Goal: Communication & Community: Share content

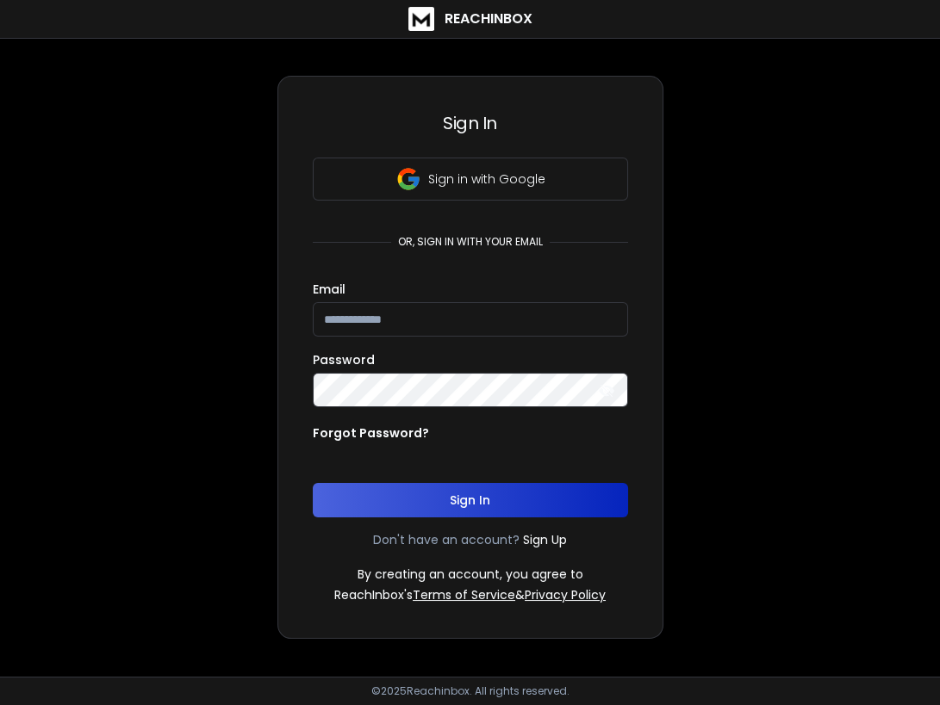
type input "**********"
click at [481, 502] on button "Sign In" at bounding box center [470, 500] width 315 height 34
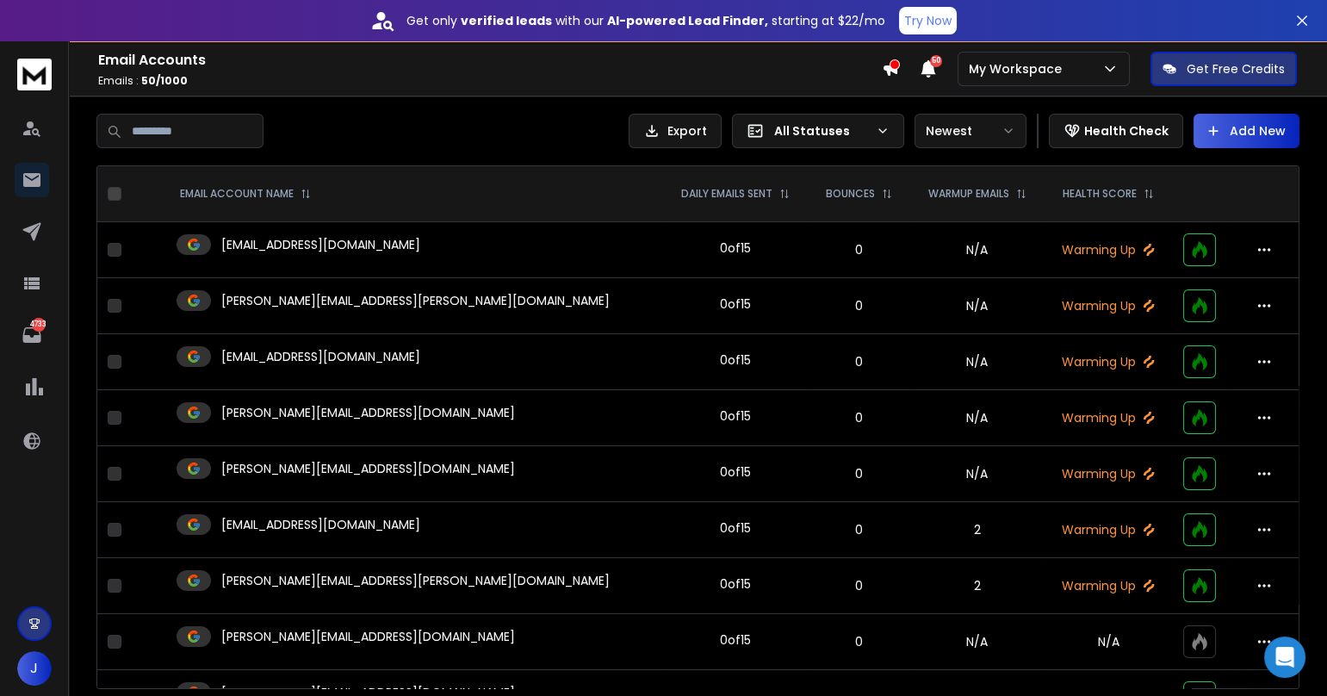
click at [546, 122] on div at bounding box center [357, 131] width 522 height 34
click at [23, 337] on icon at bounding box center [31, 335] width 18 height 16
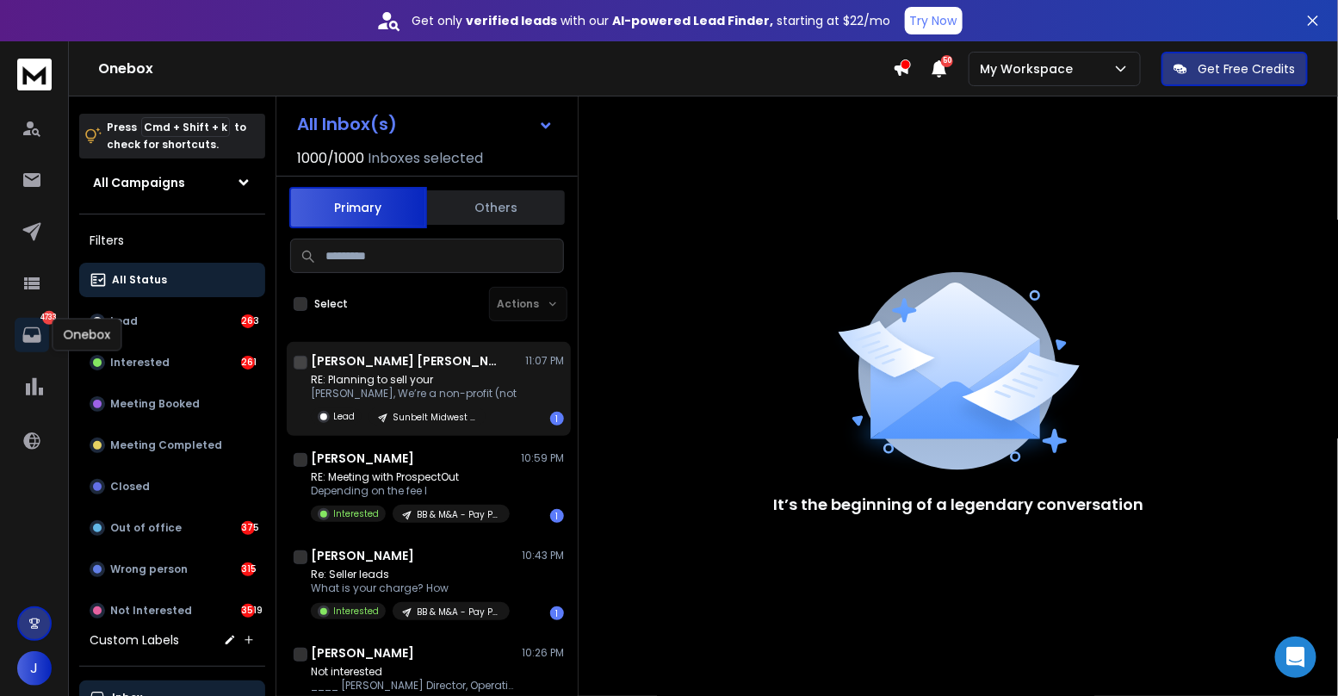
click at [474, 394] on p "Mark, We’re a non-profit (not" at bounding box center [414, 394] width 206 height 14
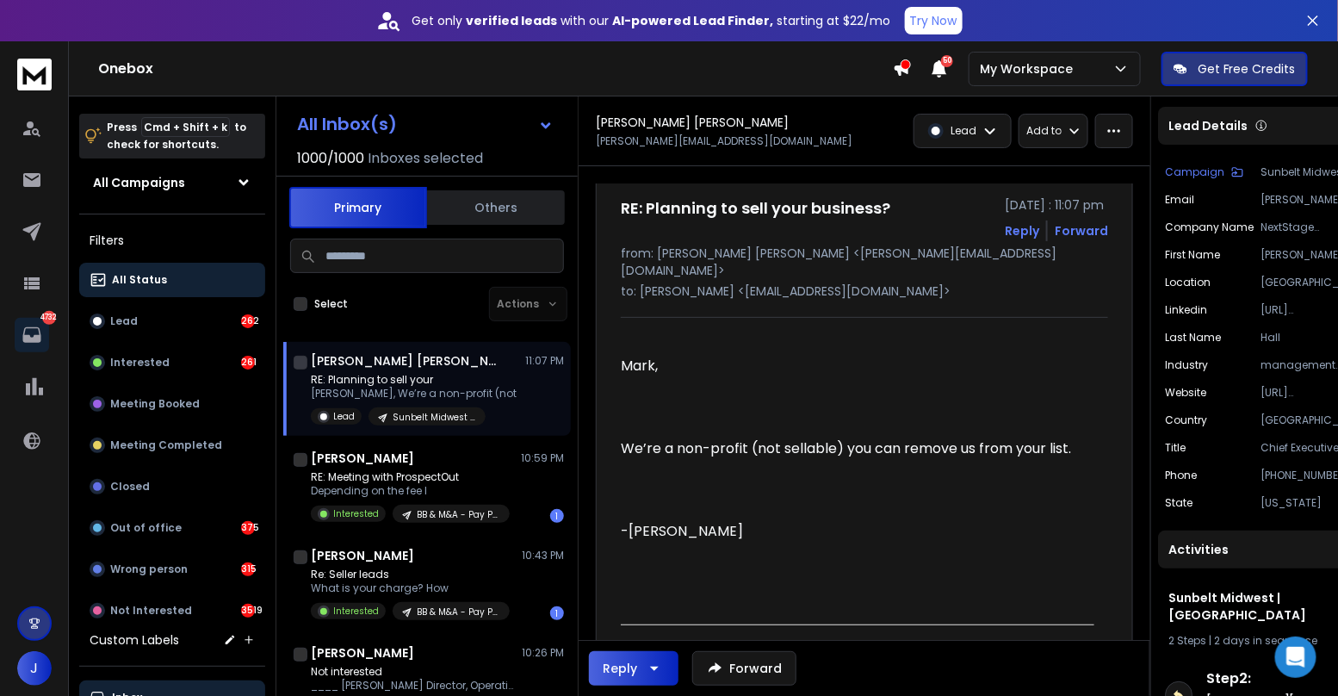
scroll to position [67, 0]
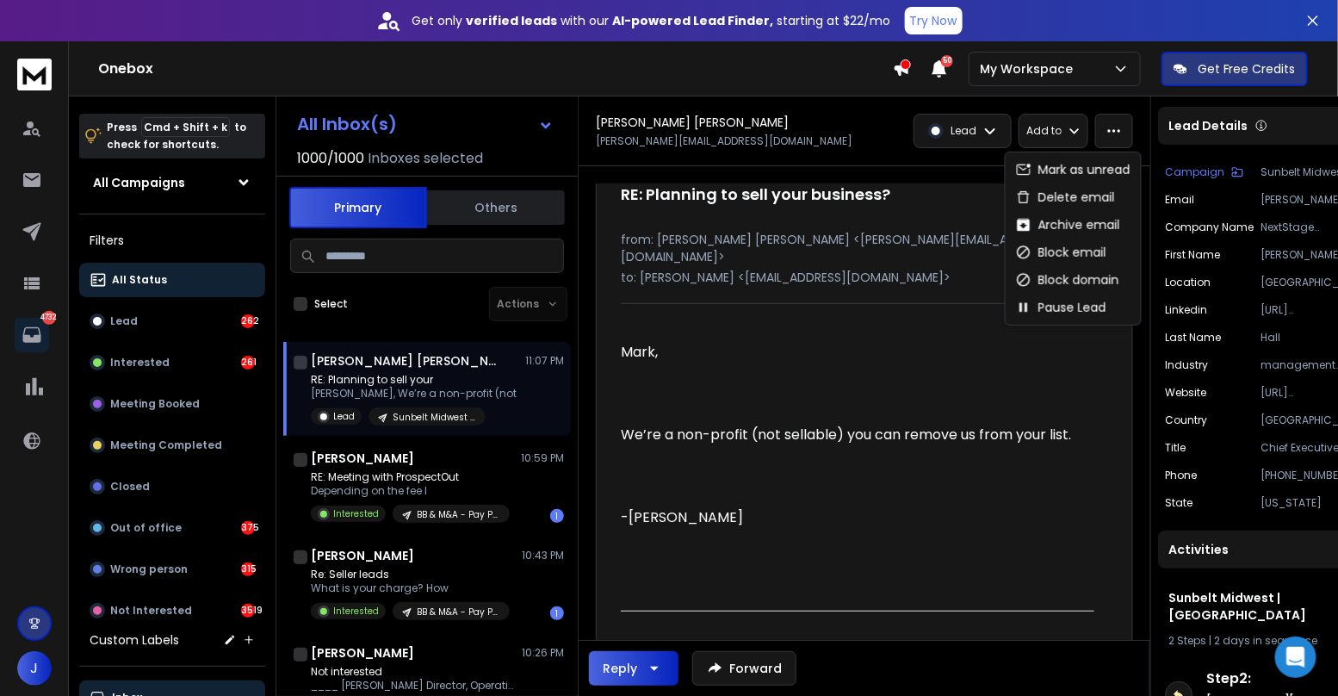
click at [1119, 132] on icon "button" at bounding box center [1115, 131] width 16 height 16
click at [1083, 199] on div "Delete email" at bounding box center [1065, 197] width 99 height 17
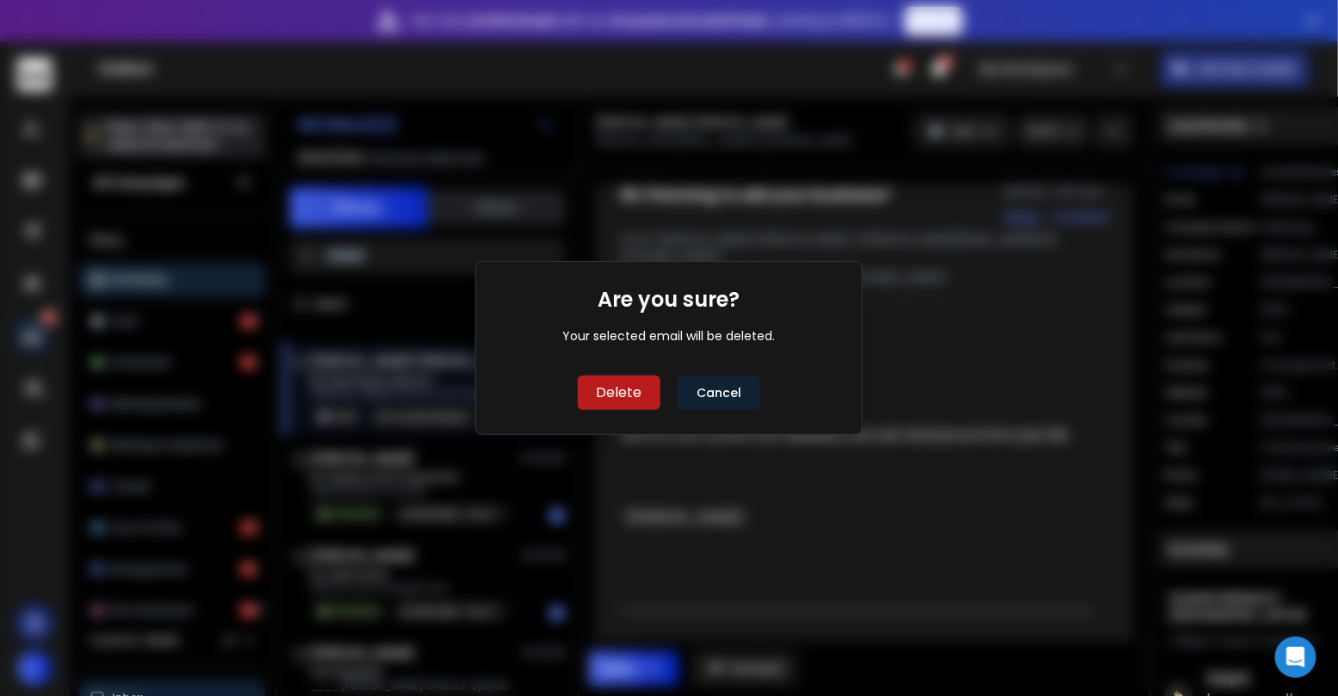
click at [628, 379] on button "Delete" at bounding box center [619, 392] width 83 height 34
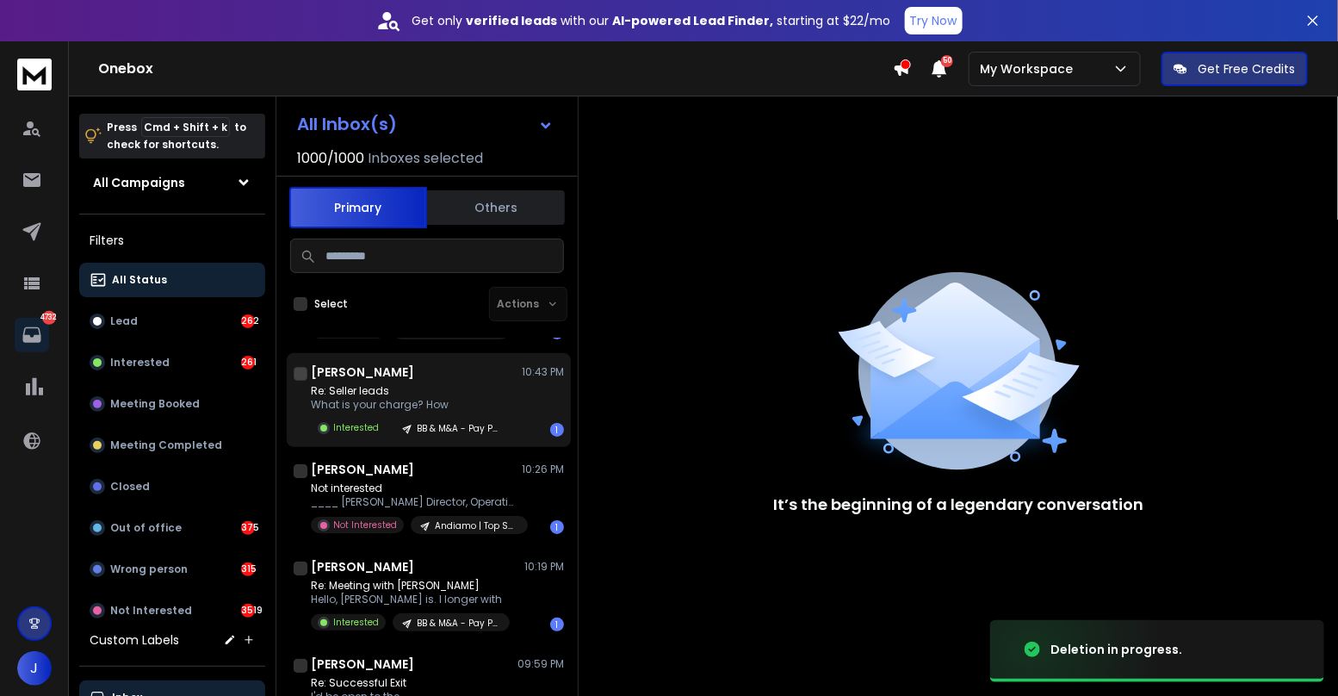
scroll to position [156, 0]
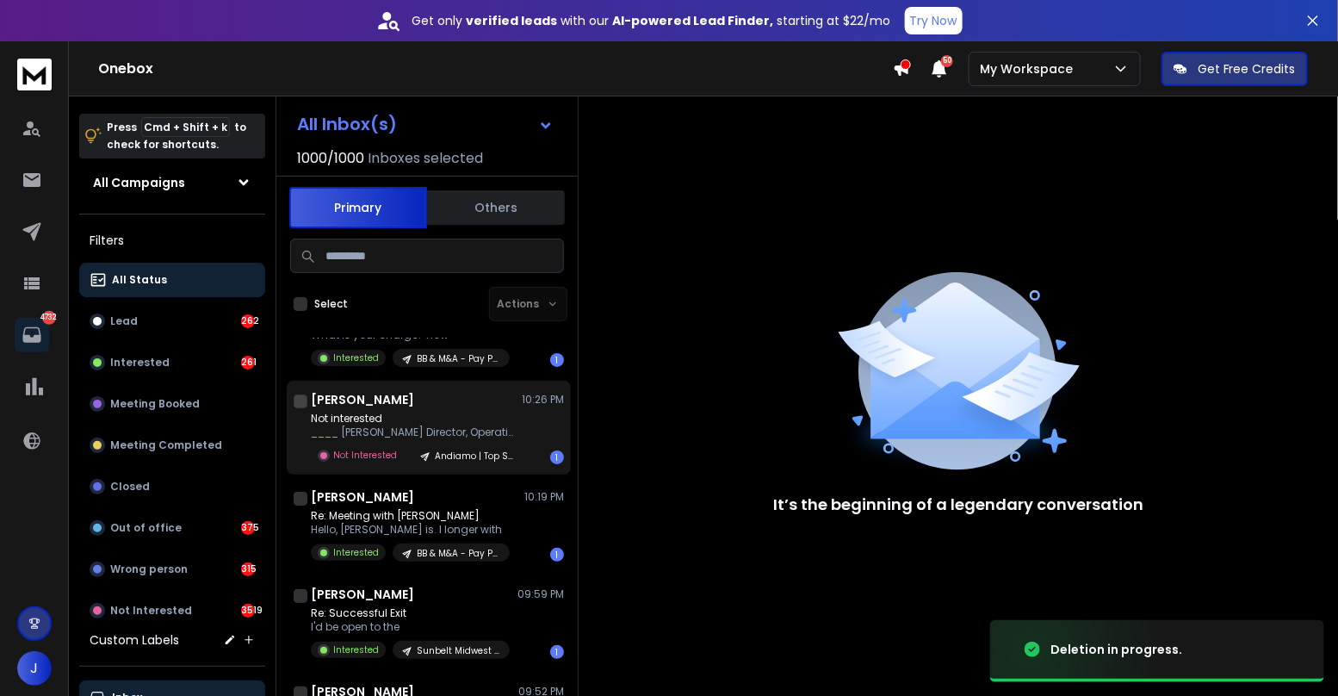
click at [480, 431] on p "____ CONNIE SEIBT Director, Operations" at bounding box center [414, 432] width 207 height 14
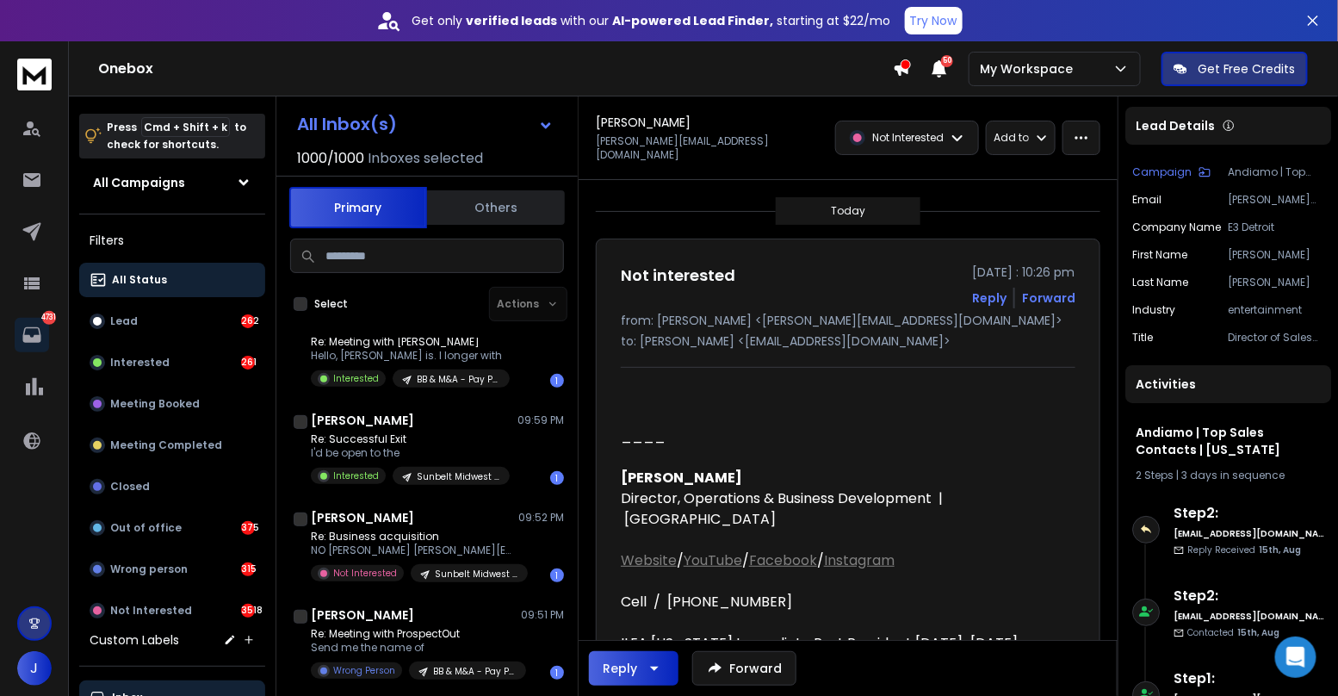
scroll to position [353, 0]
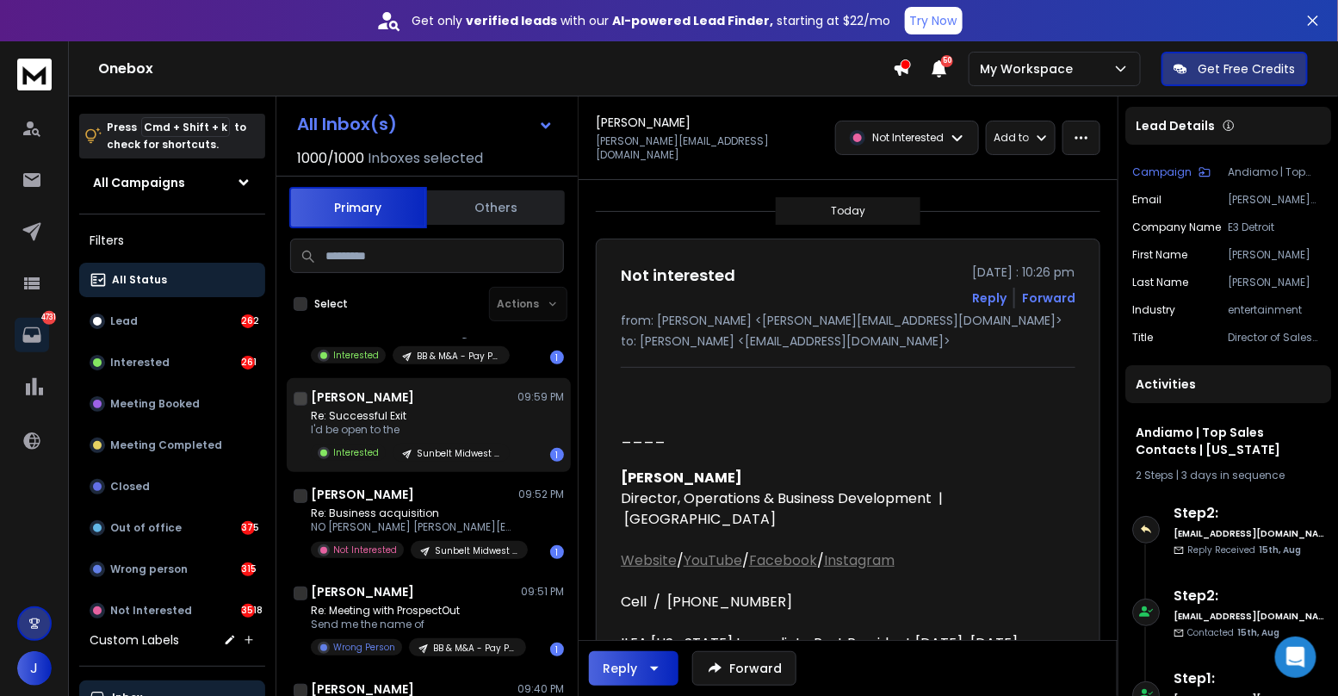
click at [478, 441] on div "Re: Successful Exit I'd be open to the Interested Sunbelt Midwest | TWIN CITIES" at bounding box center [410, 435] width 199 height 53
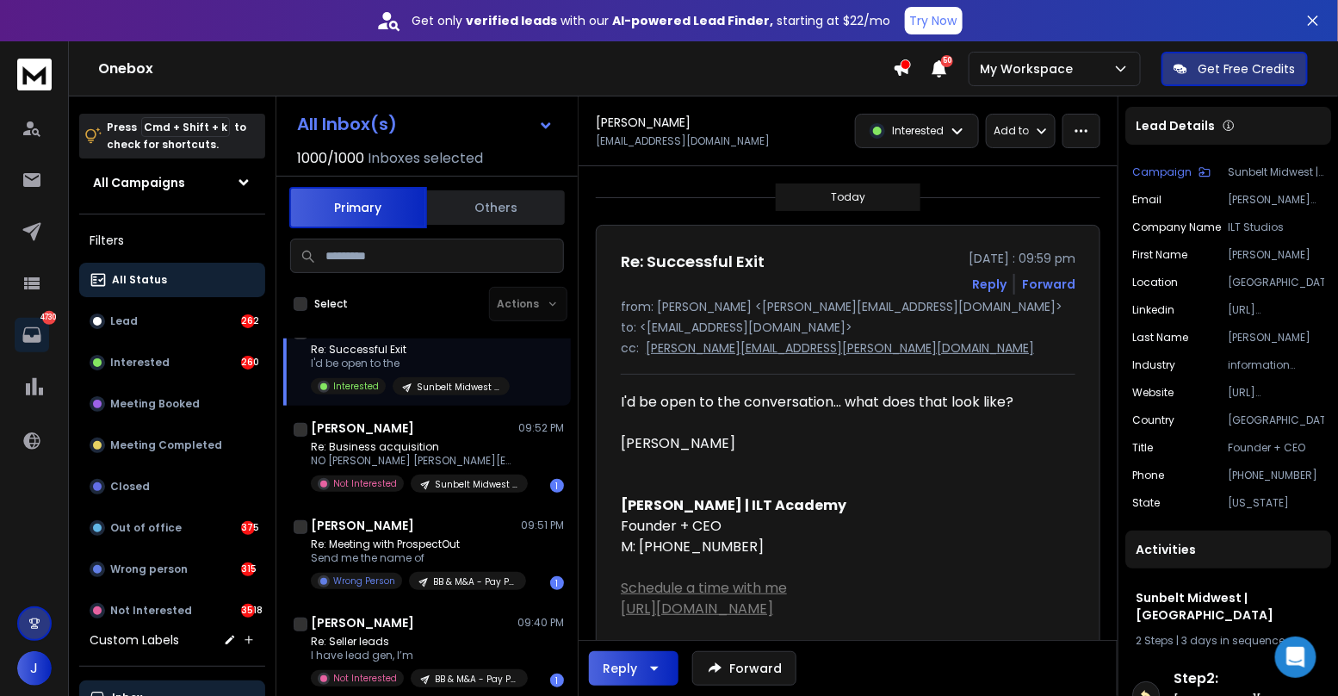
scroll to position [433, 0]
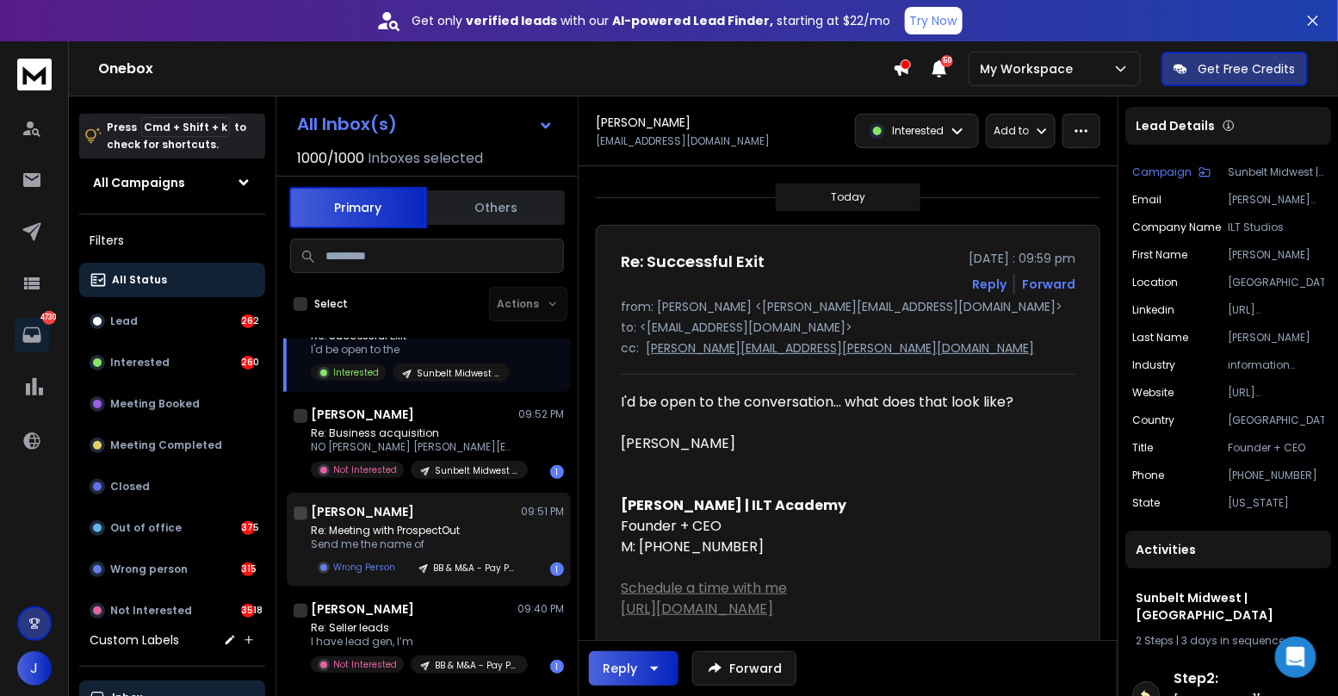
click at [434, 518] on div "Steve Wright 09:51 PM" at bounding box center [437, 511] width 253 height 17
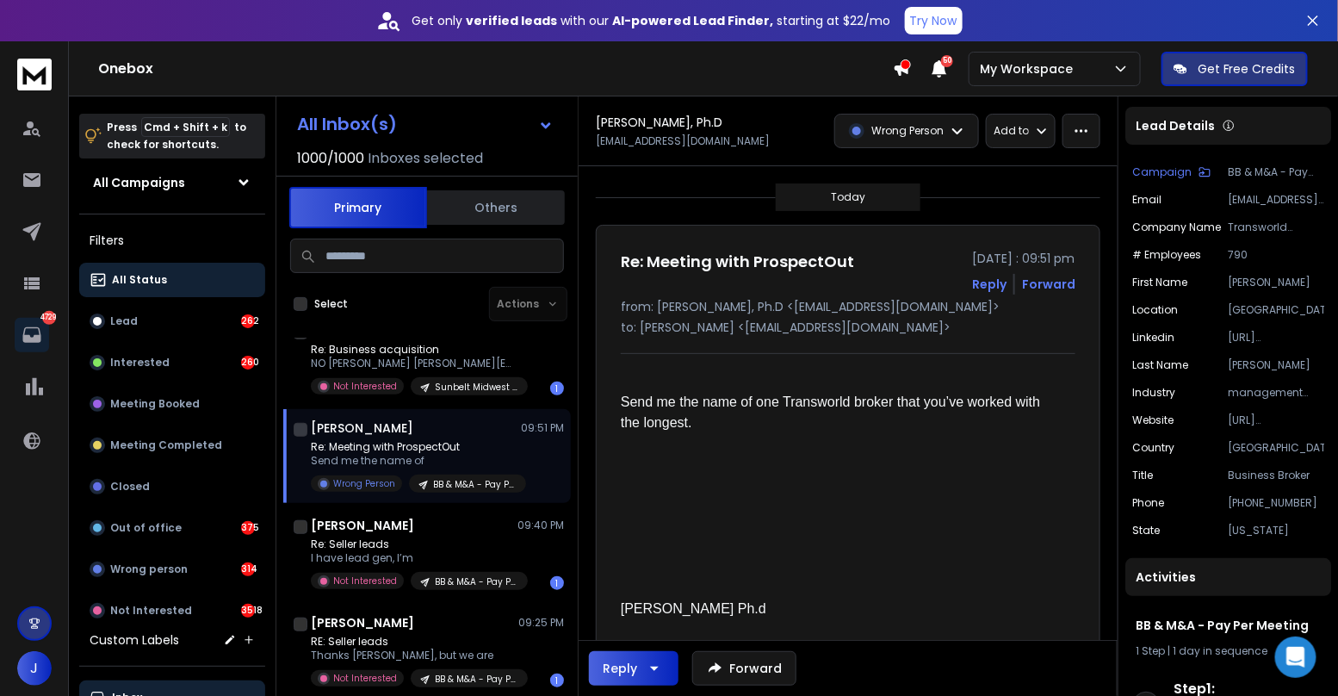
scroll to position [595, 0]
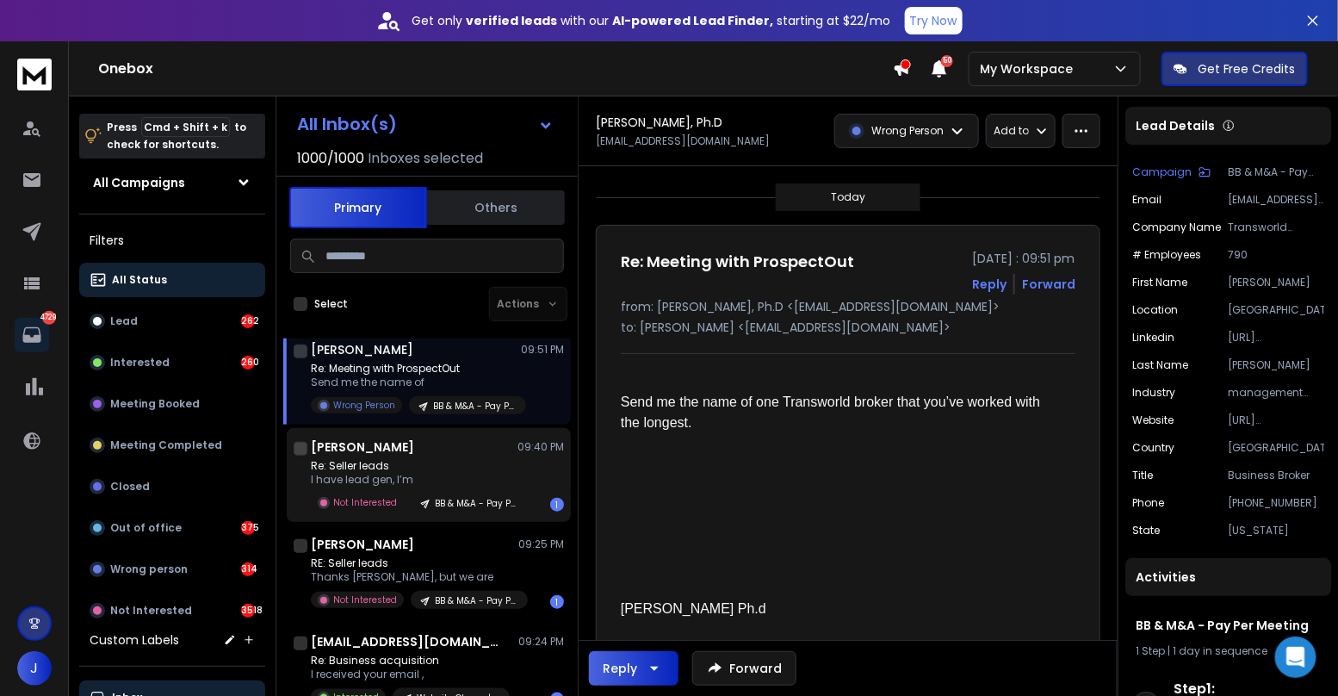
click at [479, 454] on div "Greg Bell 09:40 PM" at bounding box center [437, 446] width 253 height 17
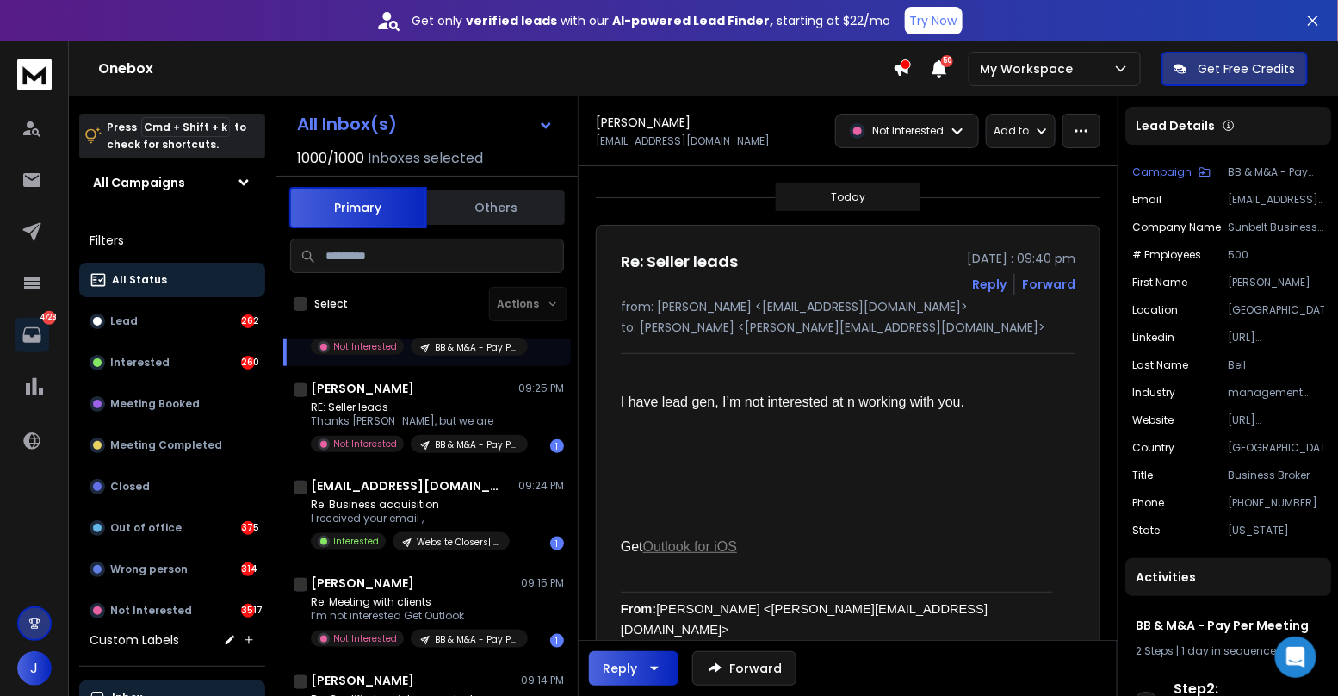
scroll to position [763, 0]
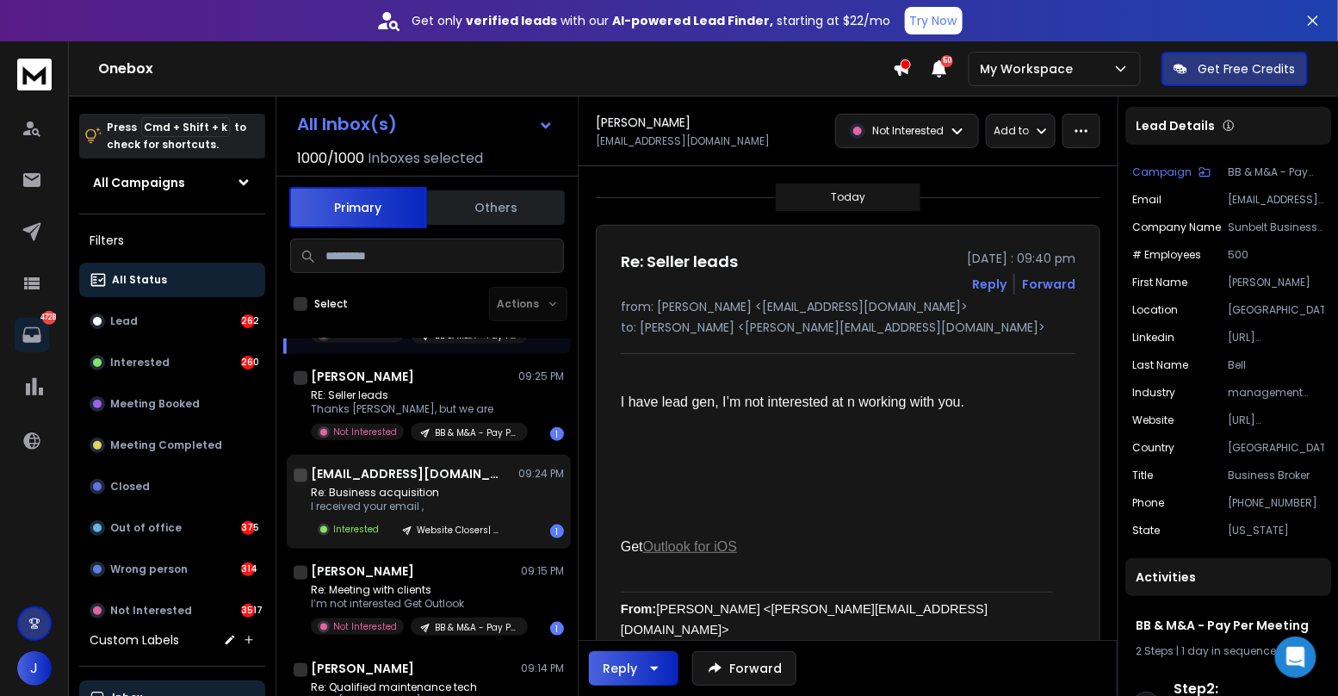
click at [472, 479] on h1 "ngrafstein@courtsidemarket.com" at bounding box center [405, 473] width 189 height 17
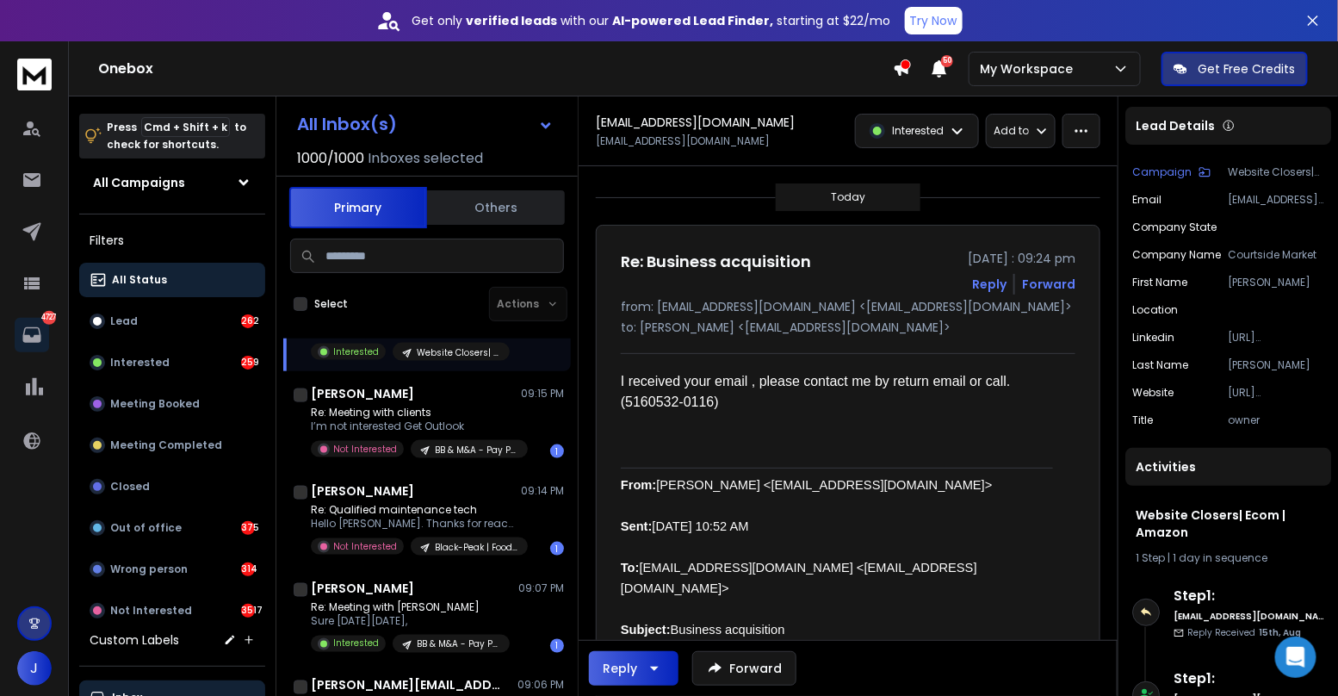
scroll to position [944, 0]
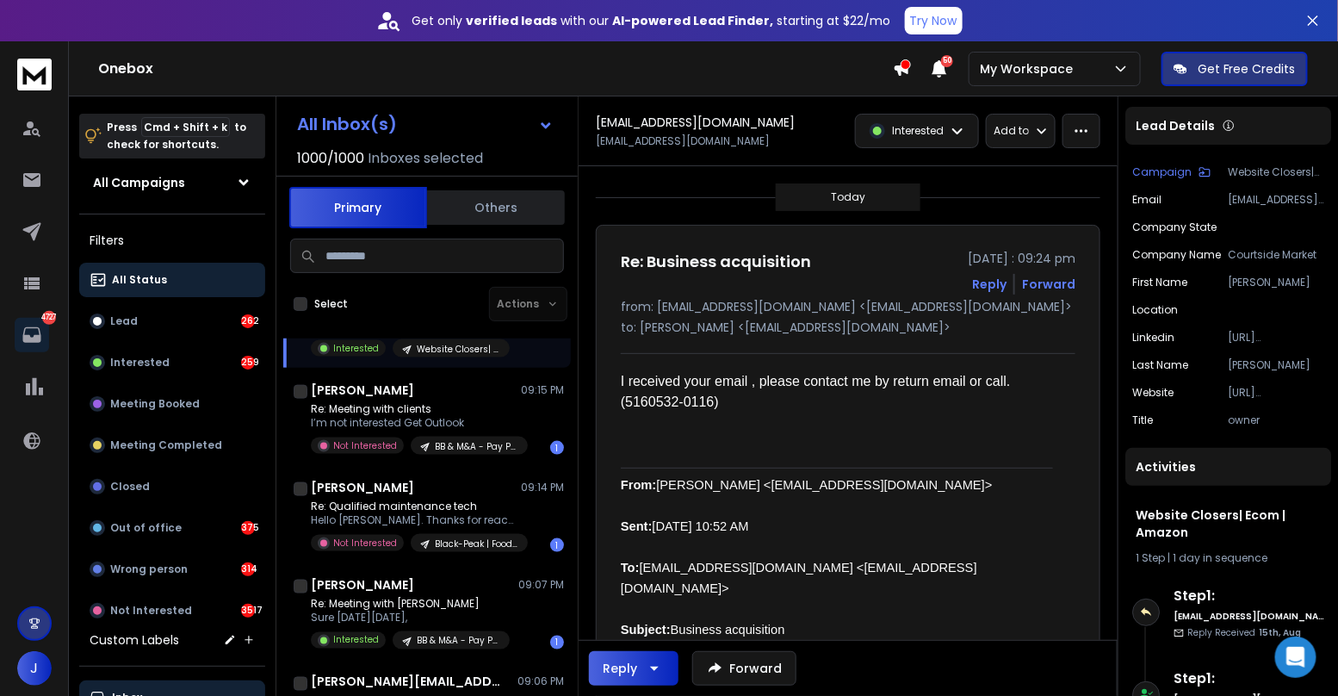
click at [434, 503] on p "Re: Qualified maintenance tech" at bounding box center [414, 506] width 207 height 14
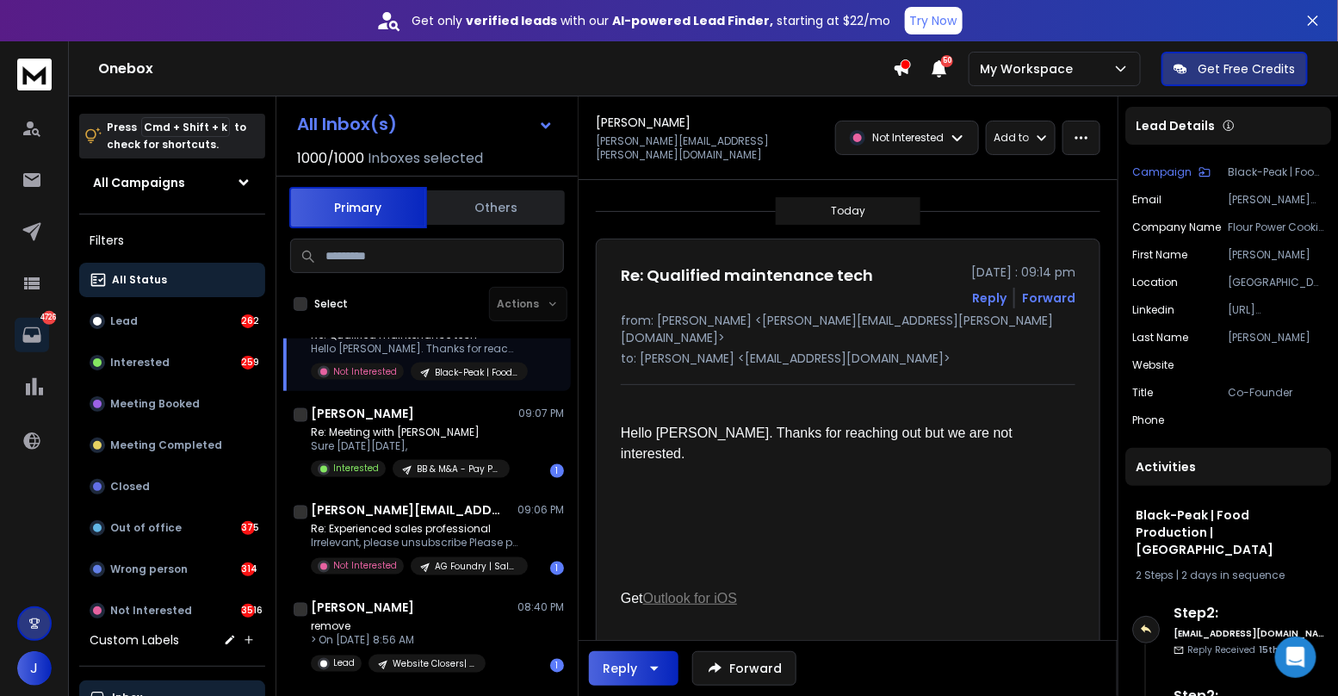
scroll to position [1123, 0]
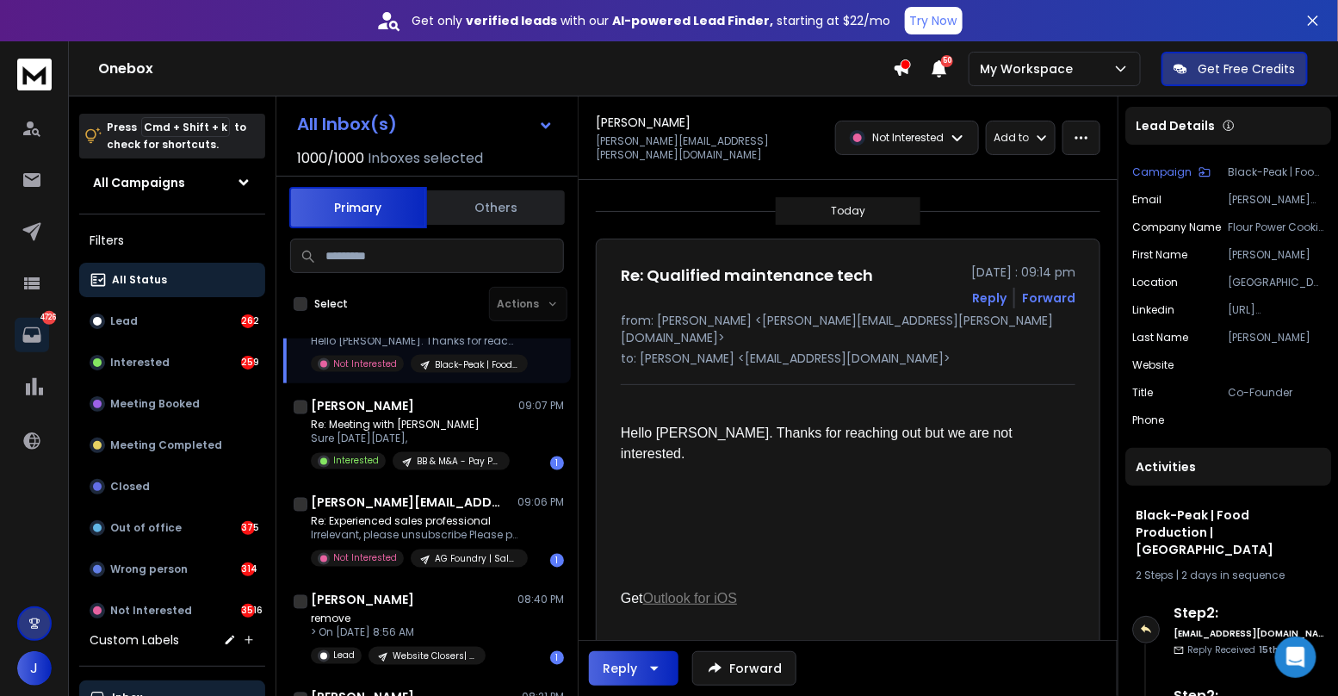
click at [434, 503] on h1 "[PERSON_NAME][EMAIL_ADDRESS][DOMAIN_NAME]" at bounding box center [405, 502] width 189 height 17
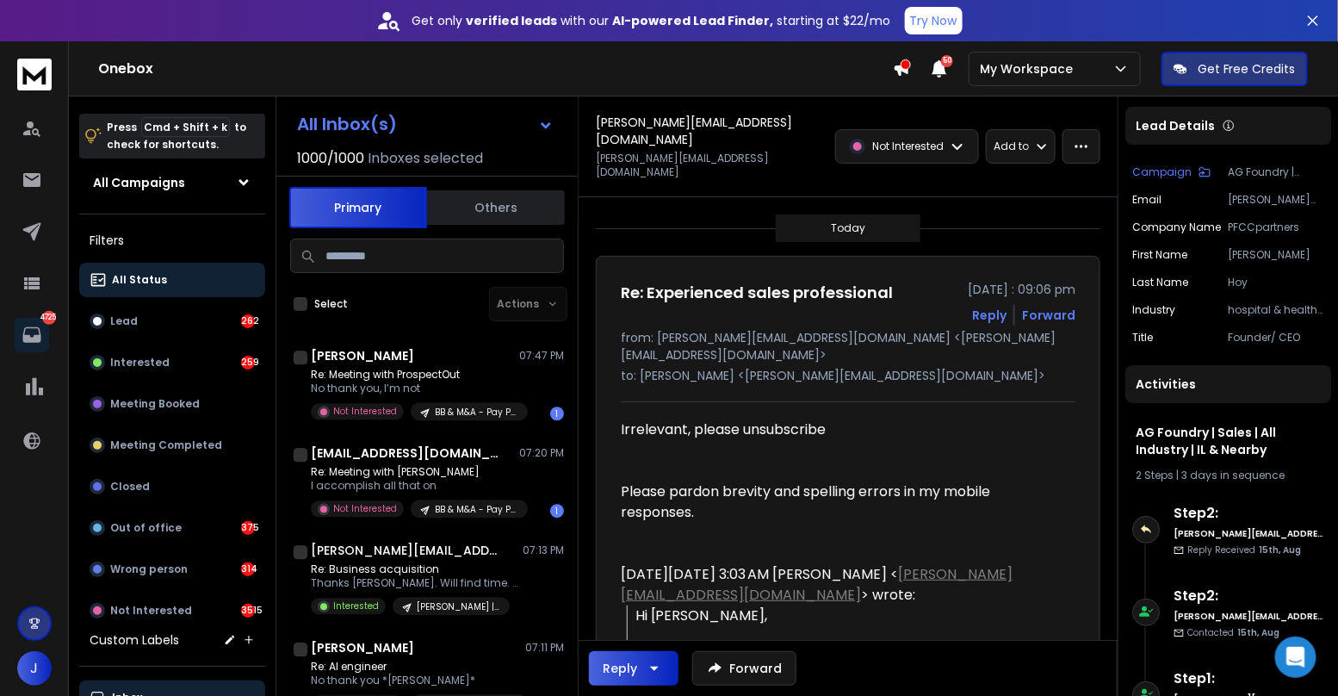
scroll to position [1779, 0]
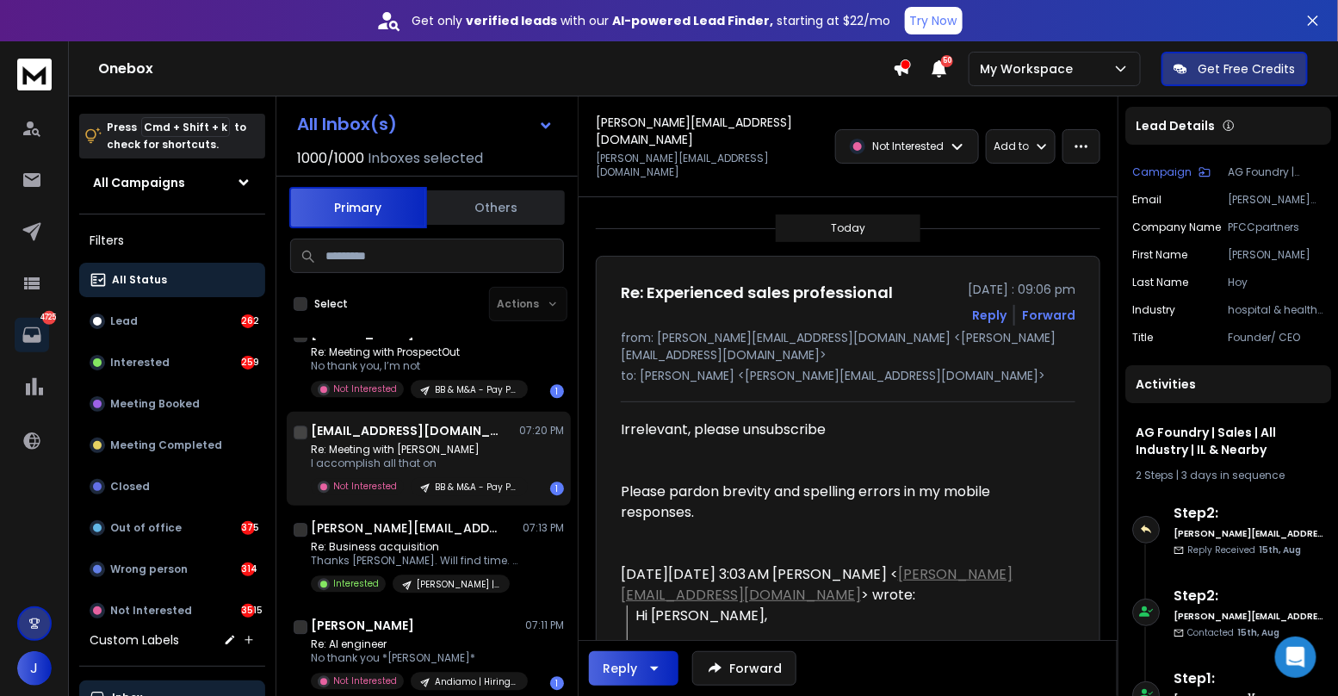
click at [454, 484] on p "BB & M&A - Pay Per Meeting" at bounding box center [476, 487] width 83 height 13
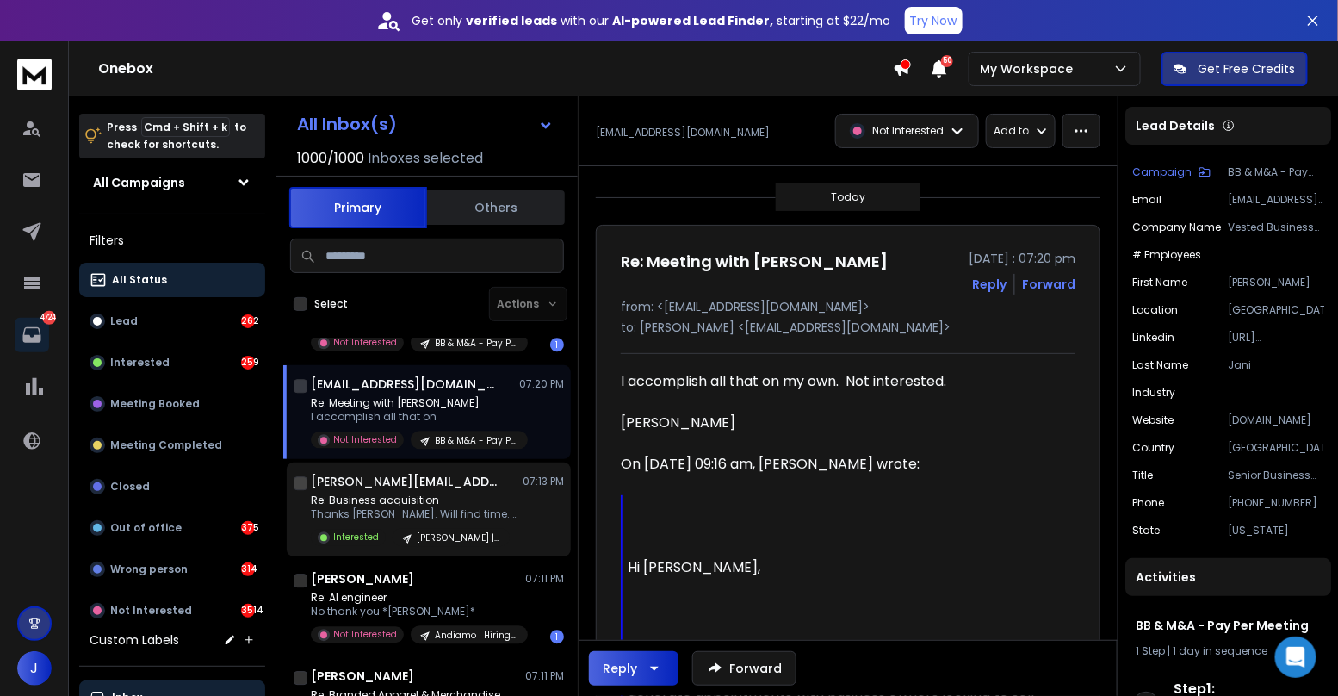
scroll to position [1840, 0]
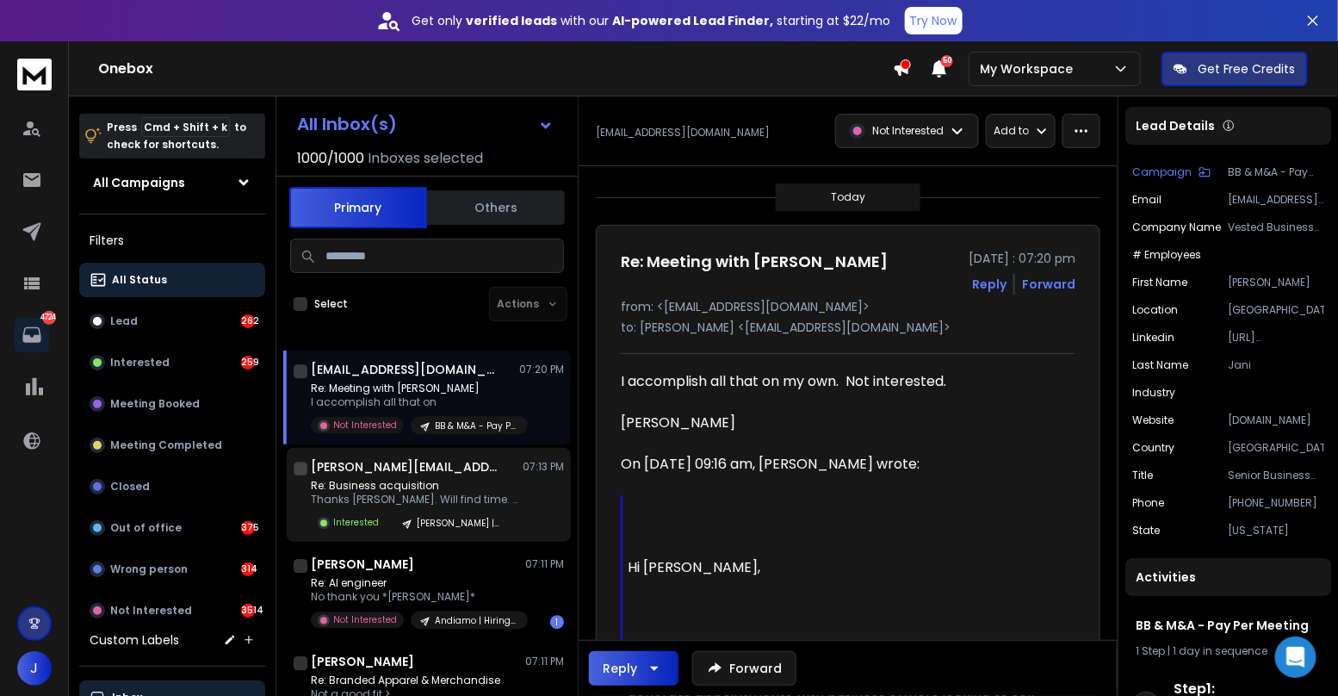
click at [449, 480] on p "Re: Business acquisition" at bounding box center [414, 486] width 207 height 14
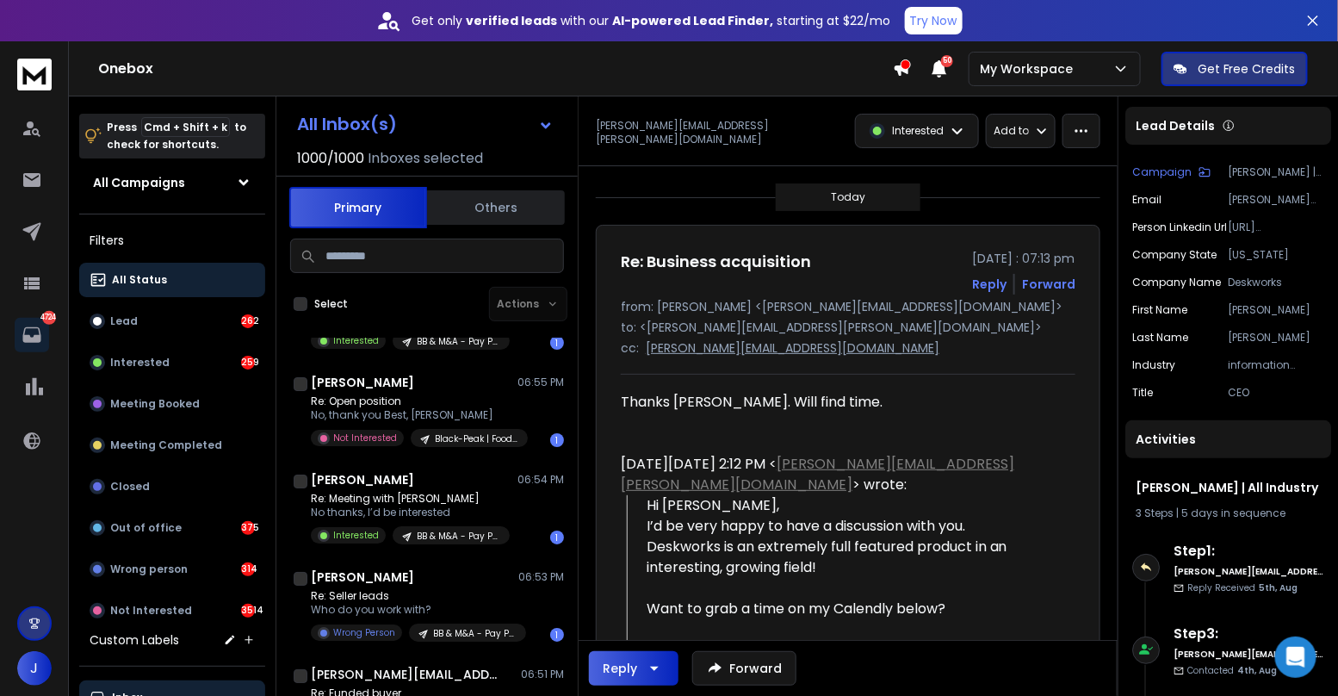
scroll to position [2459, 0]
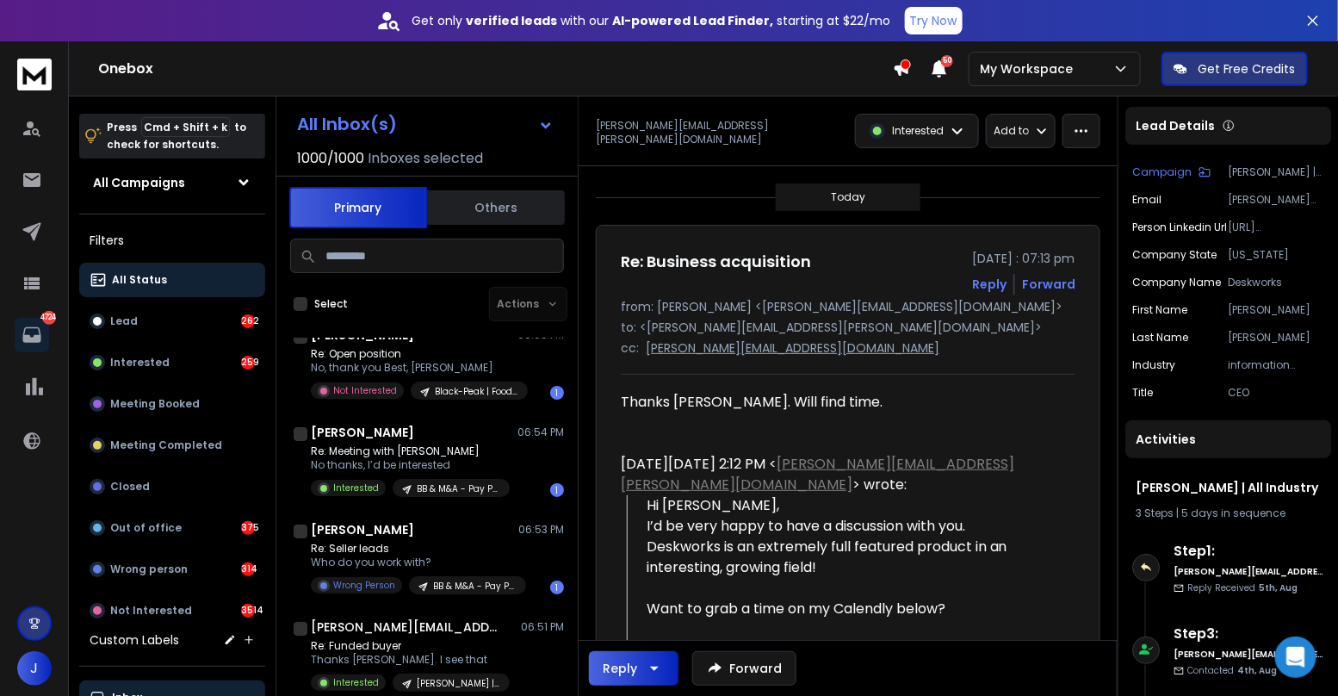
click at [425, 525] on div "Steven Brigham 06:53 PM" at bounding box center [437, 529] width 253 height 17
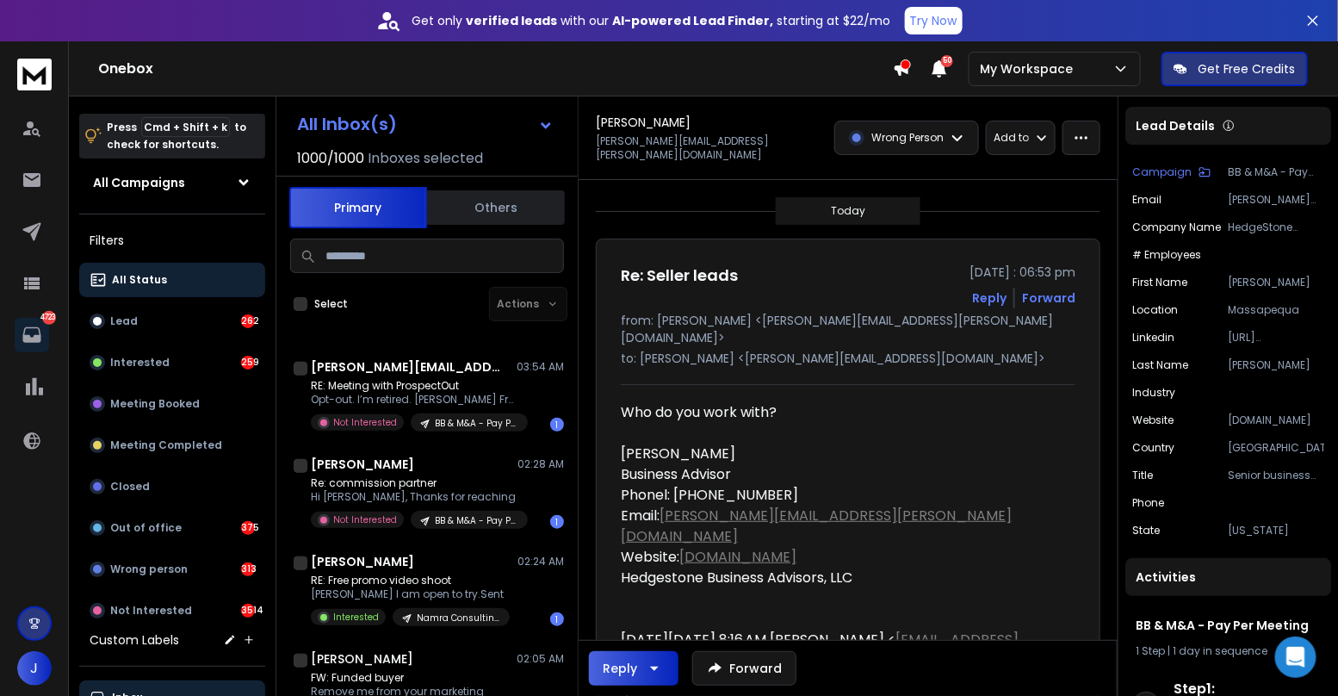
scroll to position [3041, 0]
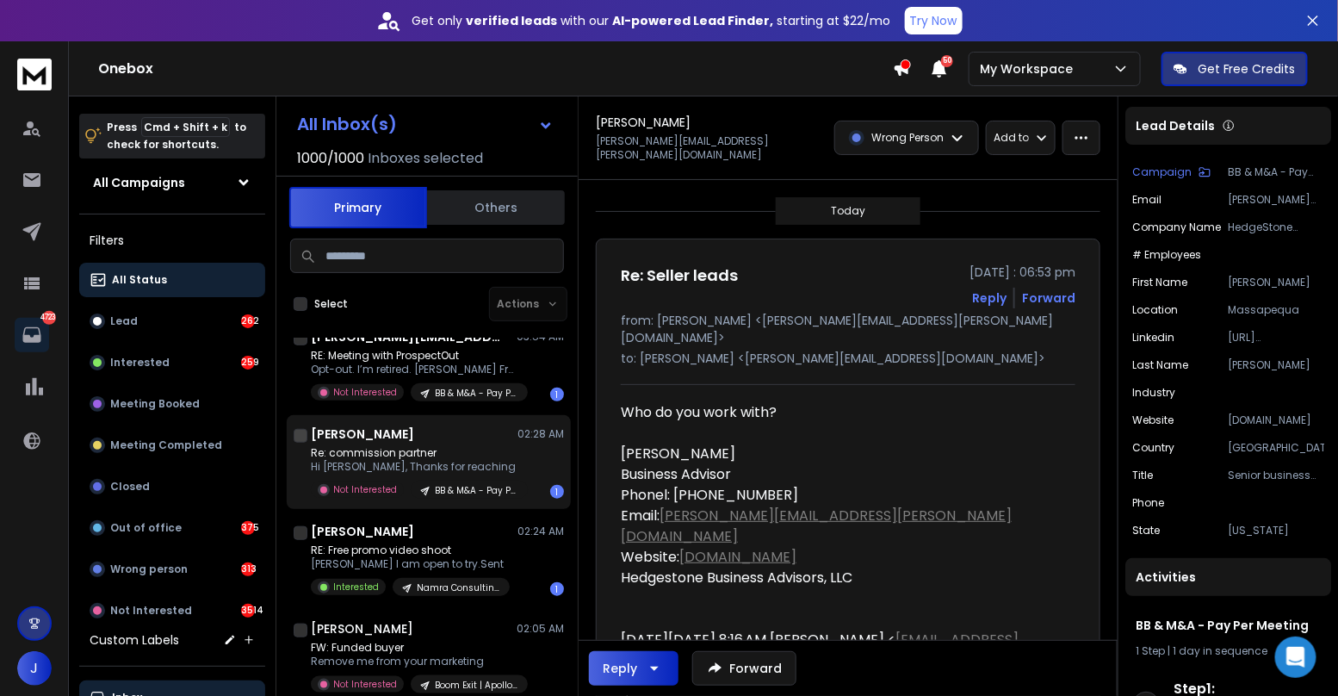
click at [449, 466] on p "Hi Jahidul, Thanks for reaching" at bounding box center [414, 467] width 207 height 14
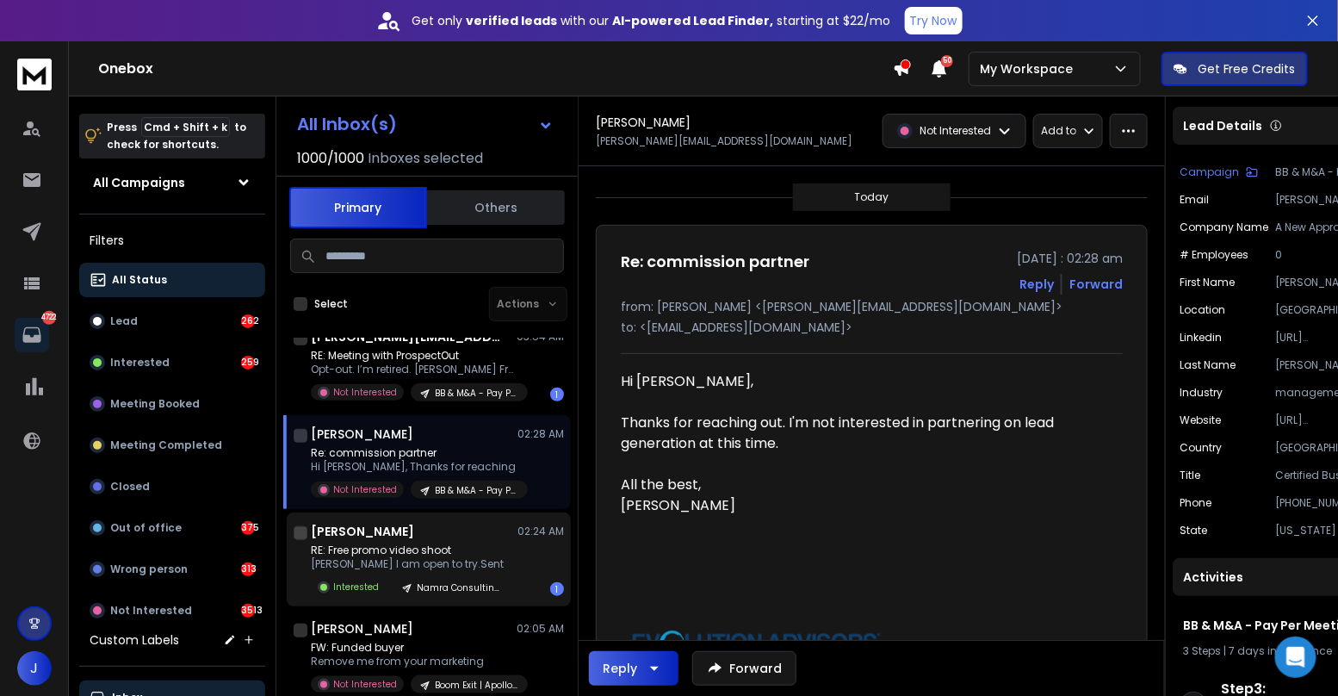
click at [420, 555] on p "RE: Free promo video shoot" at bounding box center [410, 550] width 199 height 14
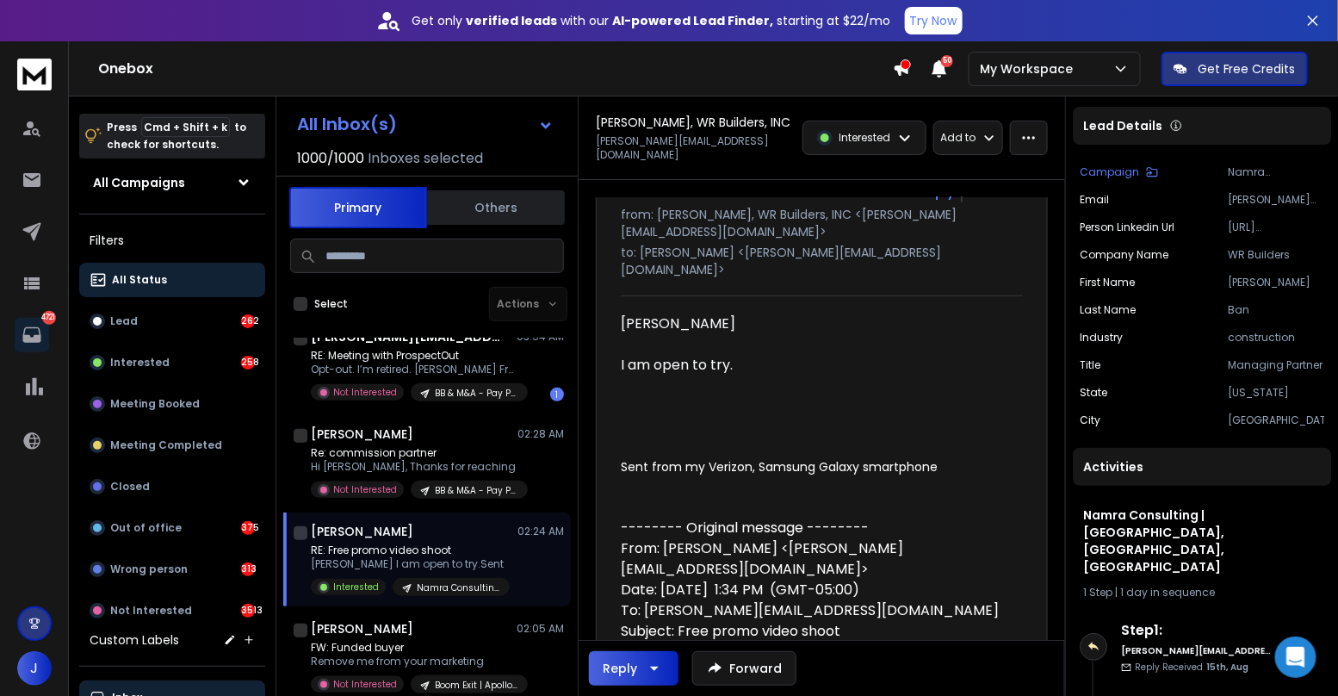
scroll to position [0, 0]
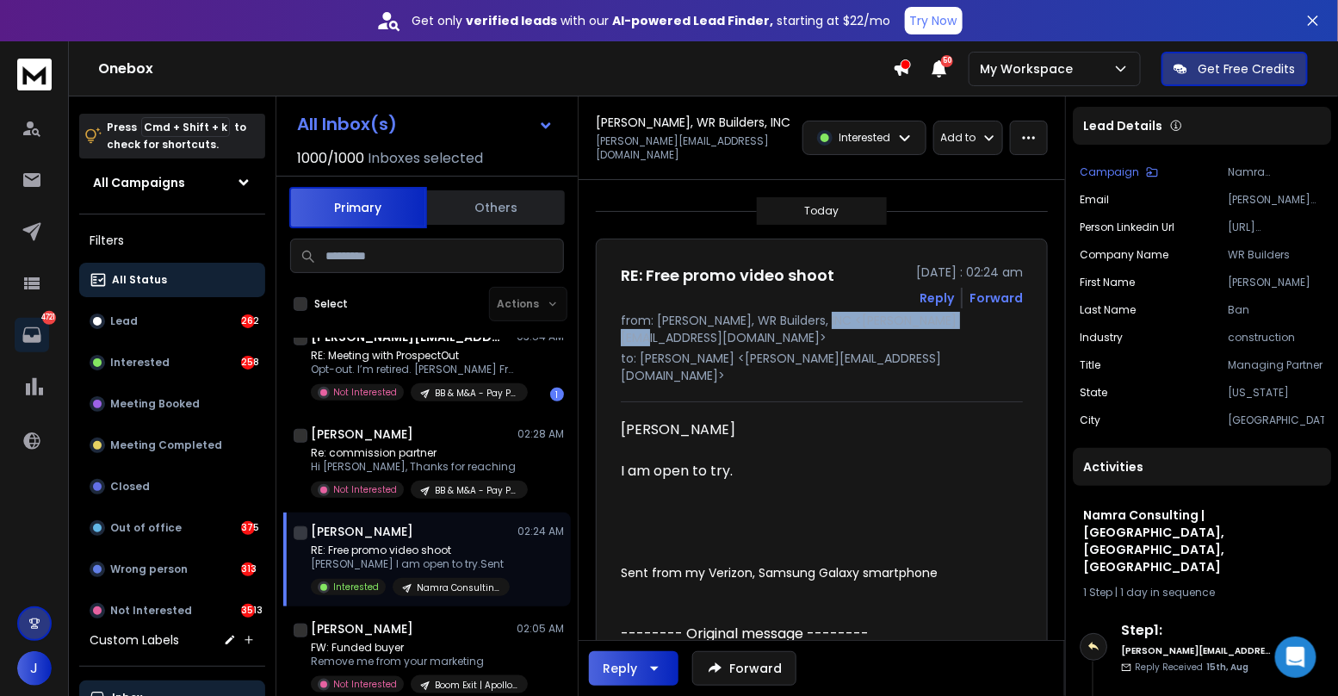
drag, startPoint x: 975, startPoint y: 310, endPoint x: 820, endPoint y: 314, distance: 155.1
click at [820, 314] on p "from: Olga Ban, WR Builders, INC <olga@wrbuildersinc.com>" at bounding box center [822, 329] width 402 height 34
copy p "olga@wrbuildersinc.com"
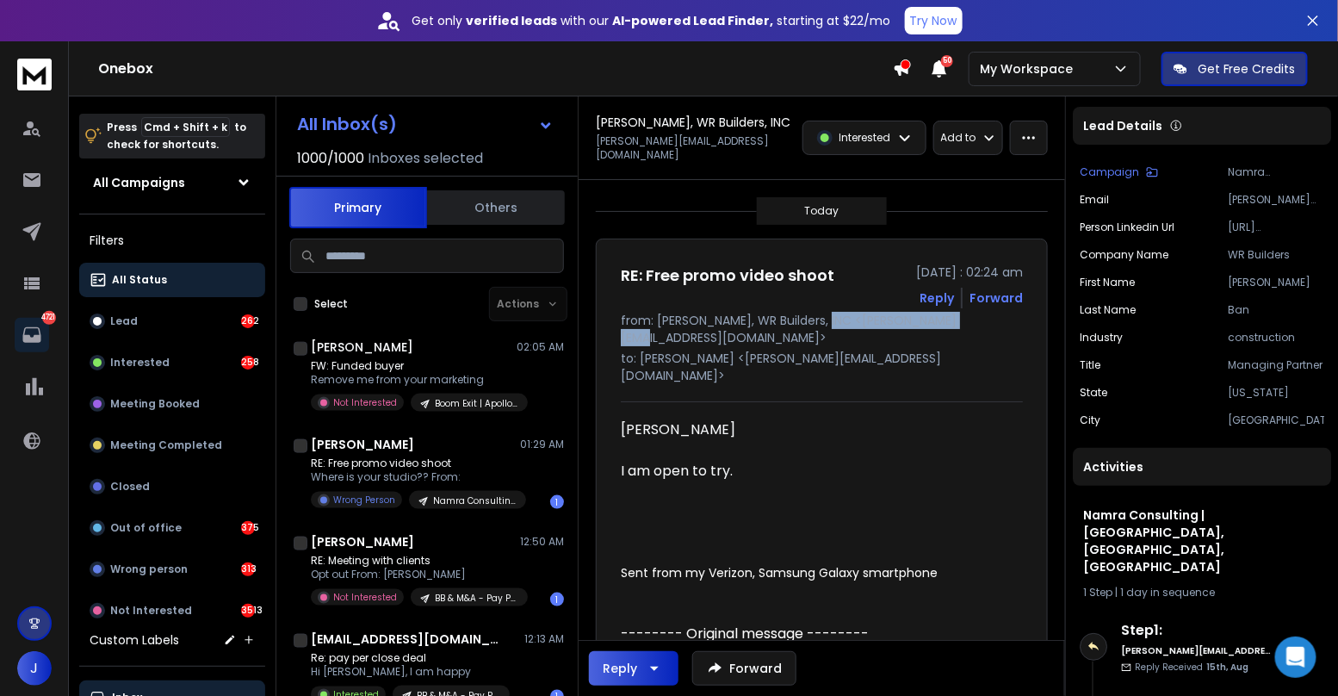
scroll to position [3336, 0]
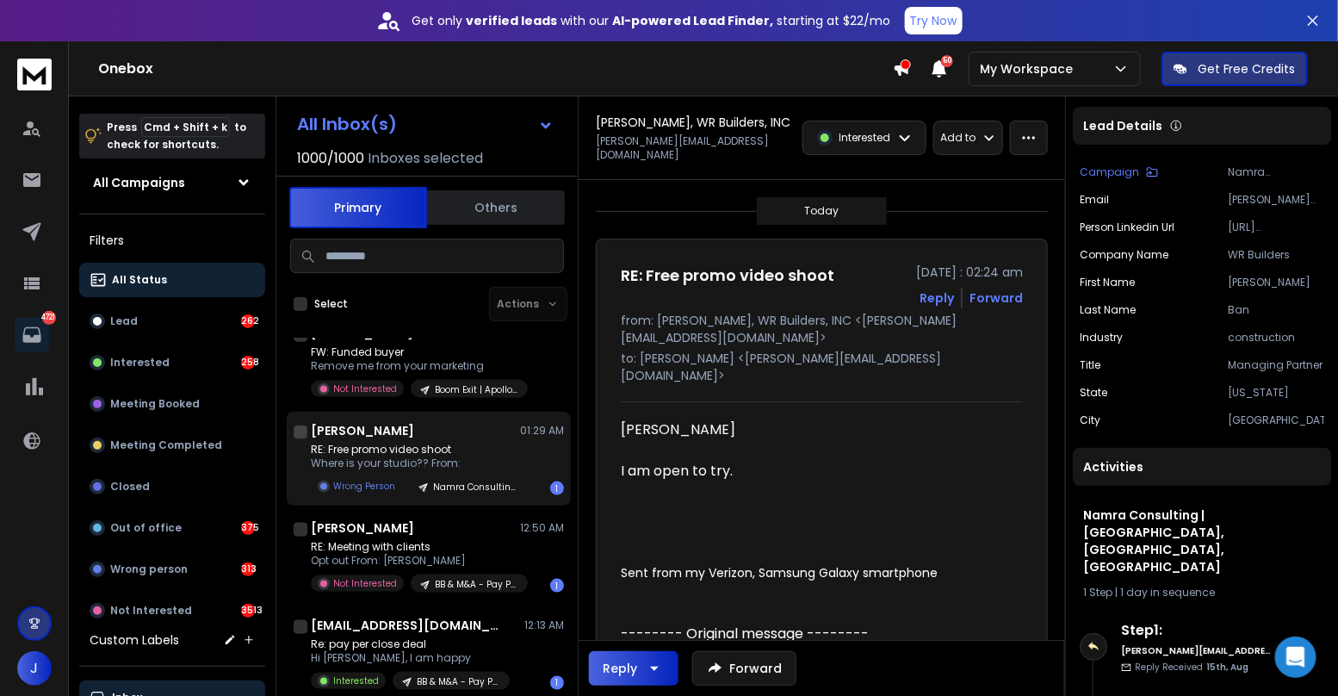
click at [427, 450] on p "RE: Free promo video shoot" at bounding box center [414, 450] width 207 height 14
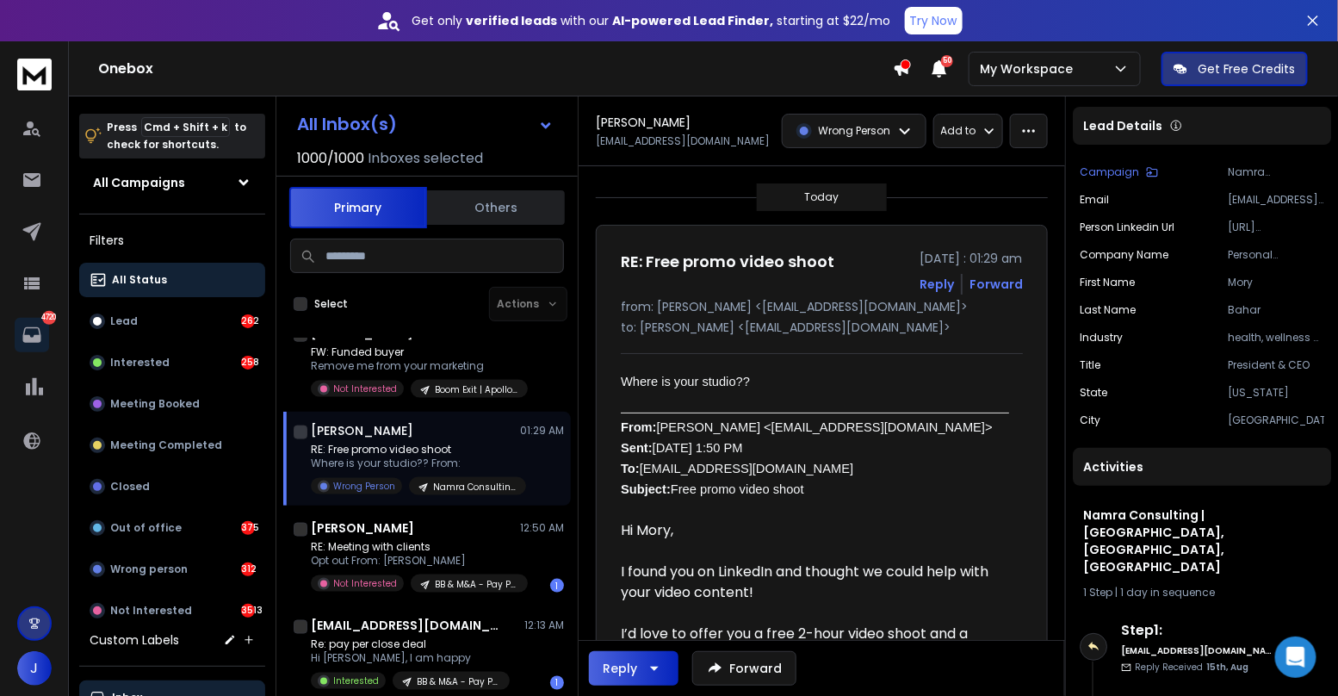
click at [926, 138] on div "Wrong Person" at bounding box center [854, 131] width 143 height 33
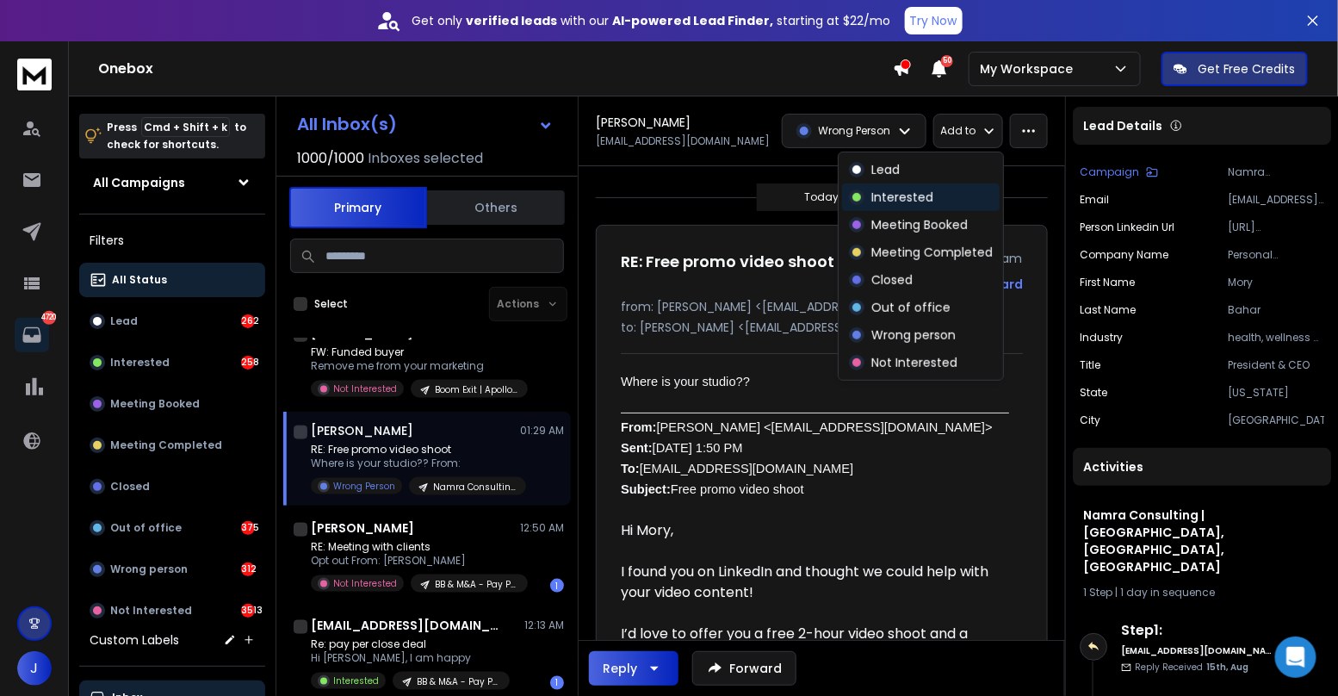
click at [935, 194] on div "Interested" at bounding box center [921, 197] width 158 height 28
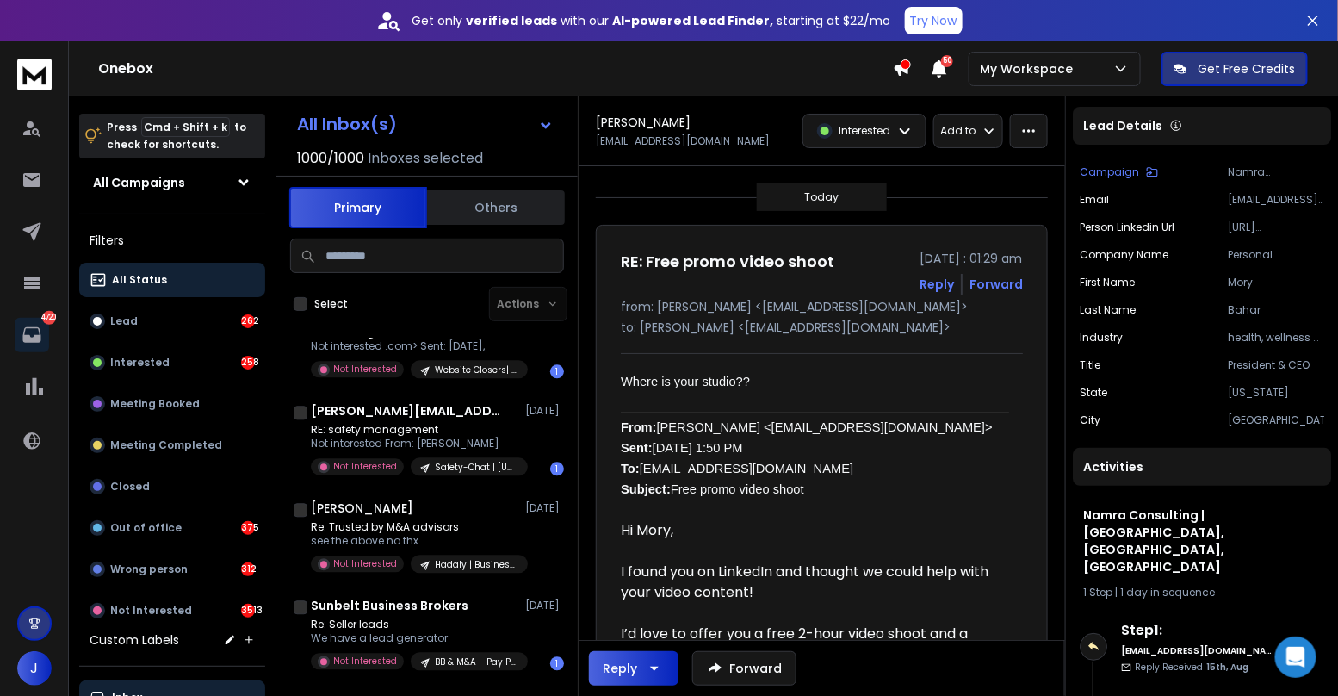
scroll to position [4039, 0]
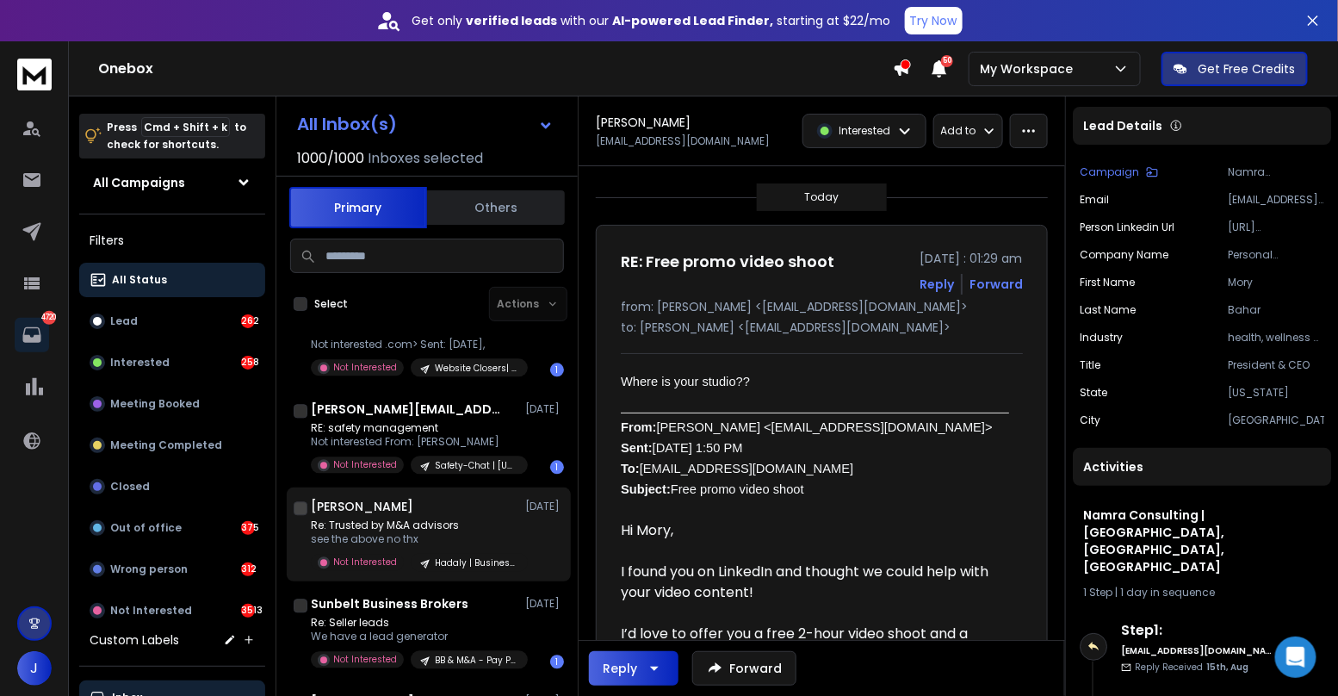
click at [459, 510] on div "Jason Early 14 Aug" at bounding box center [437, 506] width 253 height 17
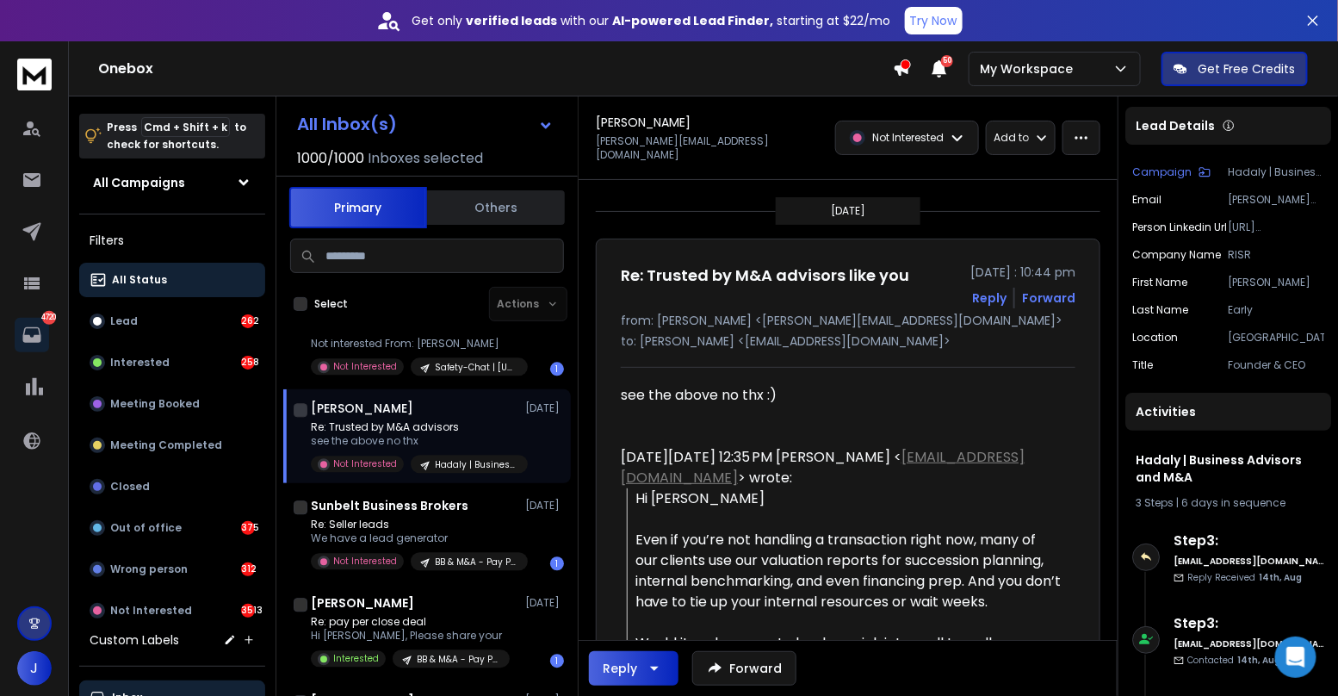
scroll to position [4198, 0]
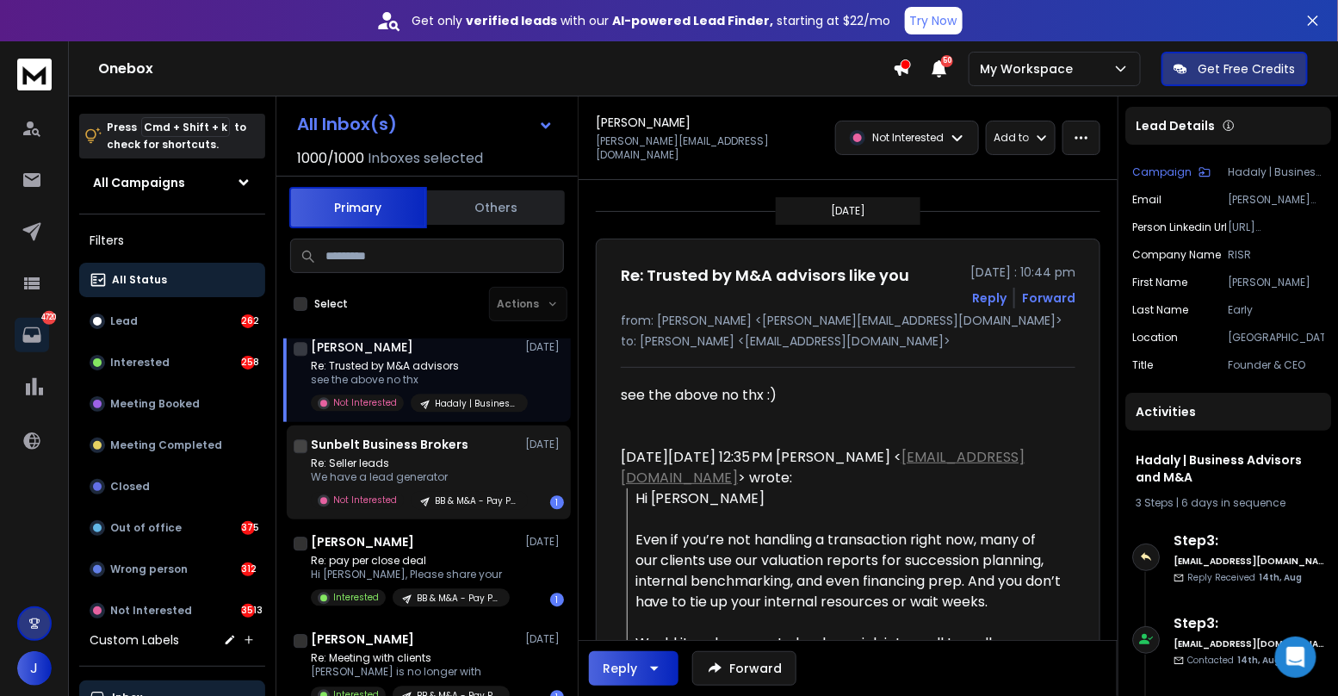
click at [461, 472] on p "We have a lead generator" at bounding box center [414, 477] width 207 height 14
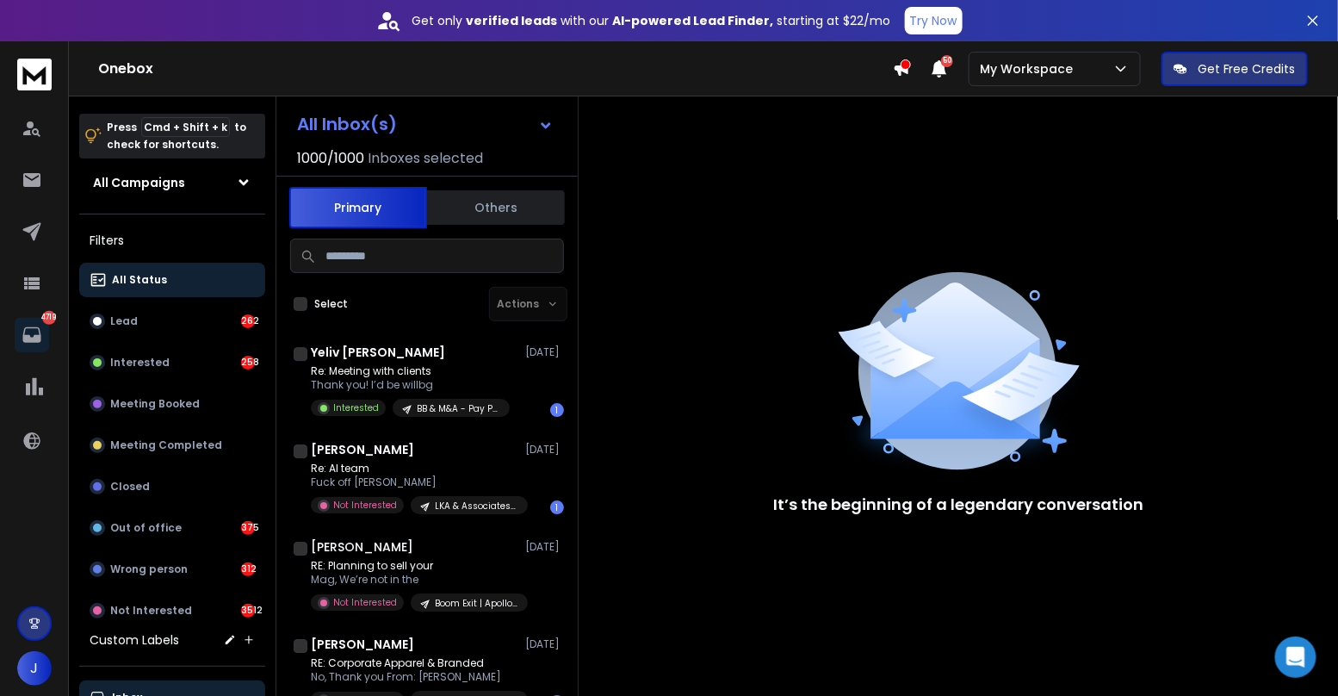
scroll to position [4632, 0]
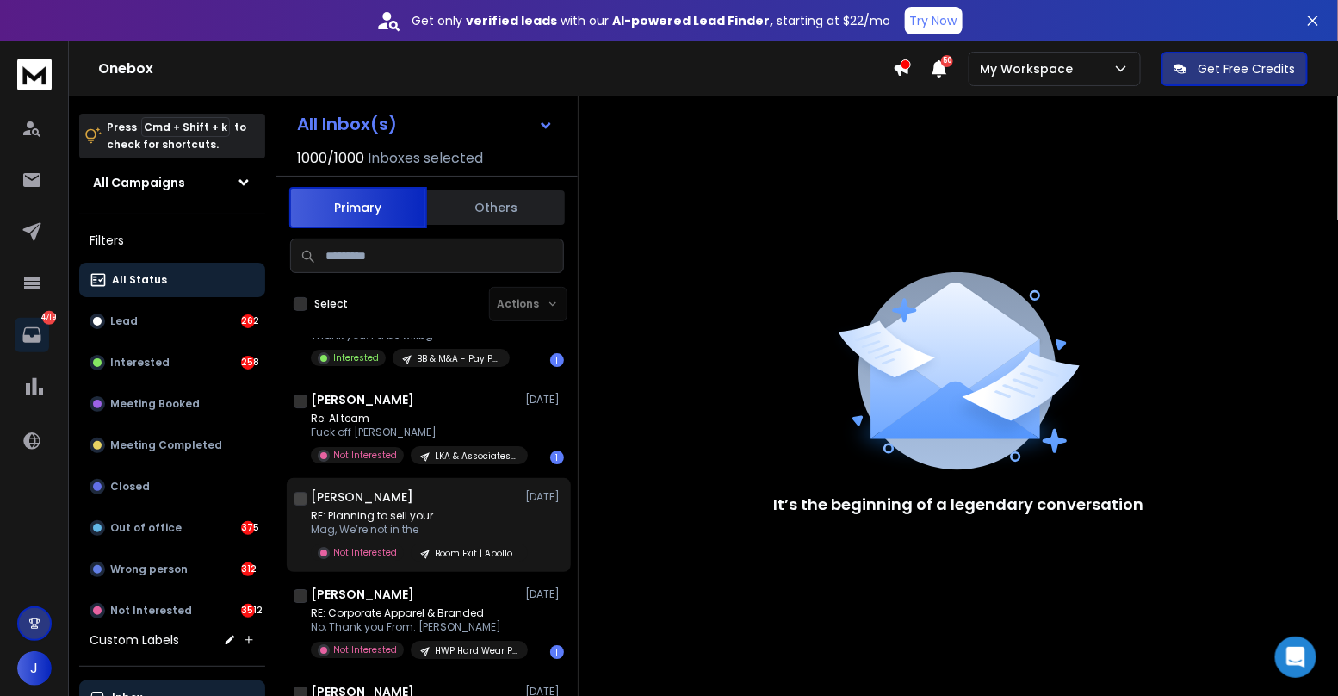
click at [457, 504] on div "Kevin Mulvihill 14 Aug" at bounding box center [437, 496] width 253 height 17
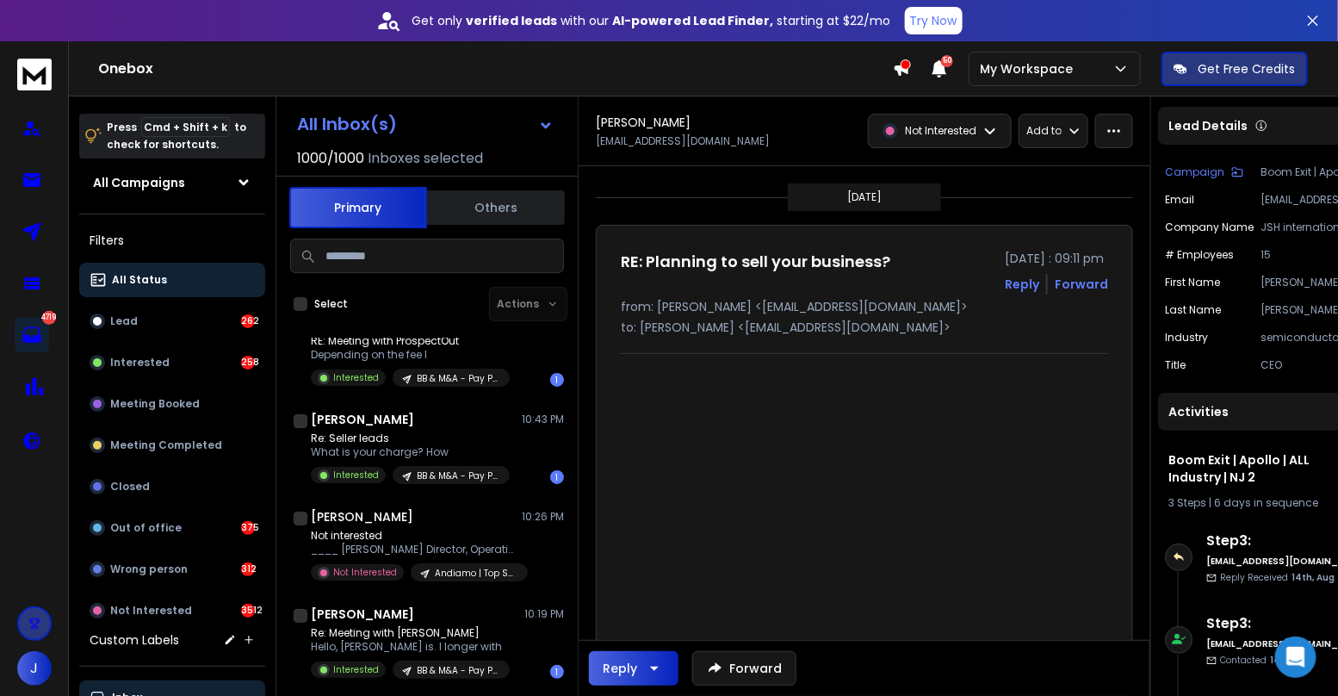
scroll to position [0, 0]
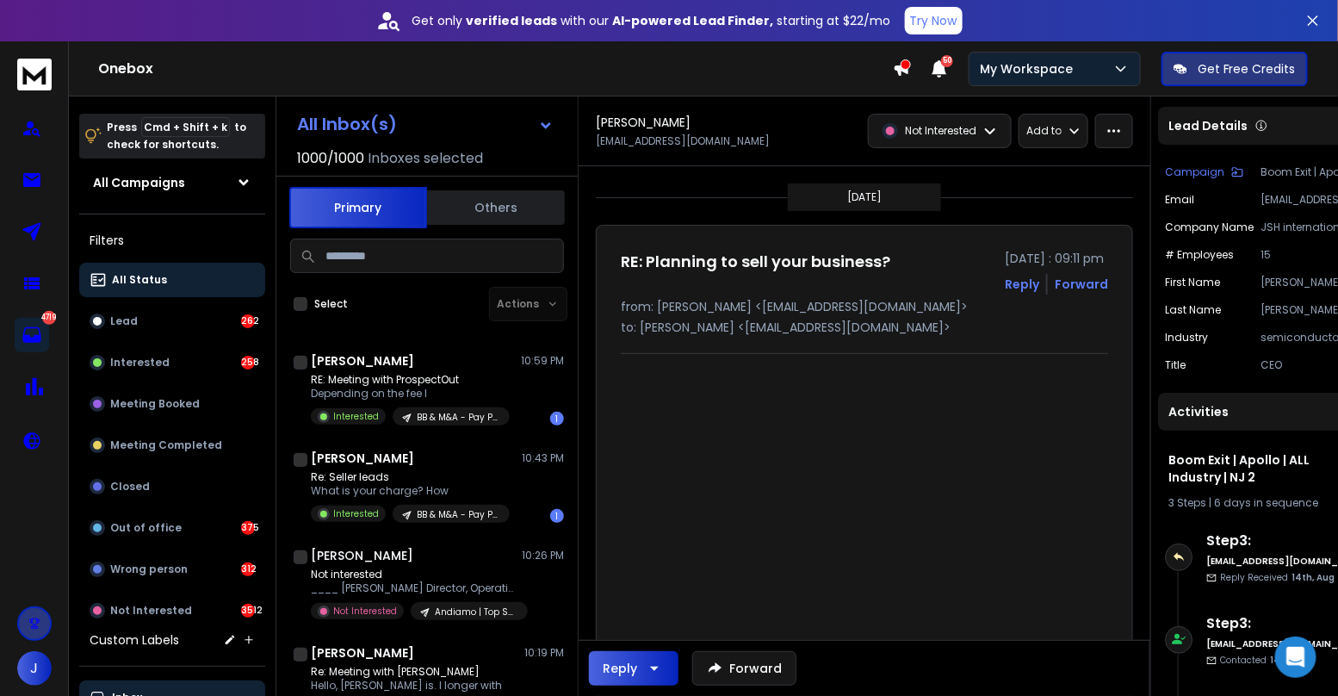
click at [1119, 71] on icon "button" at bounding box center [1121, 68] width 17 height 17
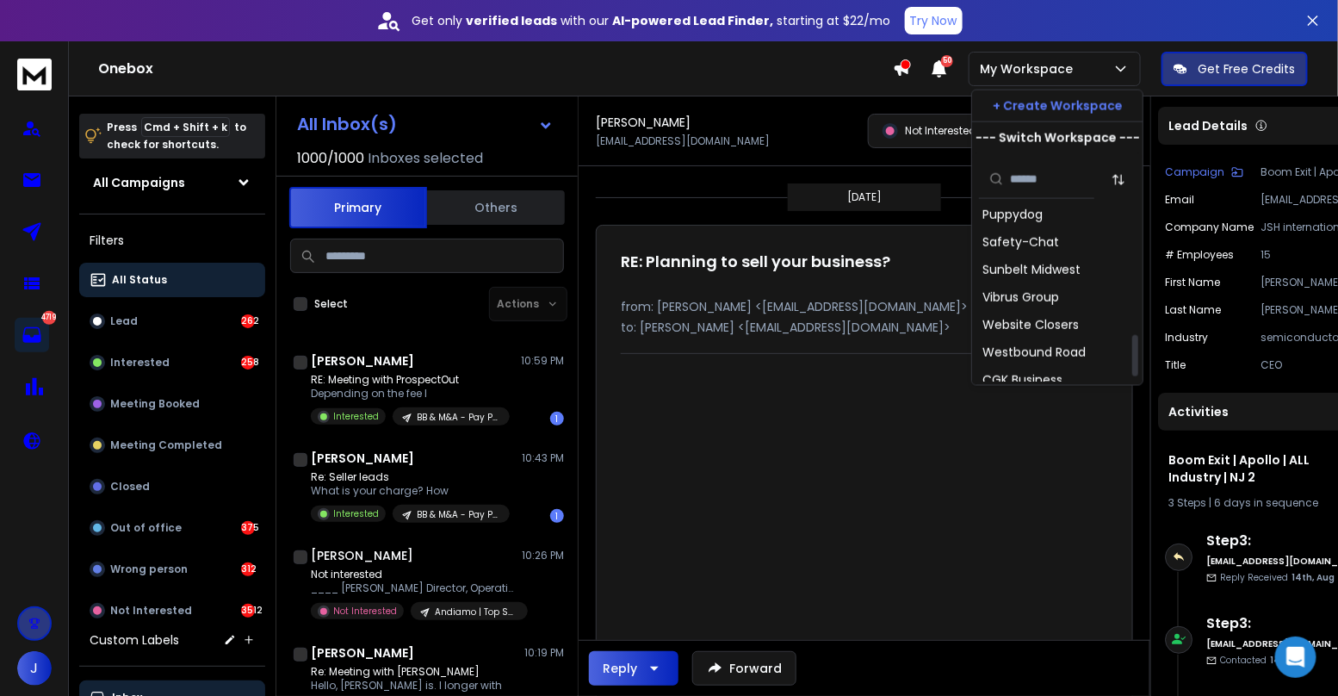
scroll to position [518, 0]
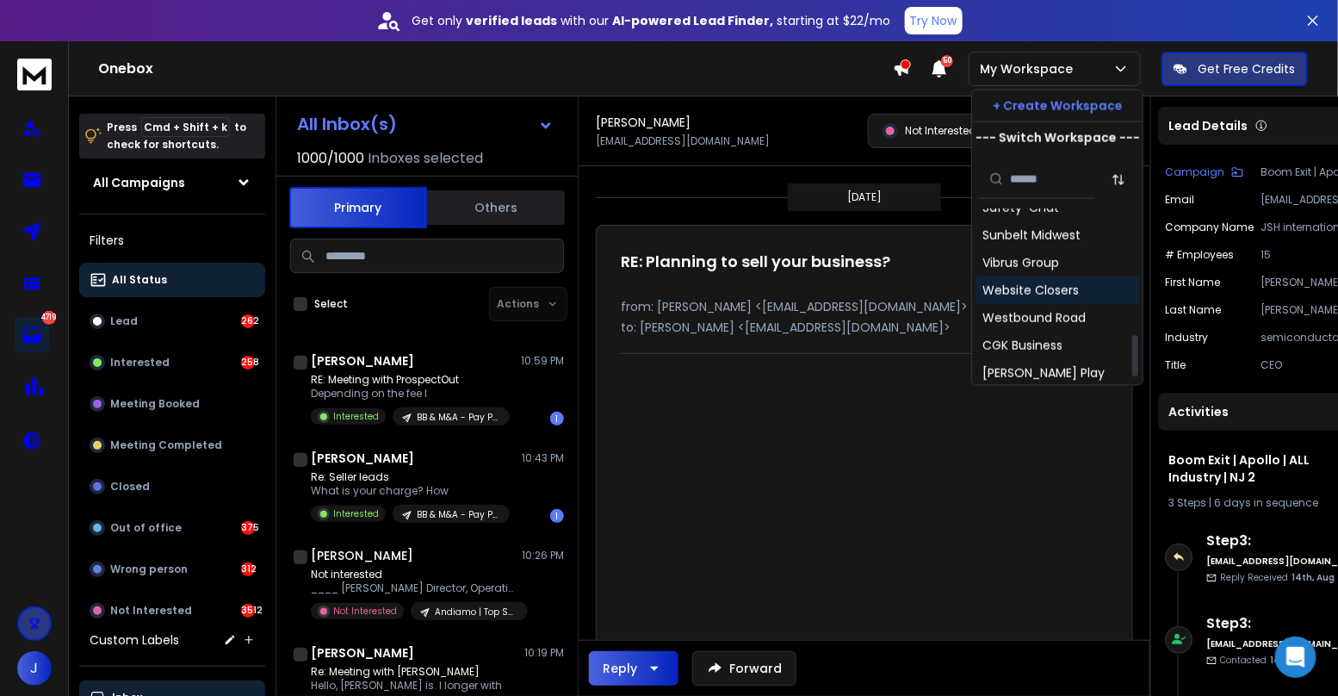
click at [1079, 276] on div "Website Closers" at bounding box center [1058, 290] width 164 height 28
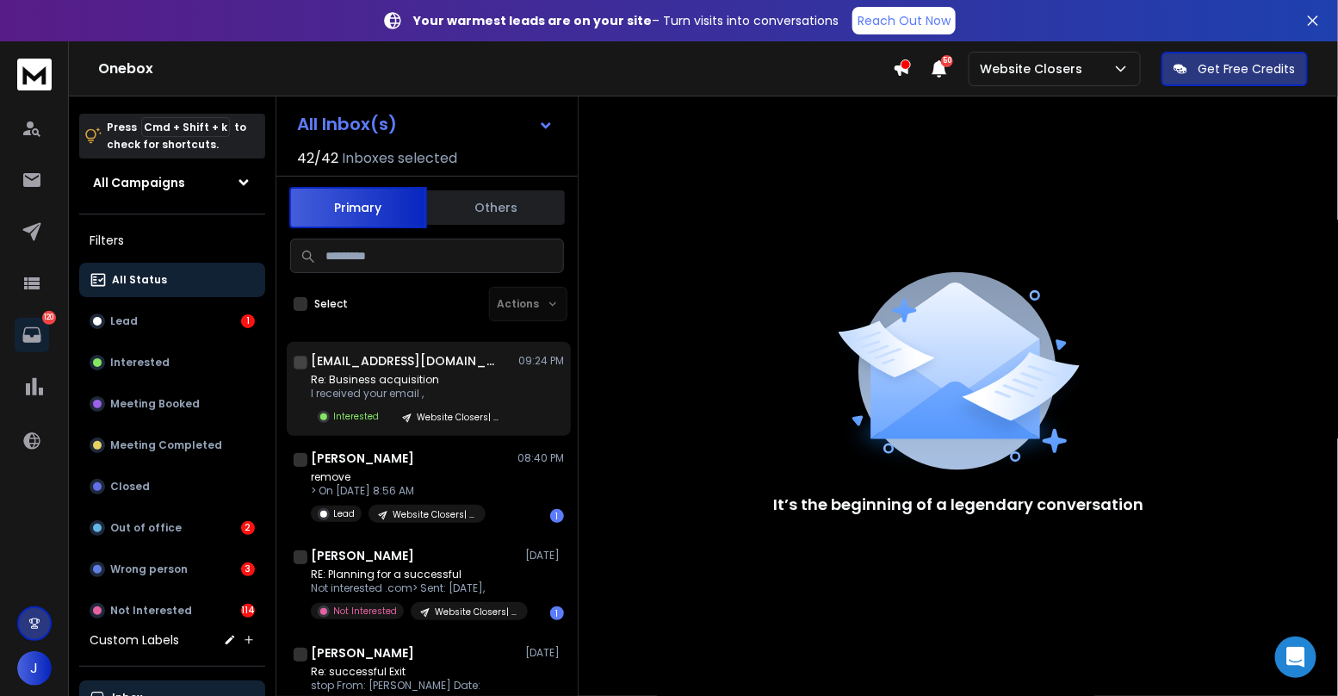
click at [429, 384] on p "Re: Business acquisition" at bounding box center [410, 380] width 199 height 14
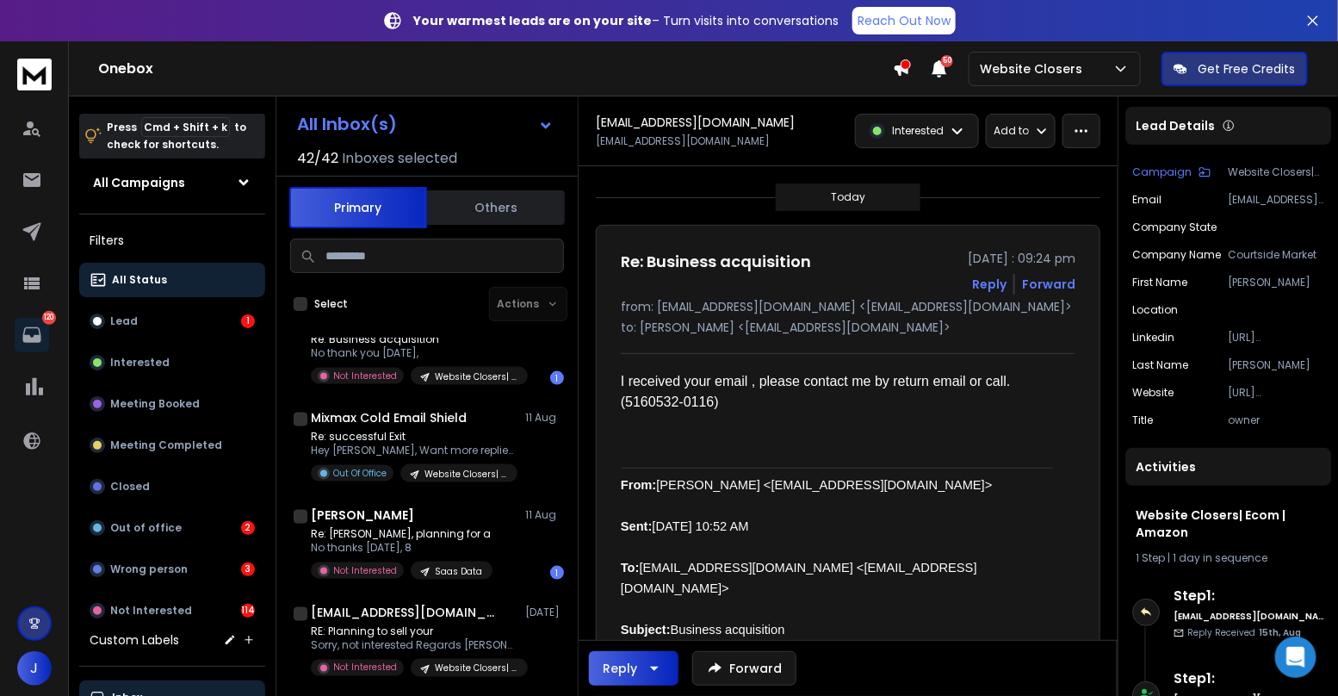
scroll to position [1060, 0]
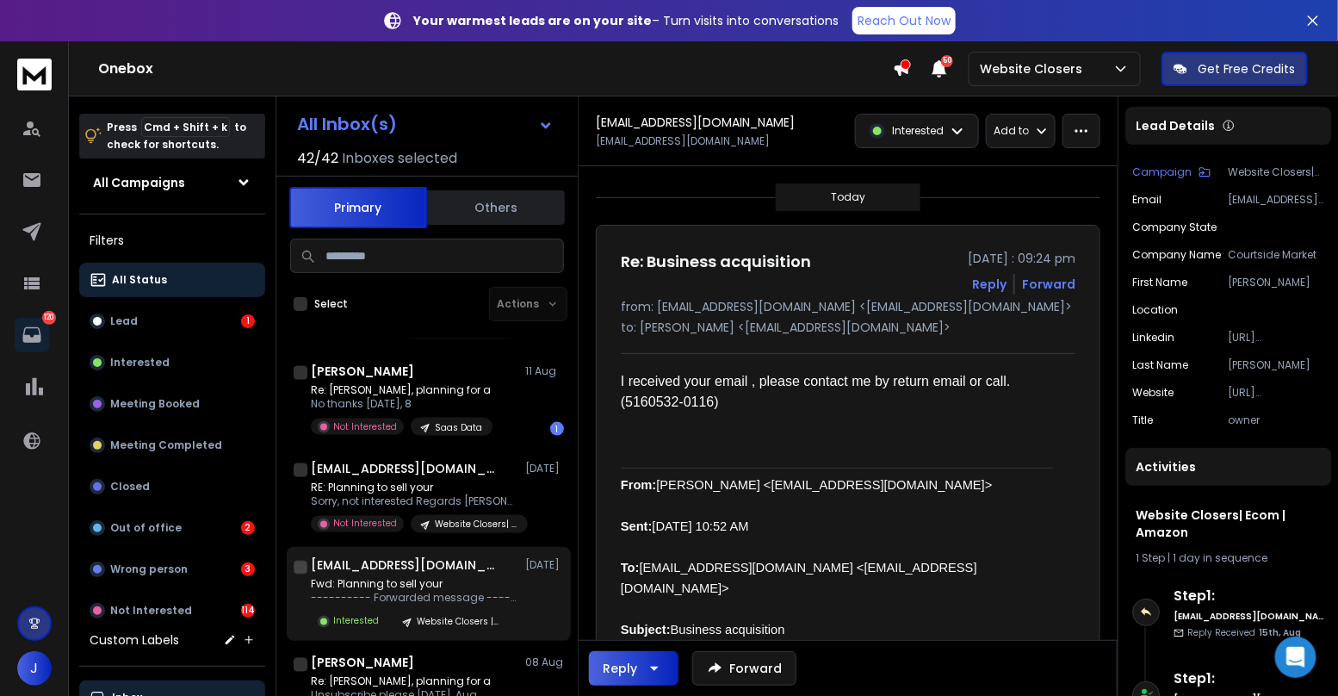
click at [428, 584] on p "Fwd: Planning to sell your" at bounding box center [414, 585] width 207 height 14
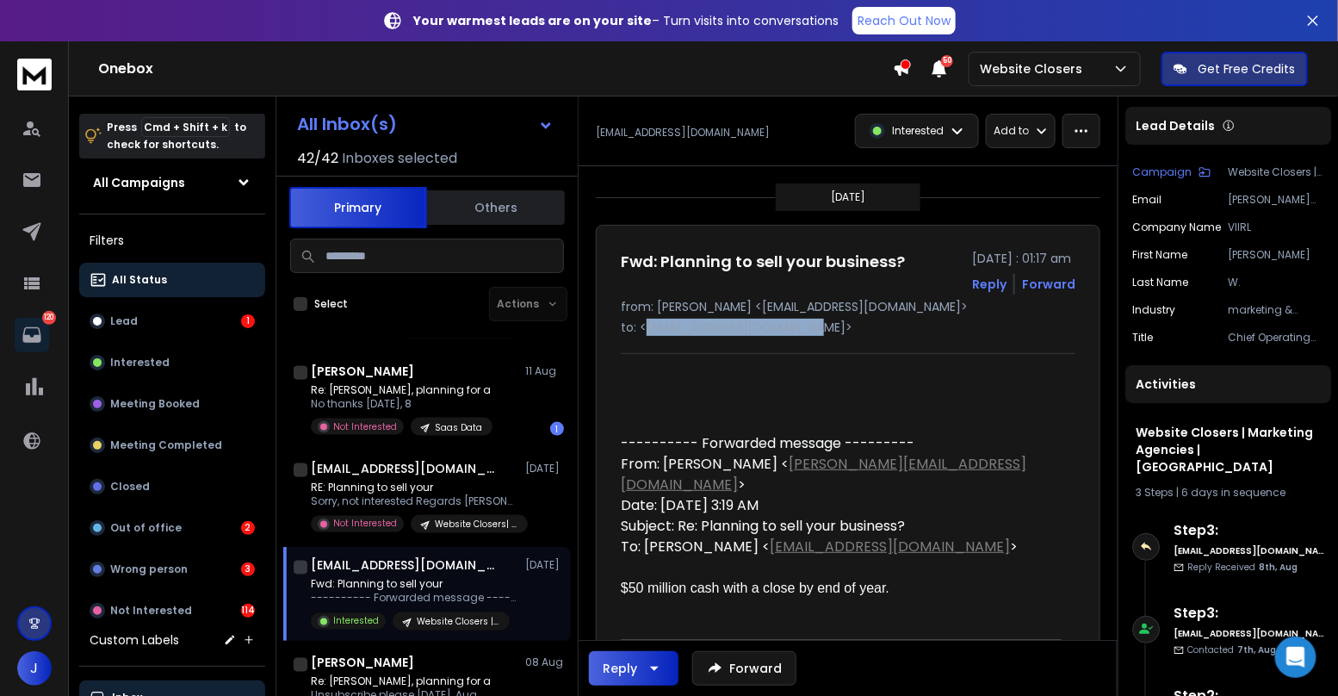
drag, startPoint x: 822, startPoint y: 327, endPoint x: 645, endPoint y: 327, distance: 177.4
click at [645, 327] on p "to: <Mdayal@websiteclosers.com>" at bounding box center [848, 327] width 455 height 17
copy p "Mdayal@websiteclosers.com"
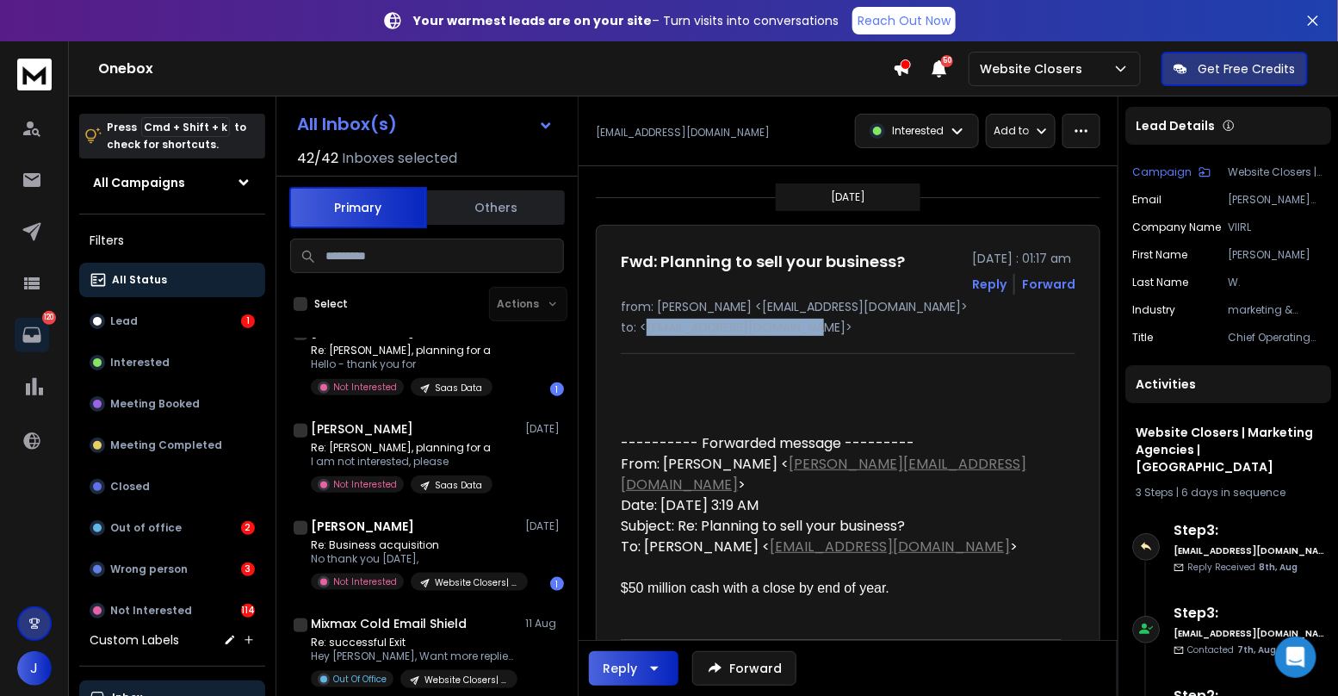
scroll to position [0, 0]
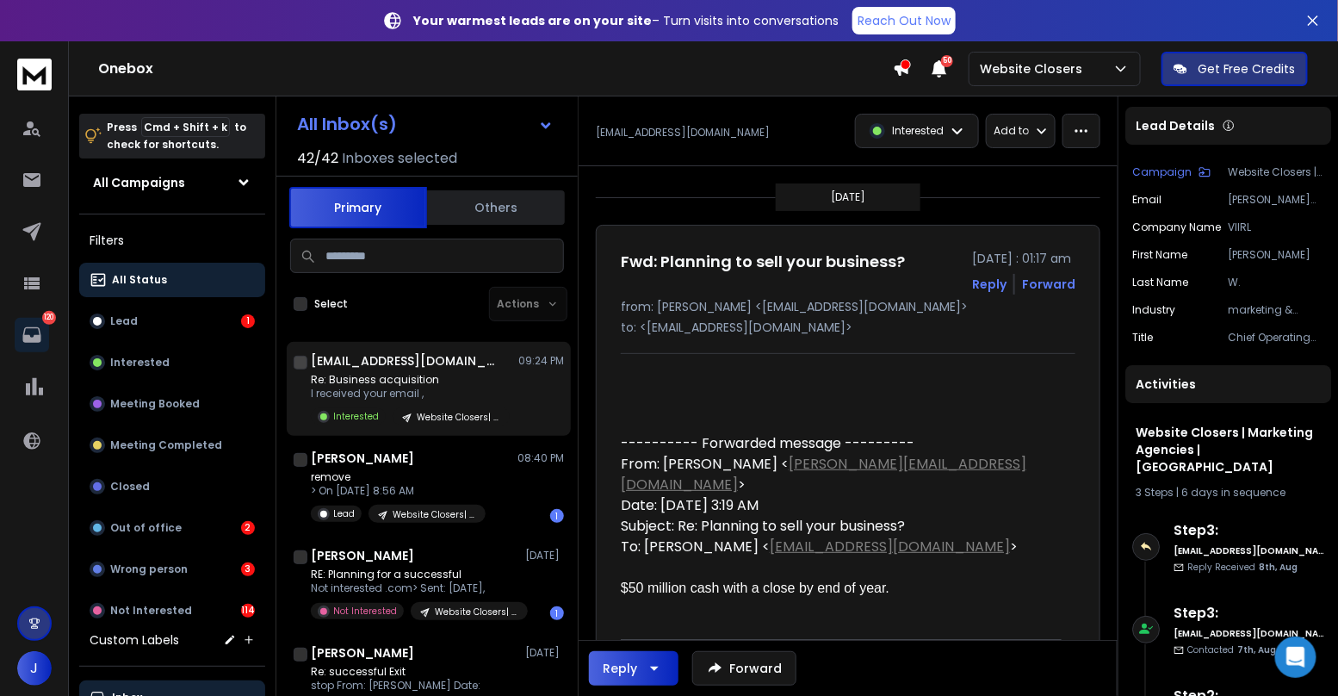
click at [427, 373] on p "Re: Business acquisition" at bounding box center [410, 380] width 199 height 14
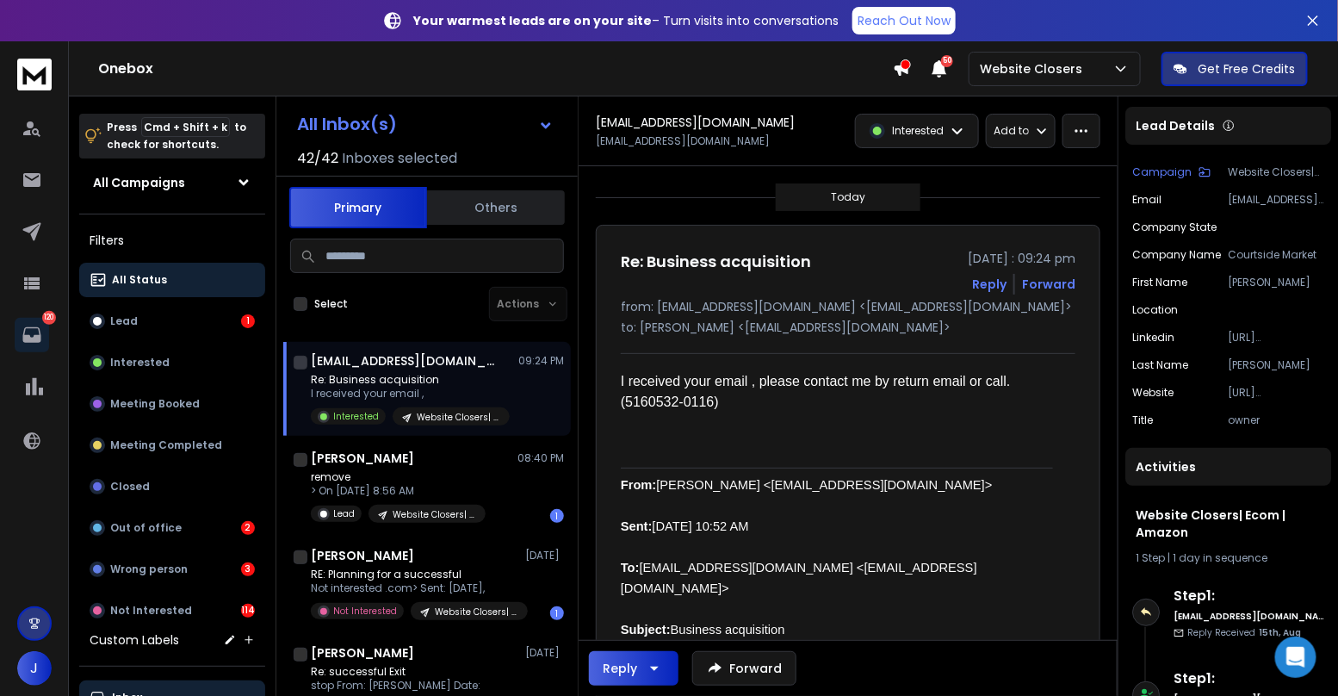
click at [1031, 282] on div "Forward" at bounding box center [1048, 284] width 53 height 17
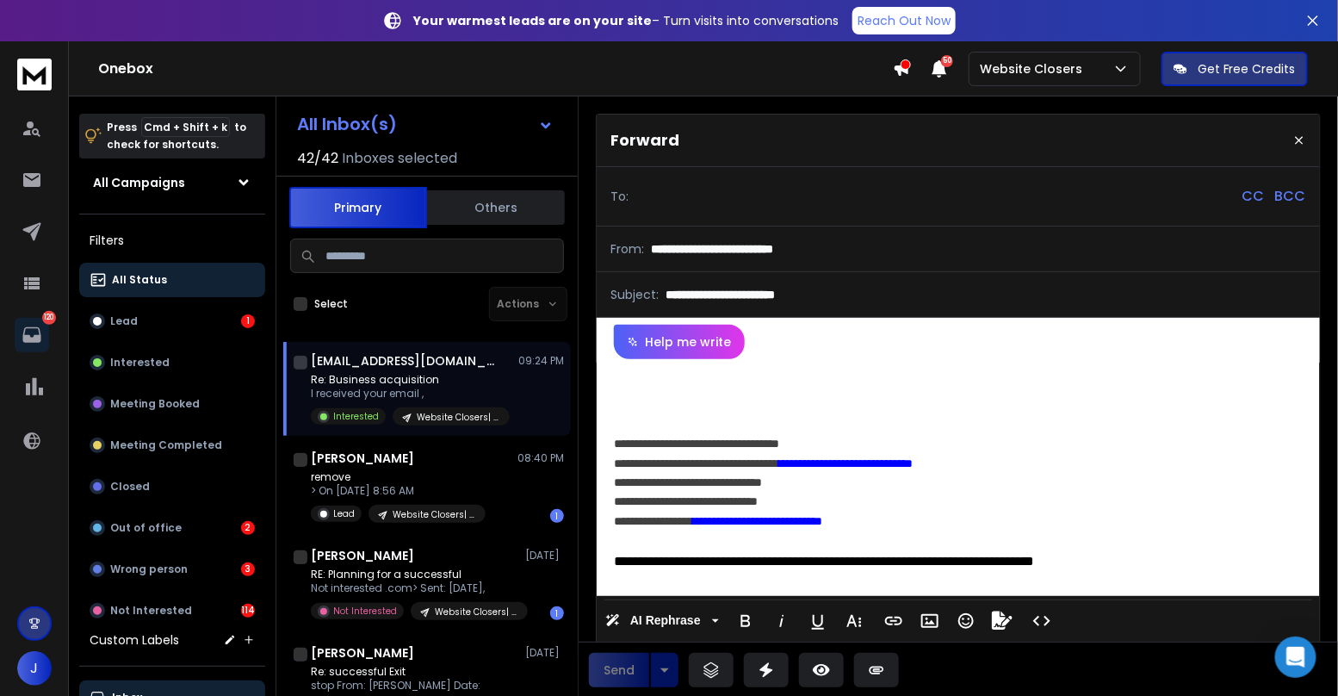
click at [700, 202] on input at bounding box center [696, 196] width 121 height 31
paste input "**********"
type input "**********"
click at [822, 145] on div "Forward" at bounding box center [958, 141] width 723 height 52
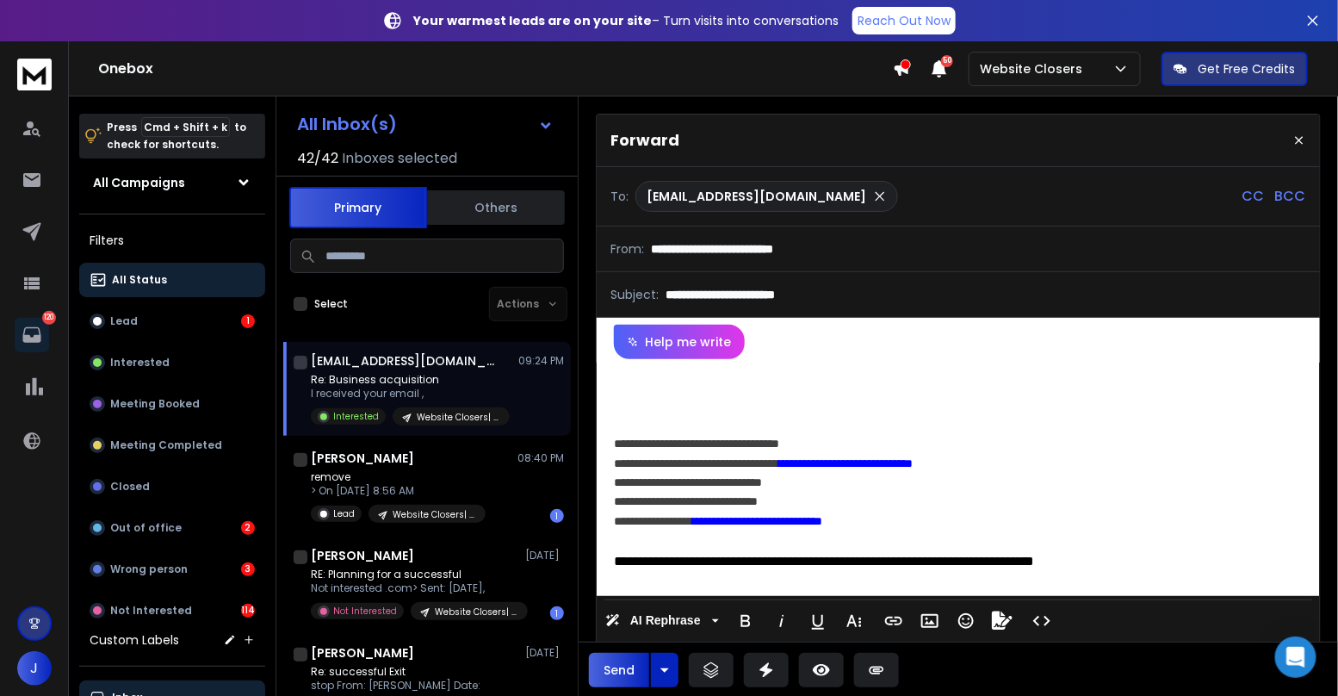
scroll to position [0, 0]
click at [627, 667] on button "Send" at bounding box center [619, 670] width 60 height 34
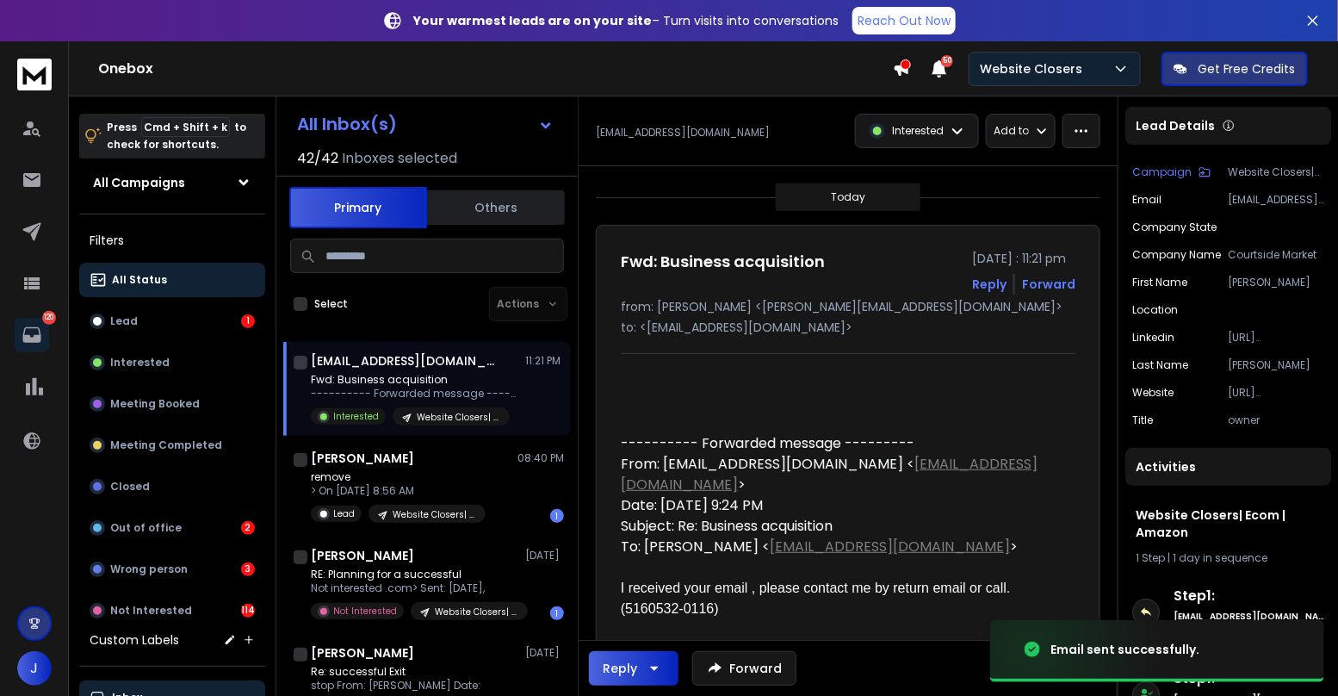
click at [1046, 71] on p "Website Closers" at bounding box center [1034, 68] width 109 height 17
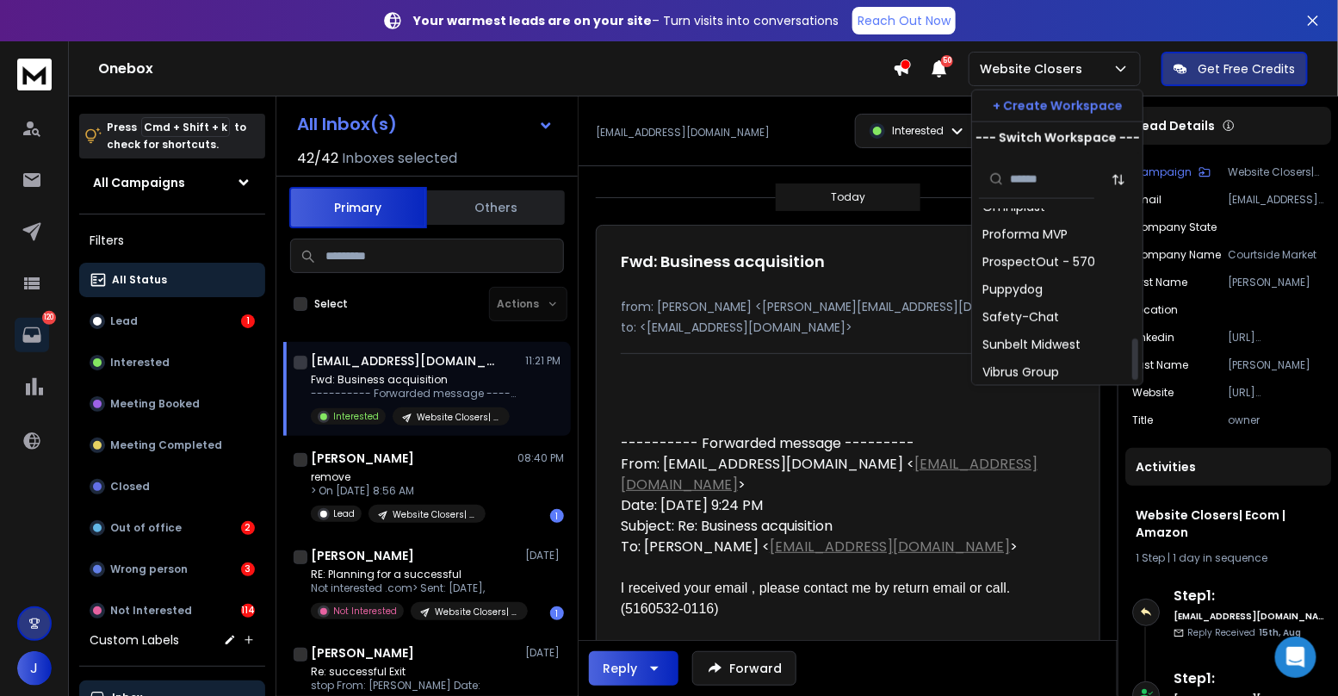
scroll to position [533, 0]
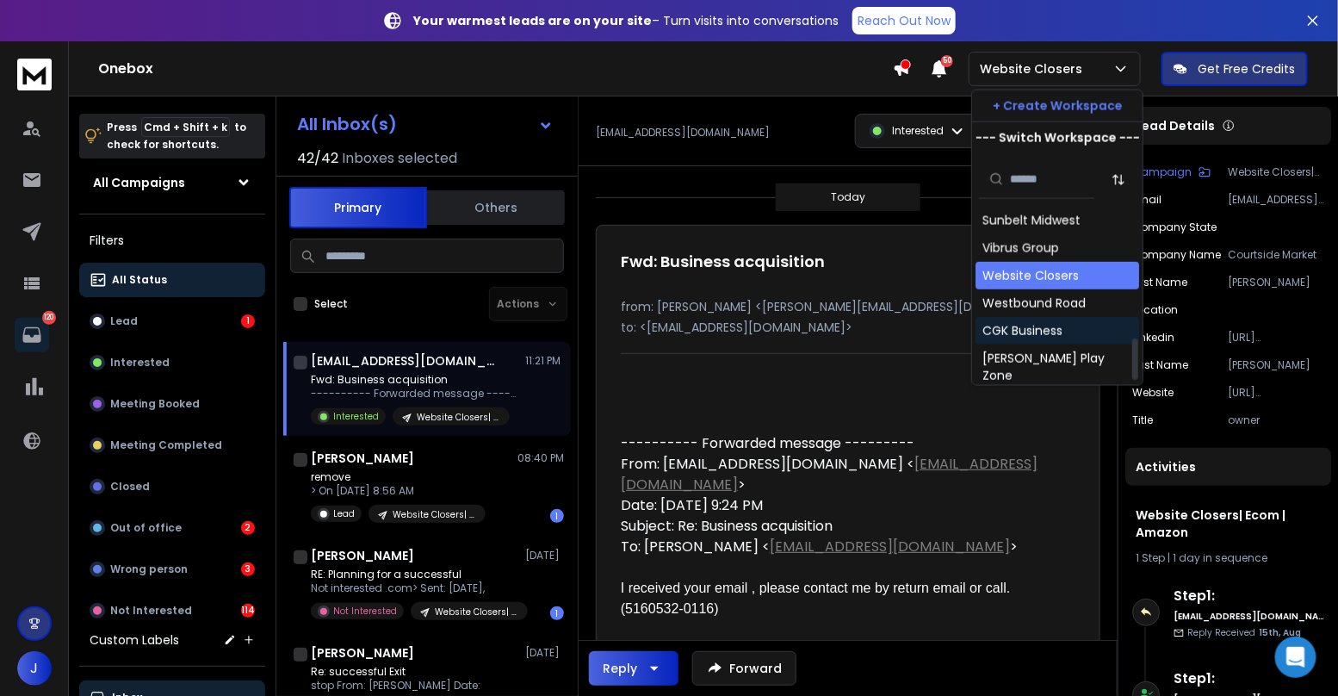
click at [1030, 322] on div "CGK Business" at bounding box center [1023, 330] width 80 height 17
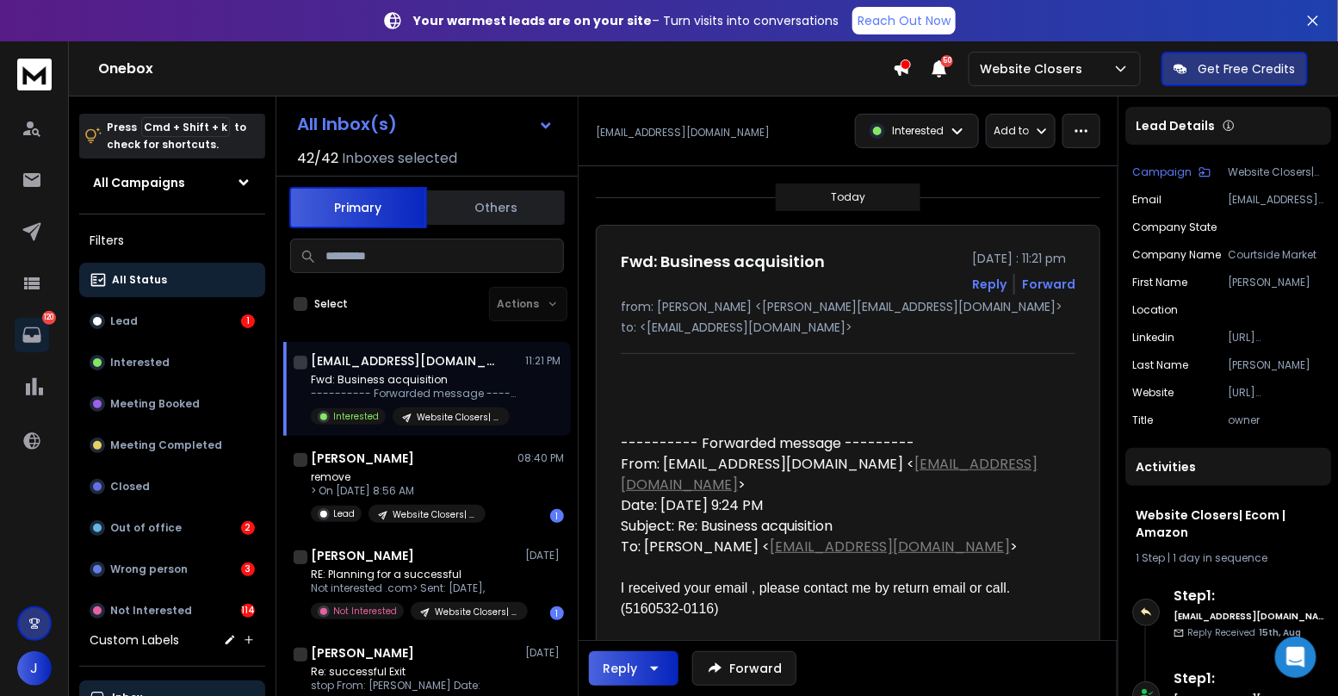
scroll to position [719, 0]
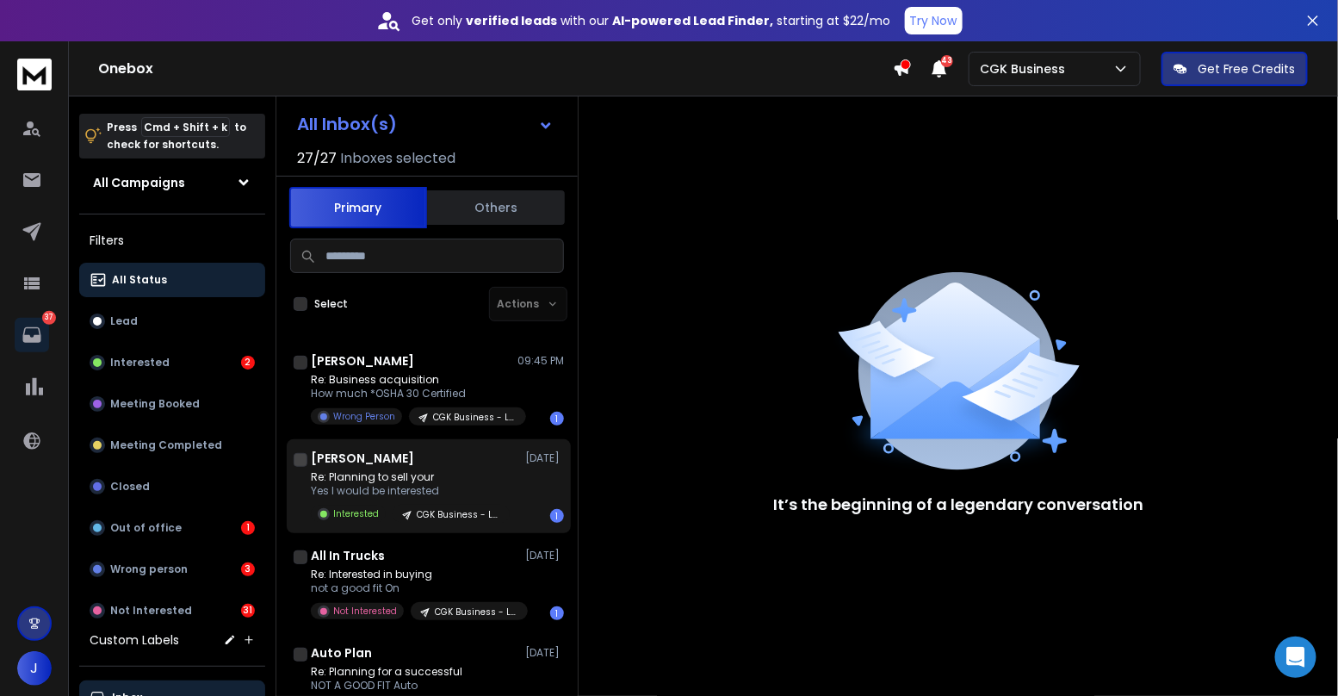
click at [429, 463] on div "[PERSON_NAME] [DATE]" at bounding box center [437, 458] width 253 height 17
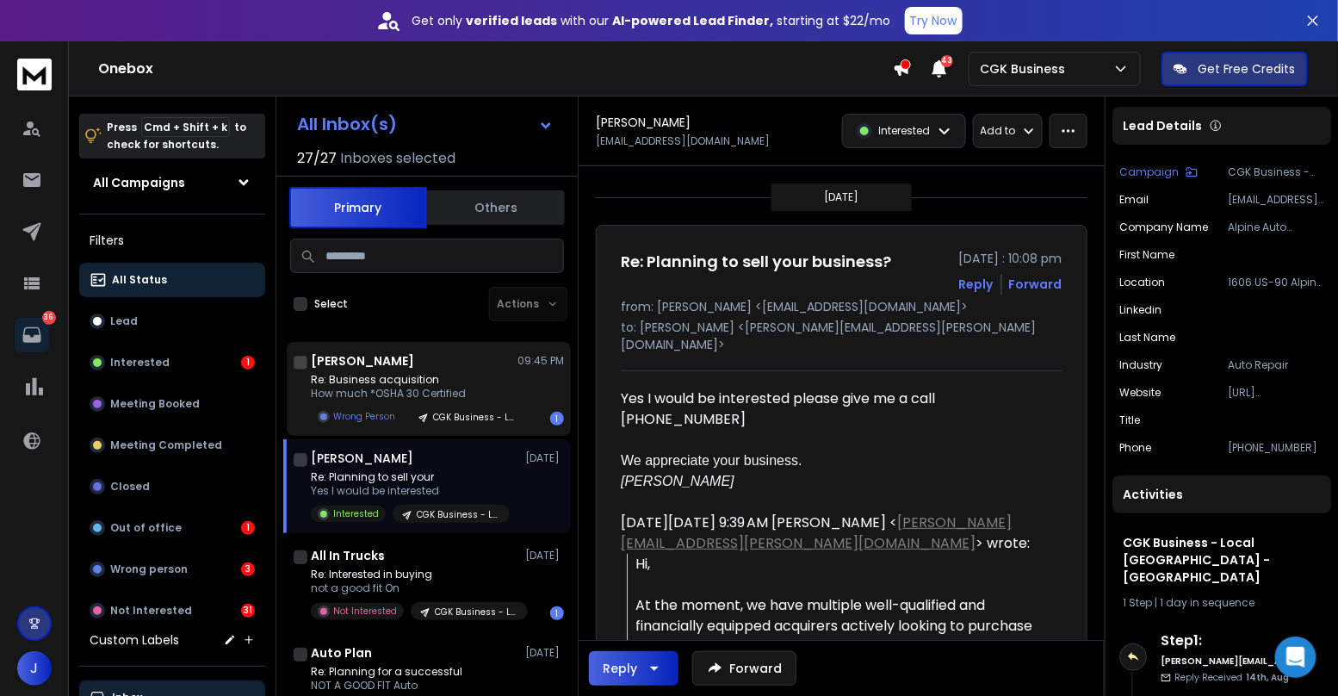
click at [435, 369] on div "[PERSON_NAME] 09:45 PM Re: Business acquisition How much *OSHA 30 Certified Wro…" at bounding box center [437, 388] width 253 height 73
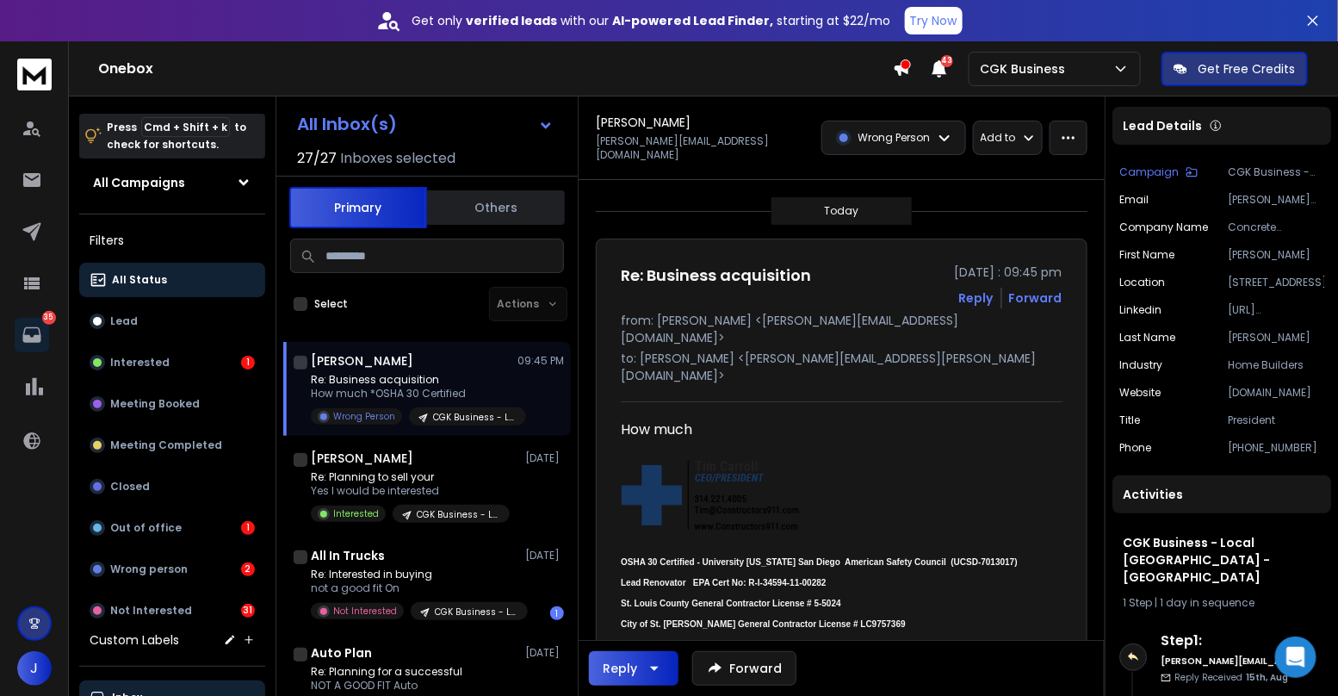
click at [946, 139] on div "Wrong Person" at bounding box center [893, 137] width 143 height 33
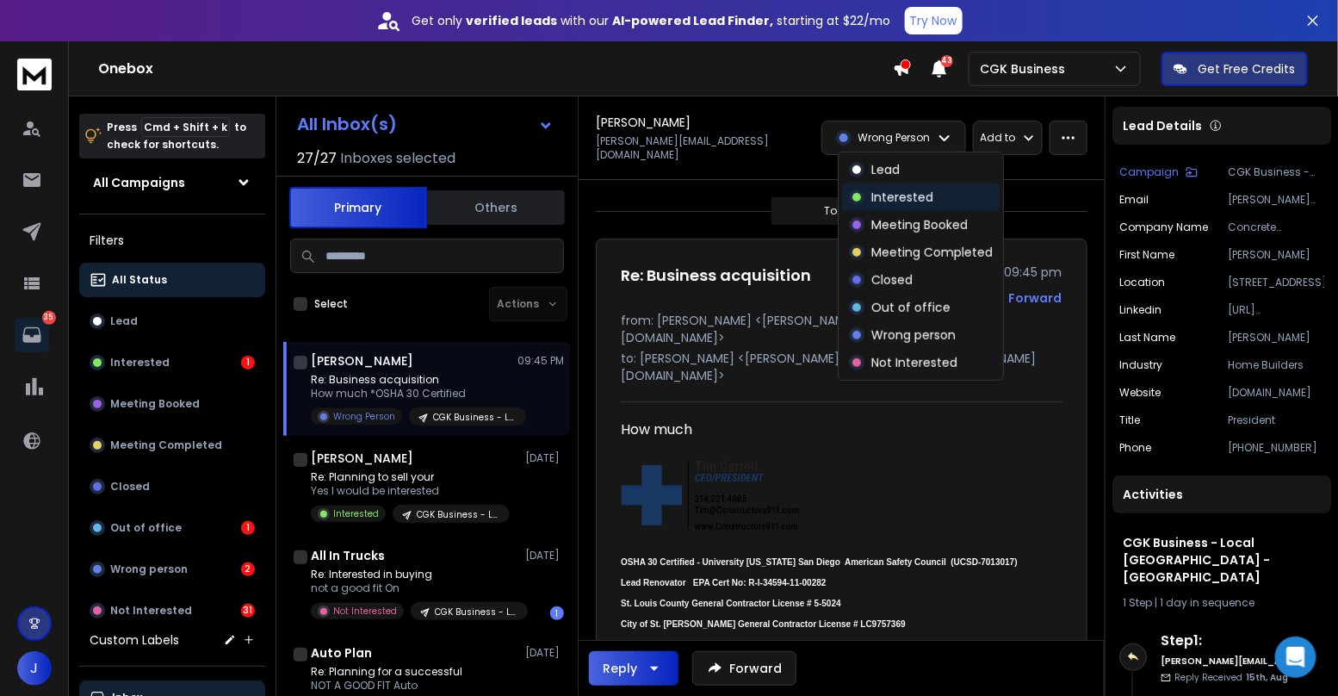
click at [940, 194] on div "Interested" at bounding box center [921, 197] width 158 height 28
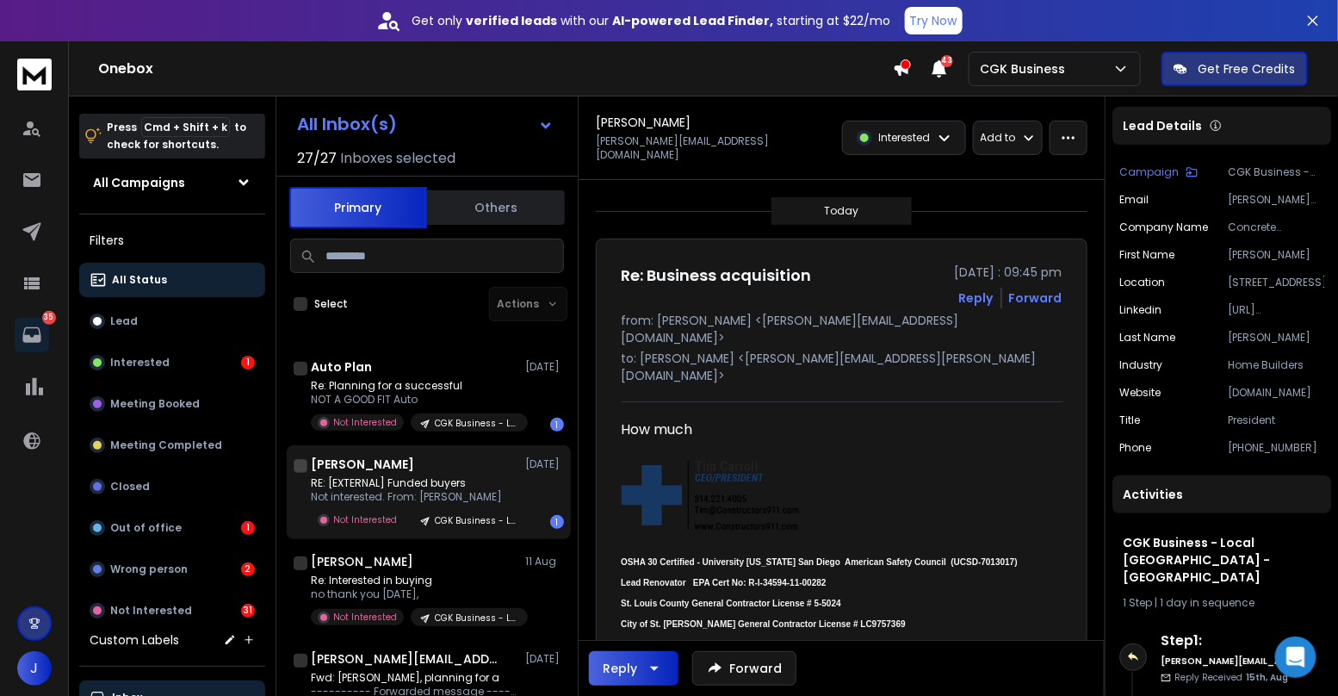
scroll to position [487, 0]
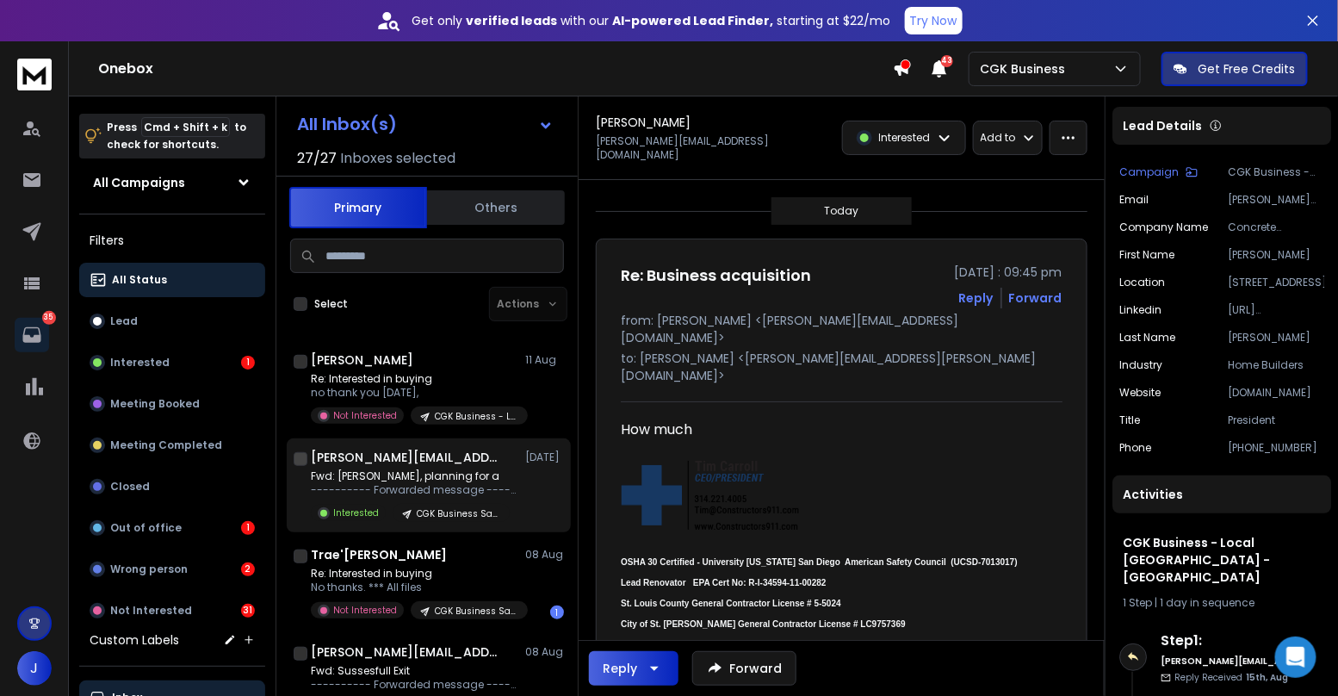
click at [420, 487] on p "---------- Forwarded message --------- From: Kurt" at bounding box center [414, 490] width 207 height 14
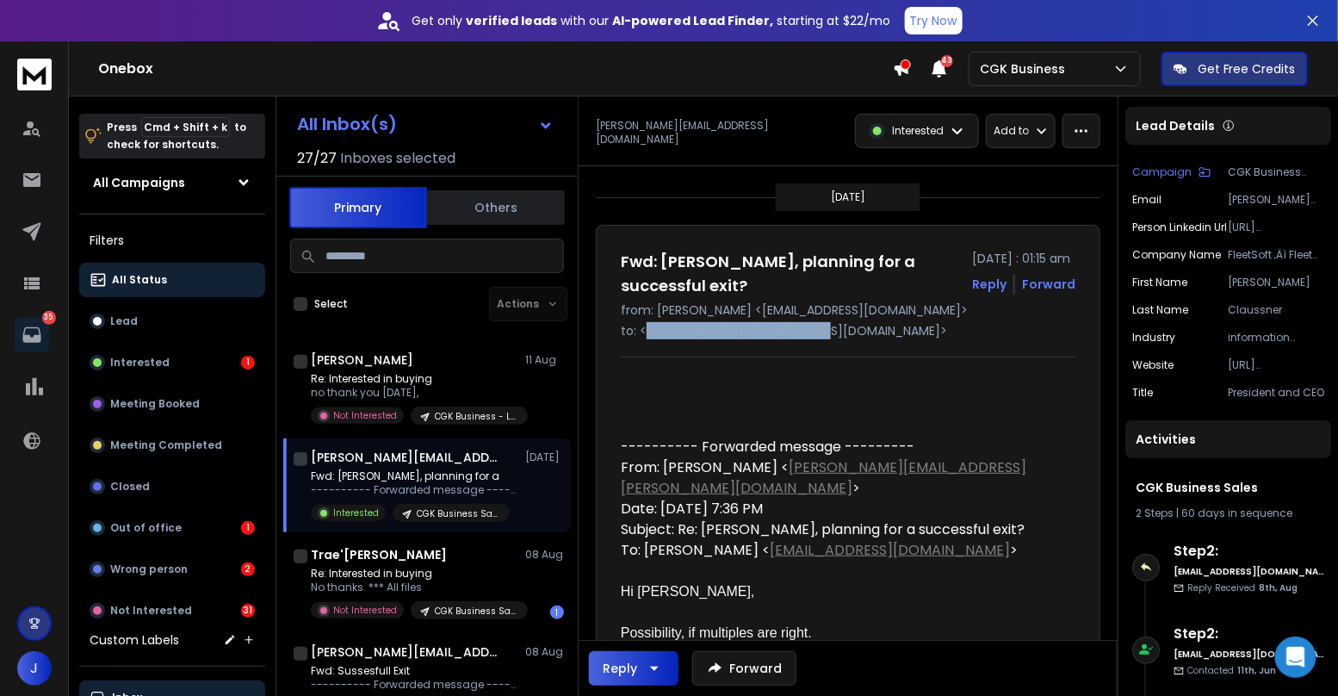
drag, startPoint x: 819, startPoint y: 330, endPoint x: 648, endPoint y: 335, distance: 170.6
click at [648, 335] on p "to: <derik@cgkbusinesssales.com>" at bounding box center [848, 330] width 455 height 17
copy p "derik@cgkbusinesssales.com"
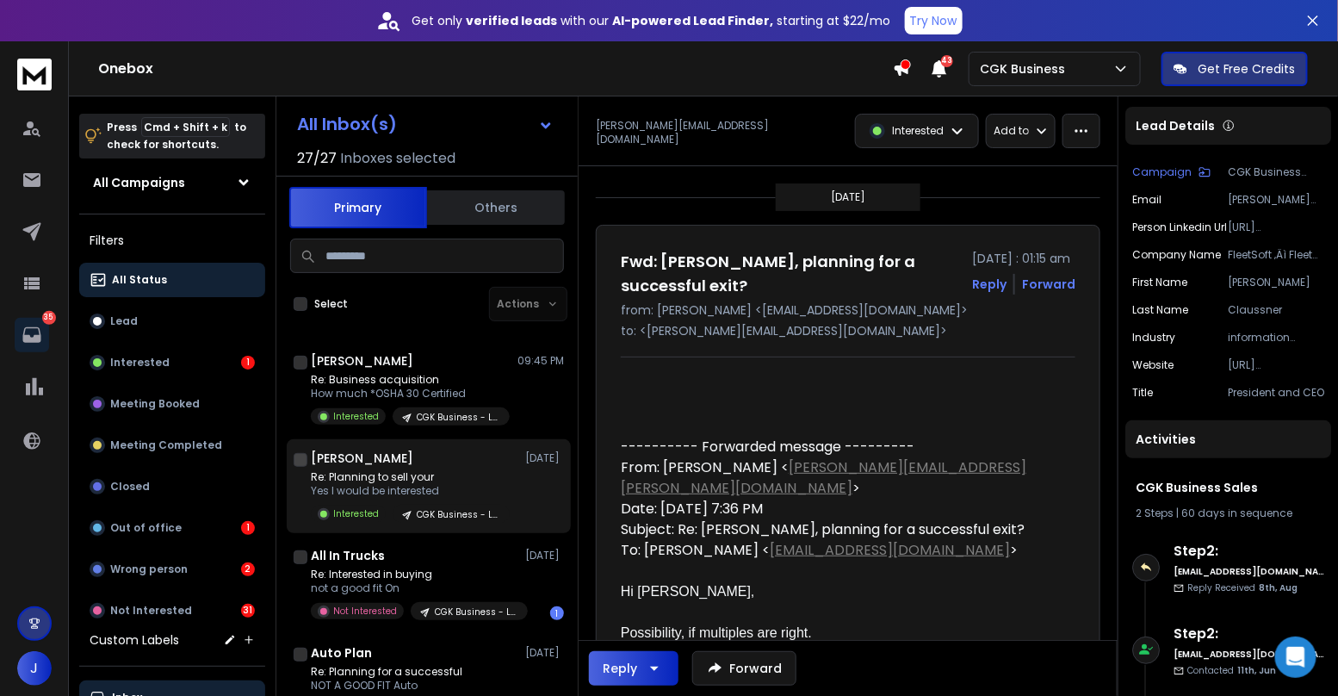
click at [413, 463] on div "Vance Schaeffler 14 Aug" at bounding box center [437, 458] width 253 height 17
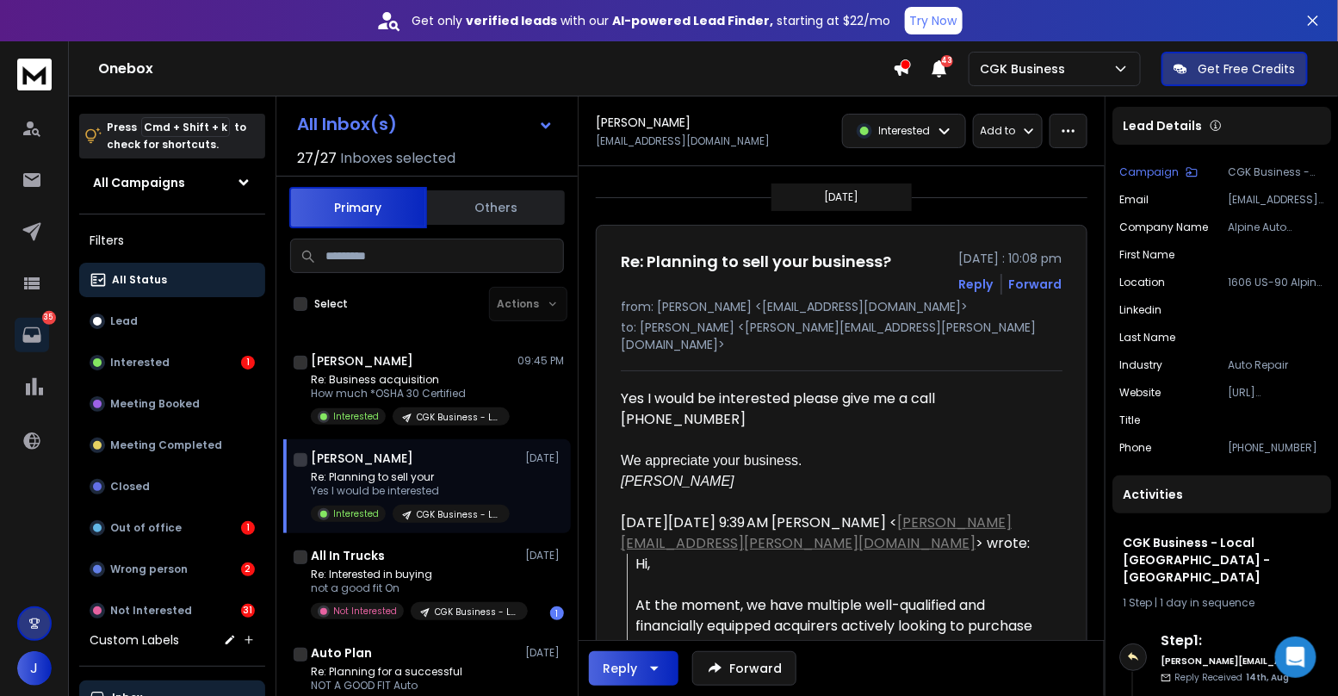
click at [1027, 285] on div "Forward" at bounding box center [1035, 284] width 53 height 17
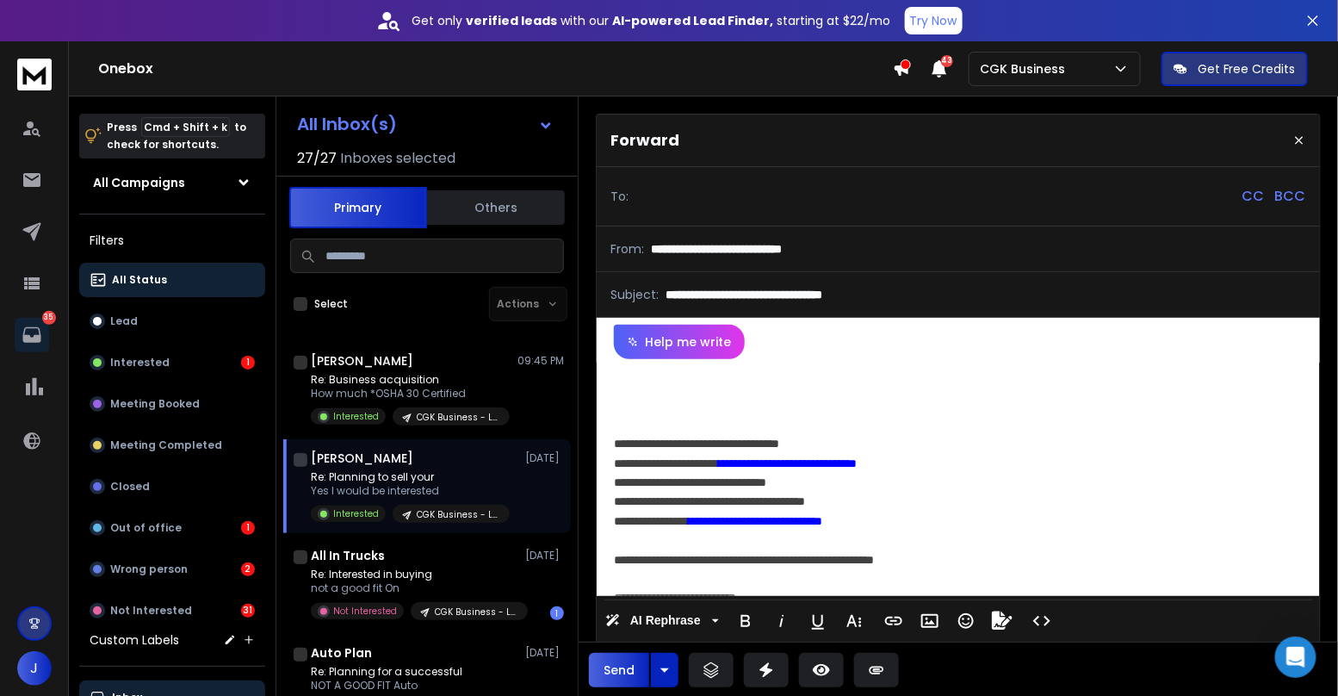
click at [700, 202] on input at bounding box center [696, 196] width 121 height 31
paste input "**********"
type input "**********"
click at [814, 137] on div "Forward" at bounding box center [958, 141] width 723 height 52
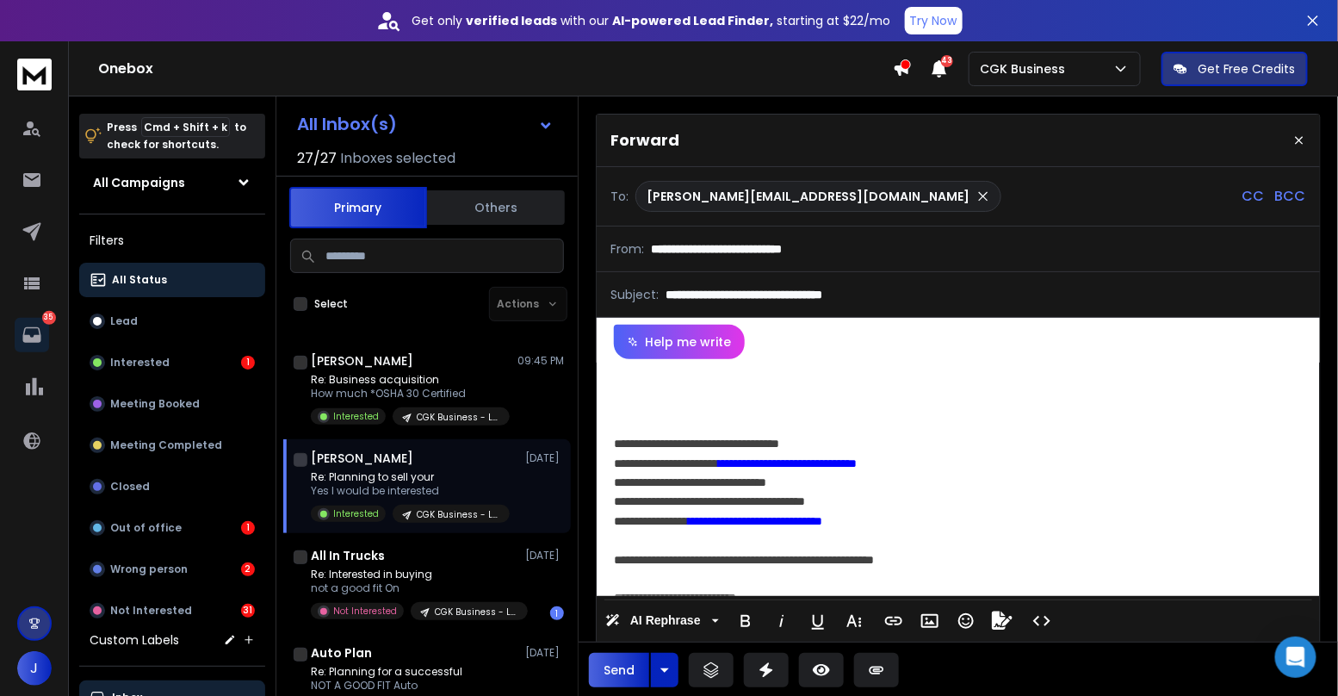
scroll to position [0, 0]
click at [623, 673] on button "Send" at bounding box center [619, 670] width 60 height 34
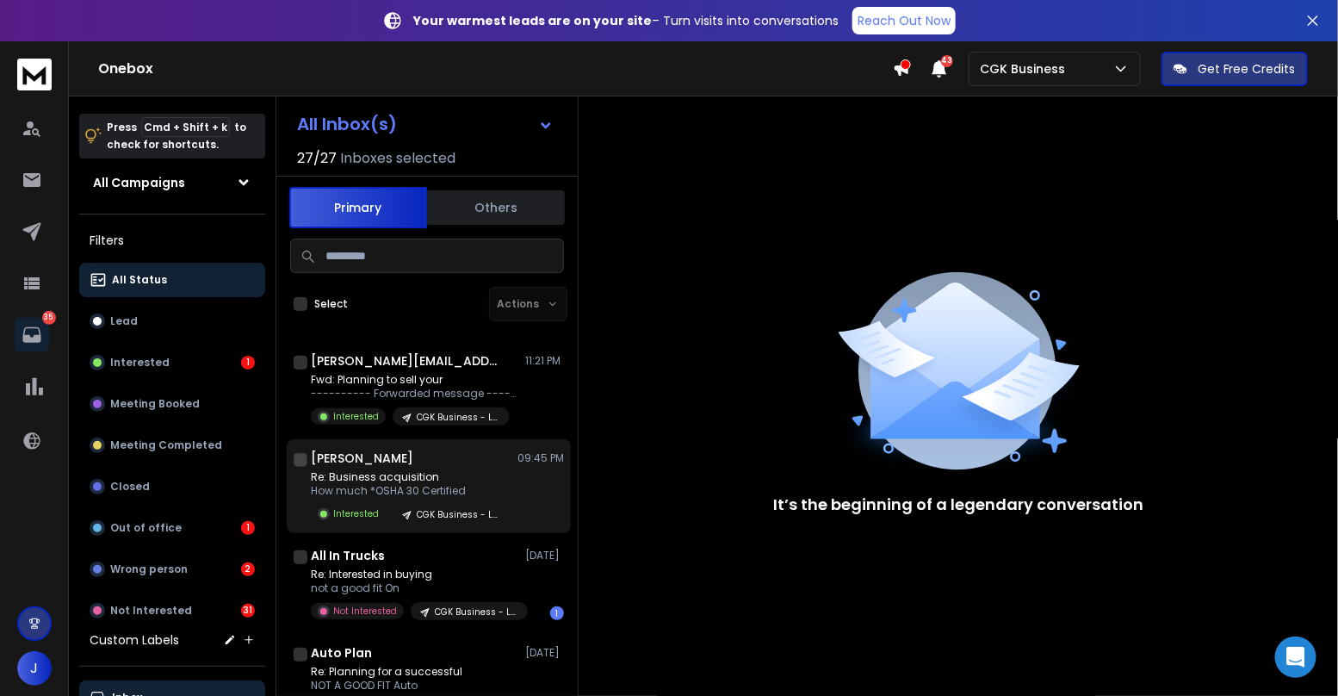
click at [378, 475] on p "Re: Business acquisition" at bounding box center [410, 477] width 199 height 14
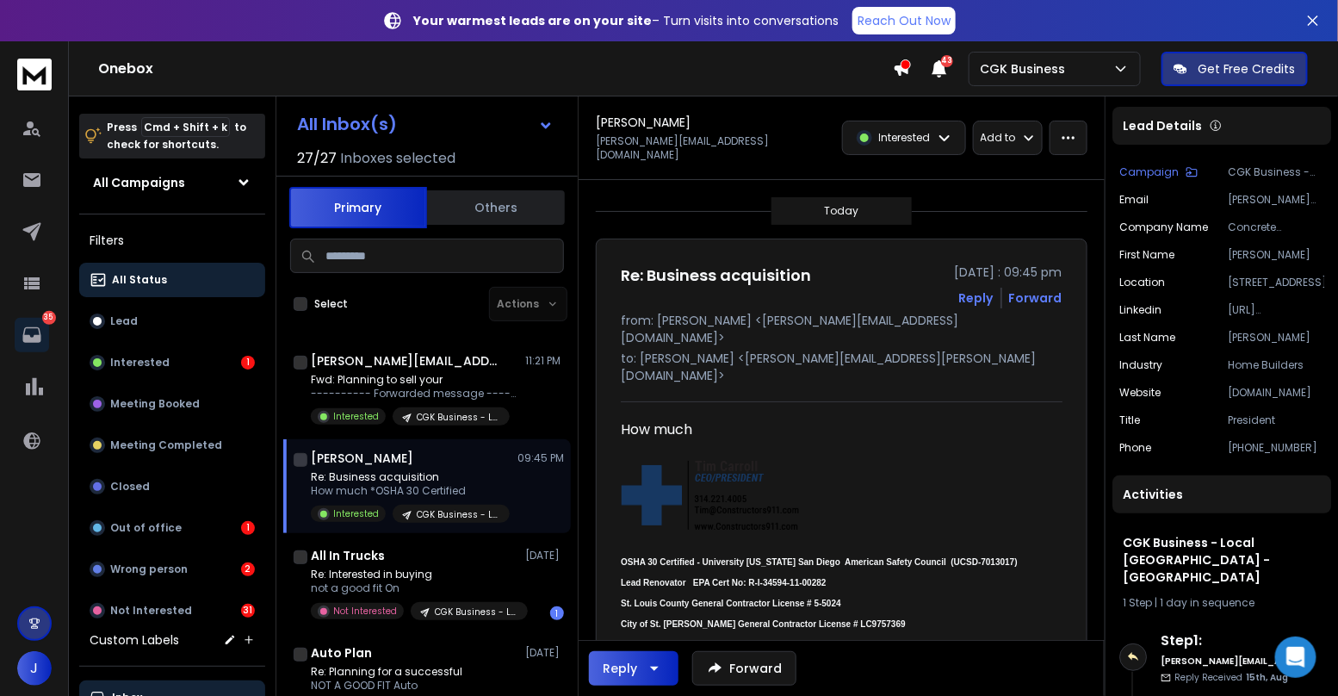
click at [1041, 289] on div "Forward" at bounding box center [1035, 297] width 53 height 17
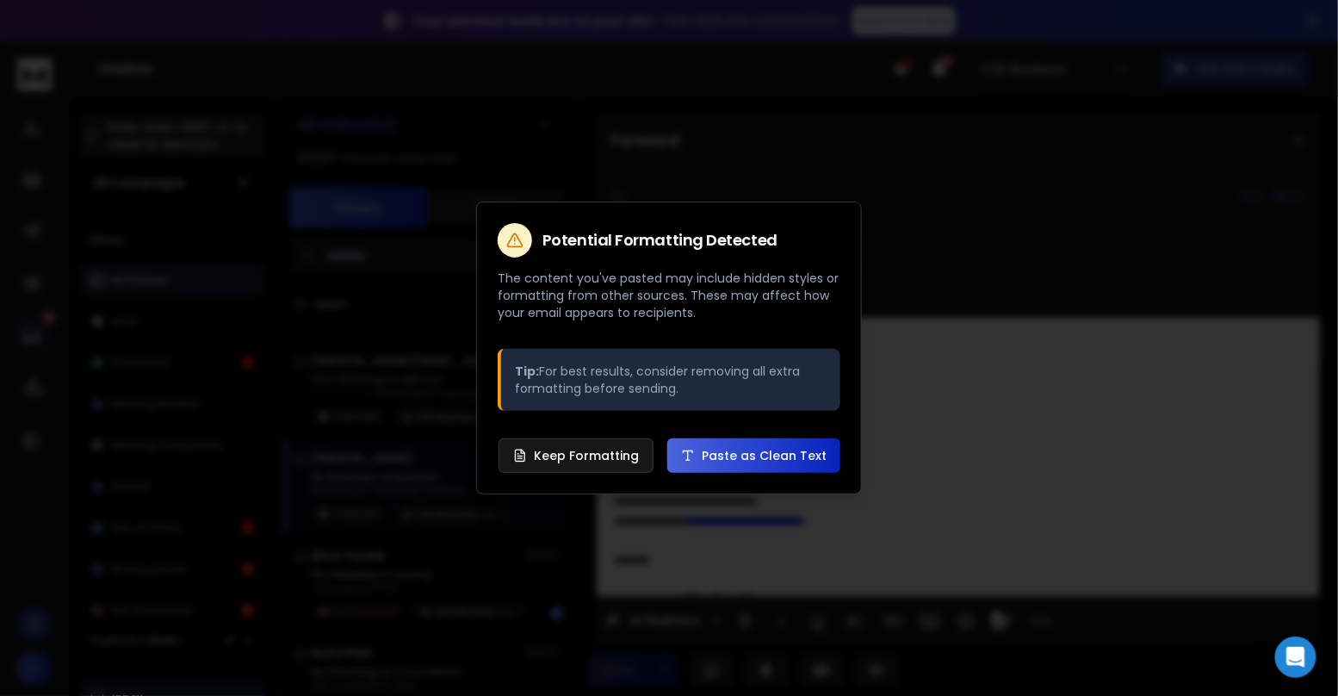
click at [1002, 109] on div at bounding box center [669, 348] width 1338 height 696
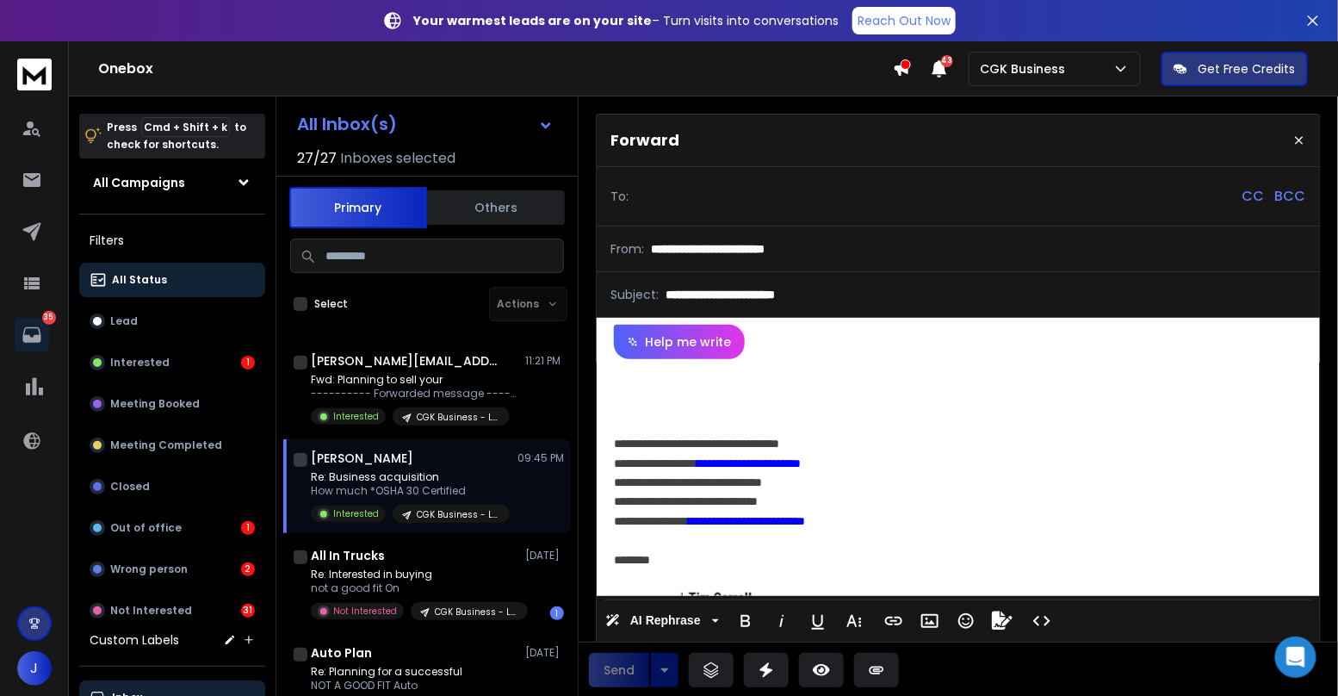
click at [733, 200] on input at bounding box center [696, 196] width 121 height 31
paste input "**********"
type input "**********"
click at [782, 150] on div "Forward" at bounding box center [958, 141] width 723 height 52
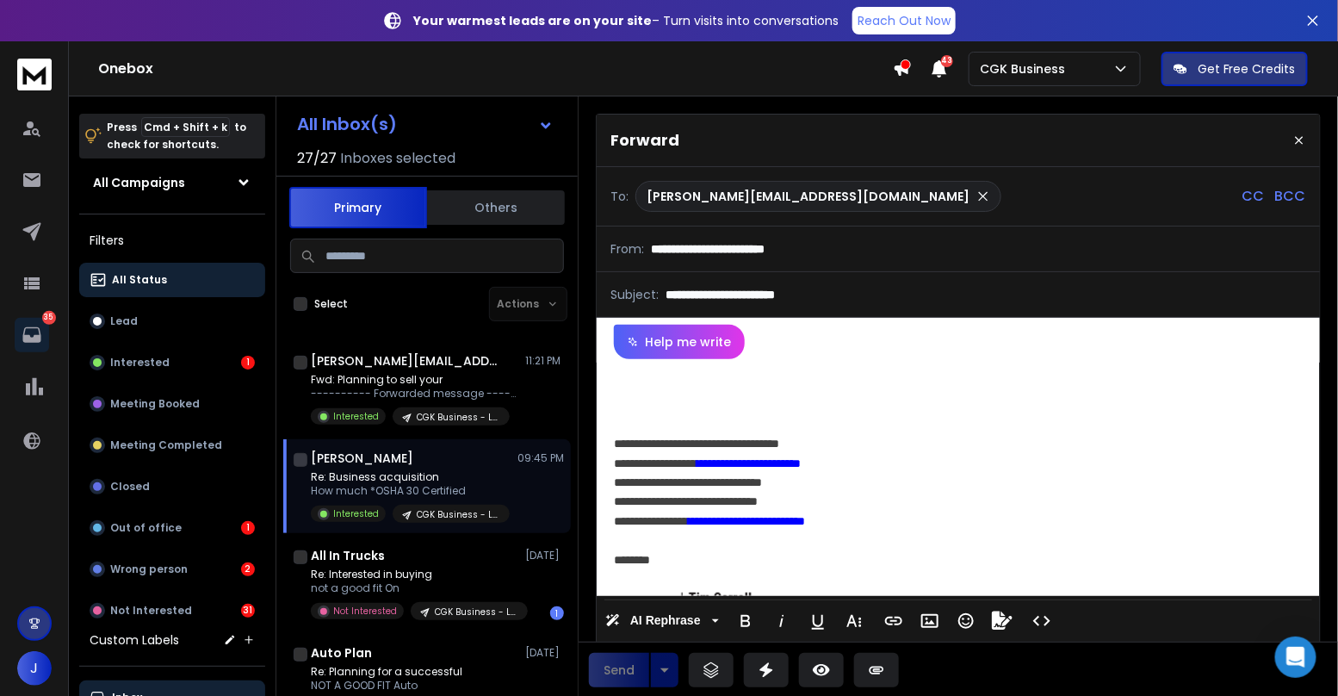
scroll to position [0, 0]
click at [481, 490] on p "How much *OSHA 30 Certified" at bounding box center [410, 491] width 199 height 14
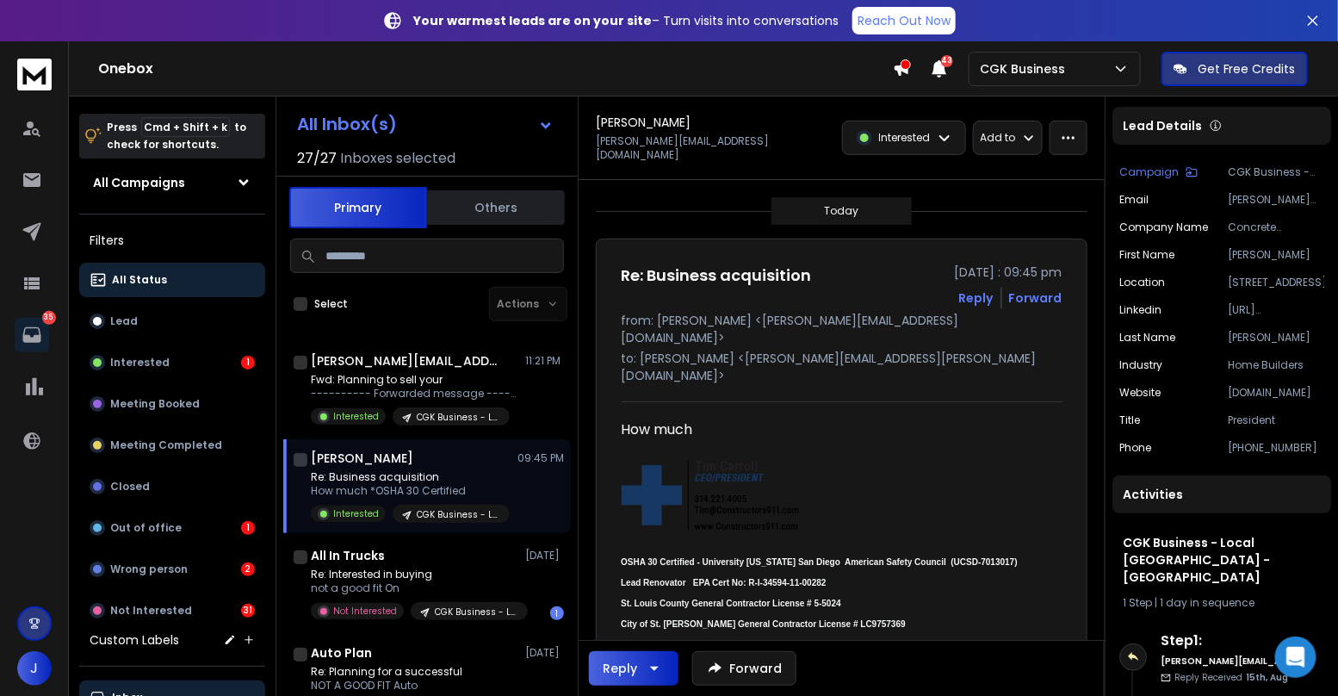
click at [477, 468] on div "Tim Carroll 09:45 PM Re: Business acquisition How much *OSHA 30 Certified Inter…" at bounding box center [437, 486] width 253 height 73
click at [1055, 289] on div "Forward" at bounding box center [1035, 297] width 53 height 17
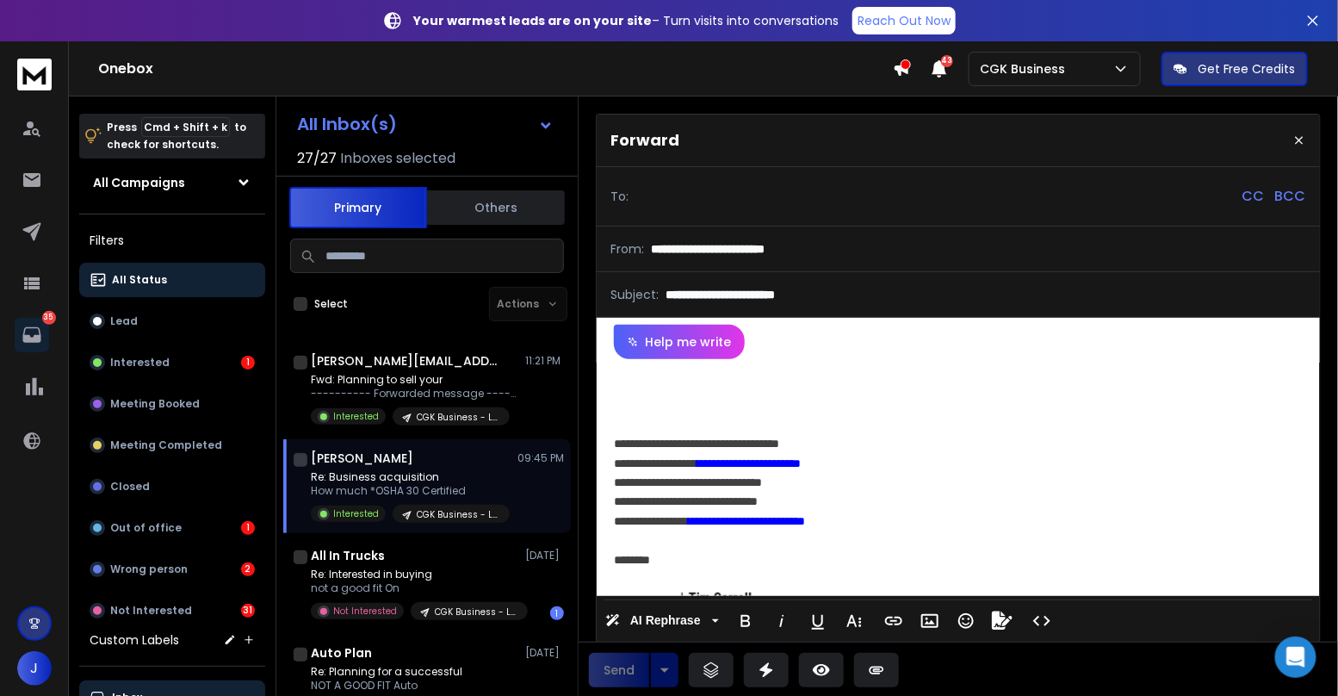
click at [682, 194] on input at bounding box center [696, 196] width 121 height 31
paste input "**********"
type input "**********"
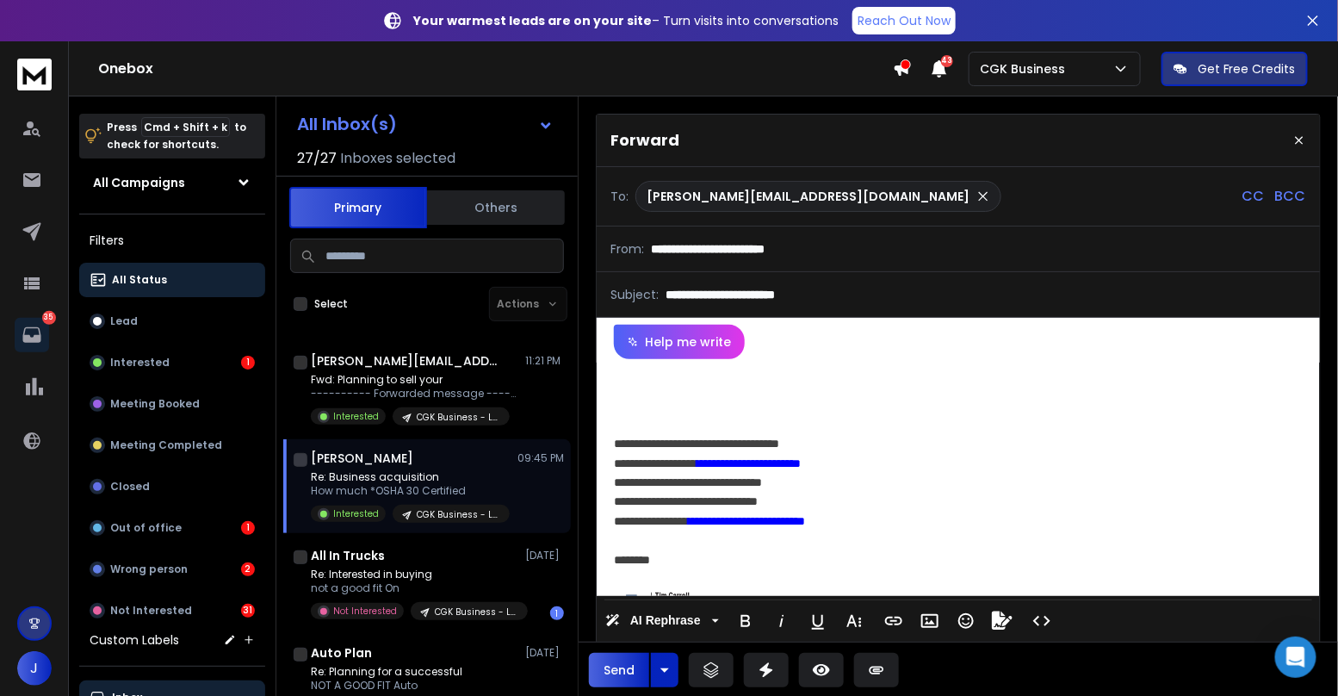
click at [781, 156] on div "Forward" at bounding box center [958, 141] width 723 height 52
click at [622, 668] on button "Send" at bounding box center [619, 670] width 60 height 34
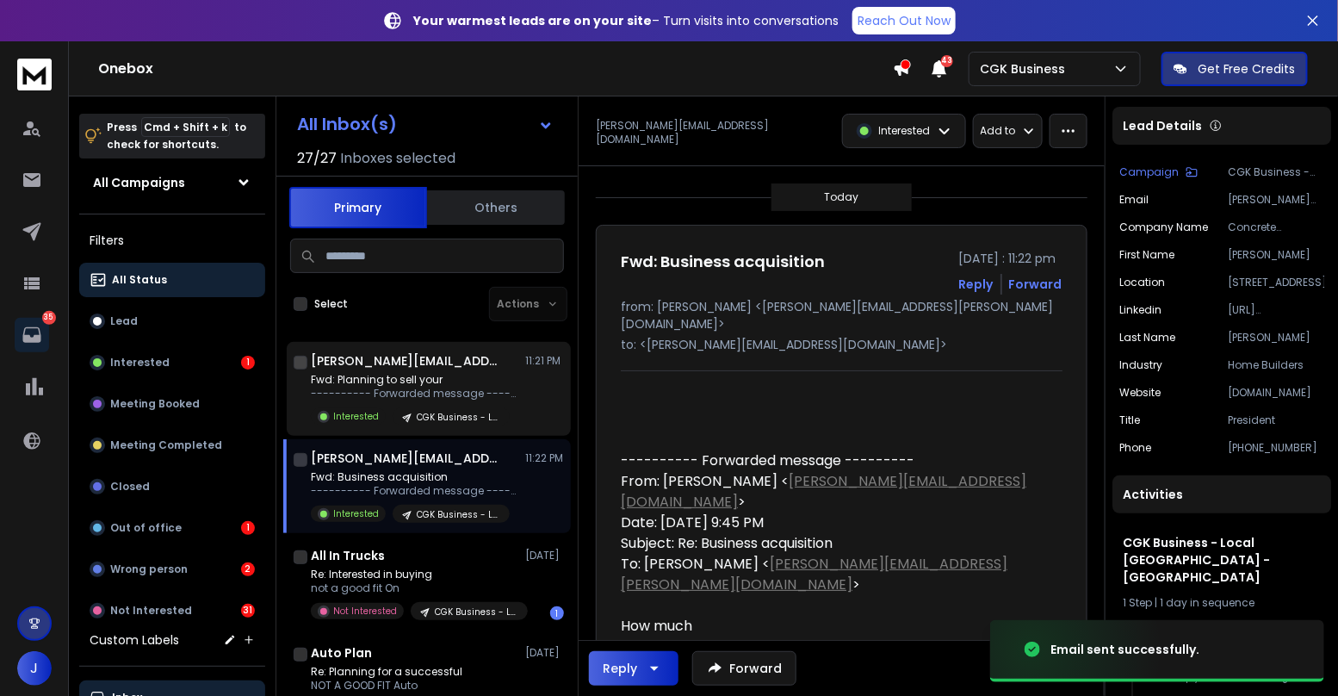
click at [456, 363] on h1 "derik@cgkbusinesssales.com" at bounding box center [405, 360] width 189 height 17
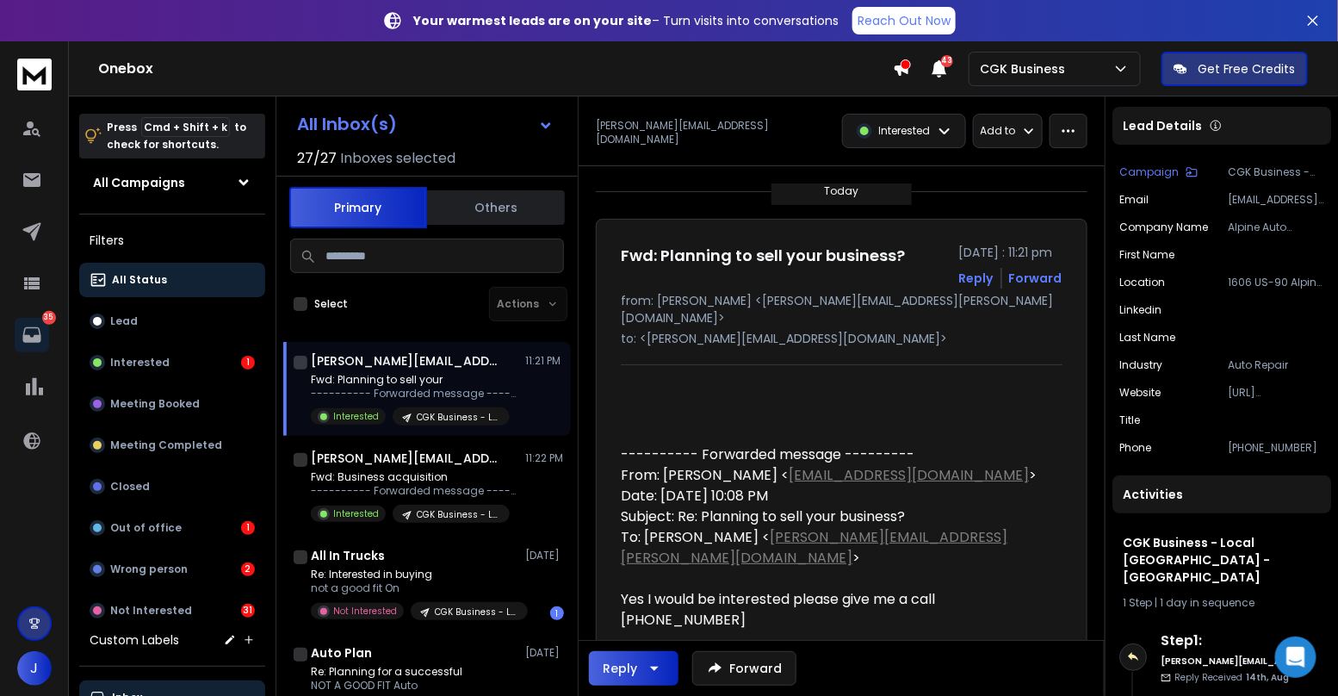
scroll to position [22, 0]
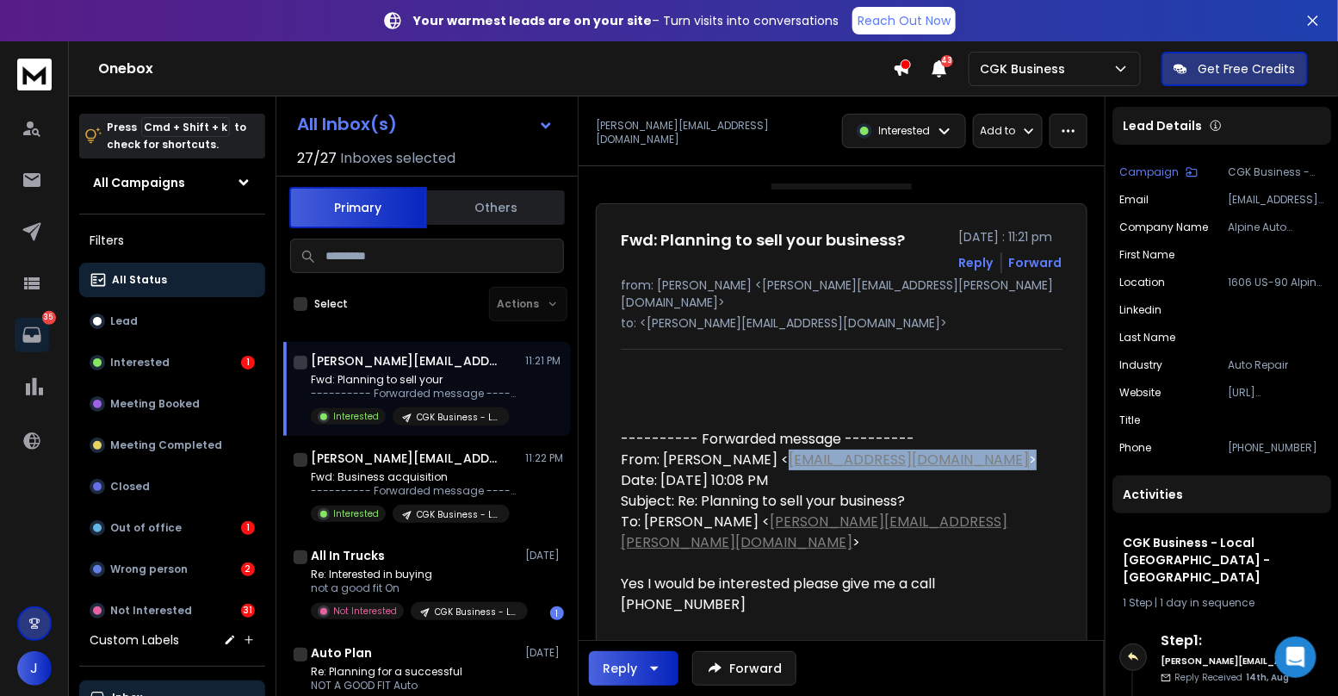
drag, startPoint x: 1063, startPoint y: 438, endPoint x: 791, endPoint y: 443, distance: 272.2
copy div "alpineautoglassgarage@gmail.com >"
click at [406, 388] on p "---------- Forwarded message --------- From: Vance" at bounding box center [414, 394] width 207 height 14
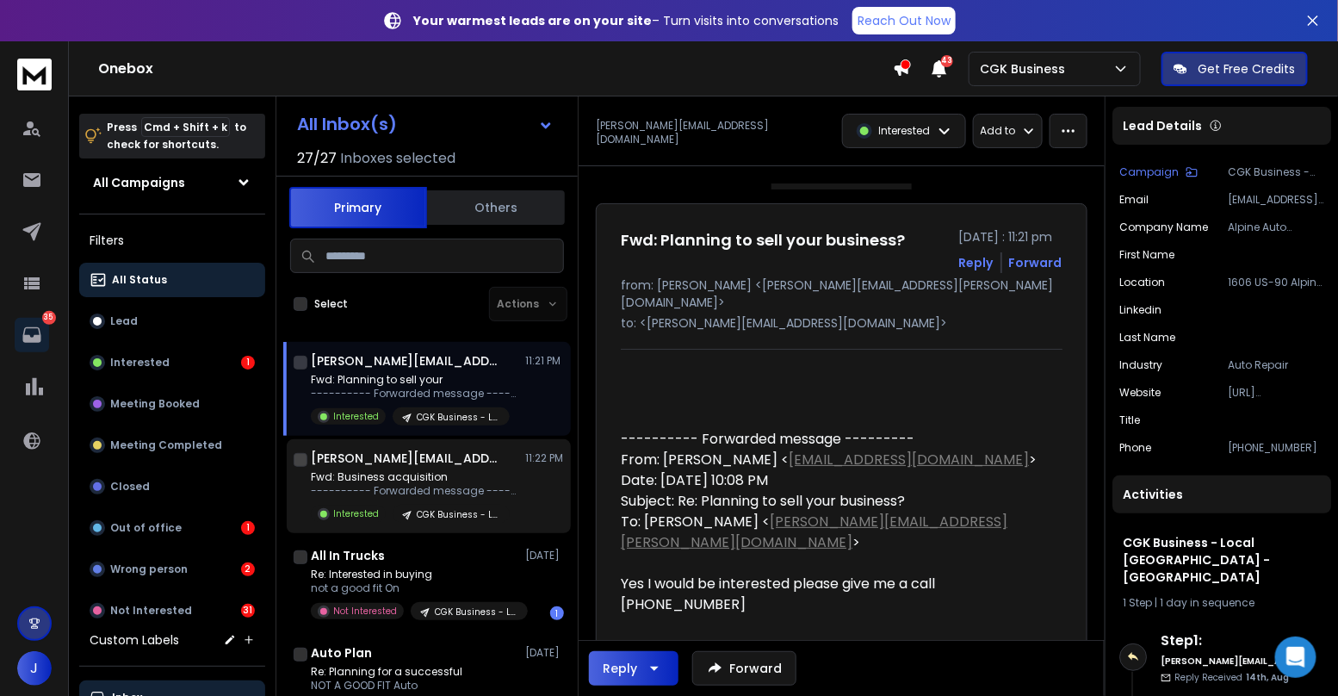
click at [429, 475] on p "Fwd: Business acquisition" at bounding box center [414, 477] width 207 height 14
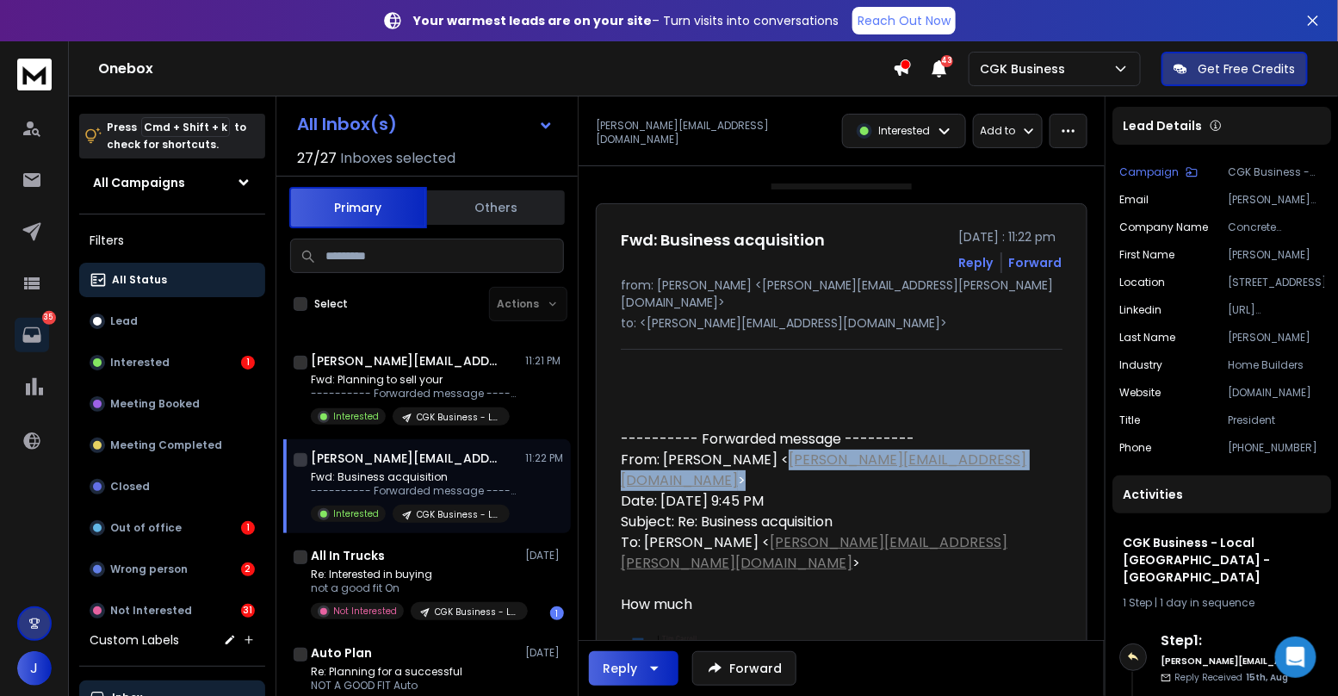
drag, startPoint x: 937, startPoint y: 444, endPoint x: 747, endPoint y: 447, distance: 190.3
click at [747, 450] on div "From: Tim Carroll < tim@constructors911.com >" at bounding box center [835, 470] width 428 height 41
copy div "tim@constructors911.com >"
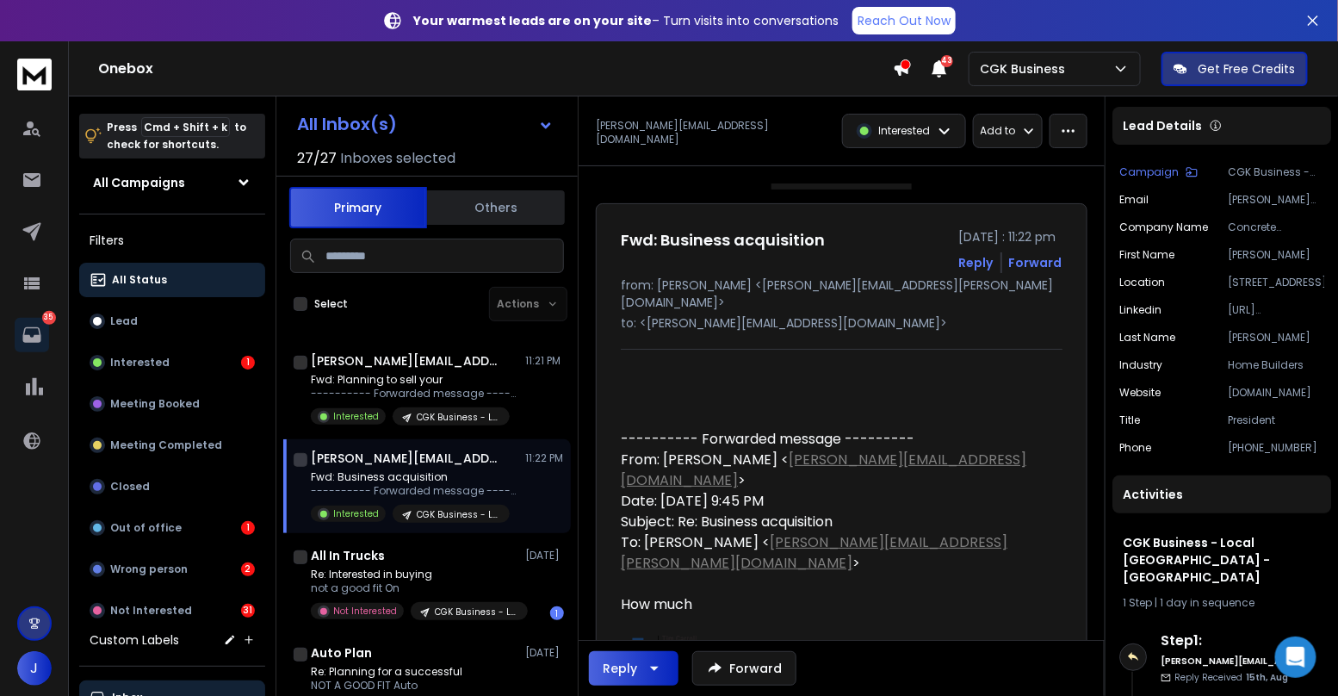
click at [678, 97] on div "derik@cgkbusinesssales.com Interested Add to Interested Add to" at bounding box center [842, 131] width 526 height 70
click at [1033, 71] on p "CGK Business" at bounding box center [1026, 68] width 92 height 17
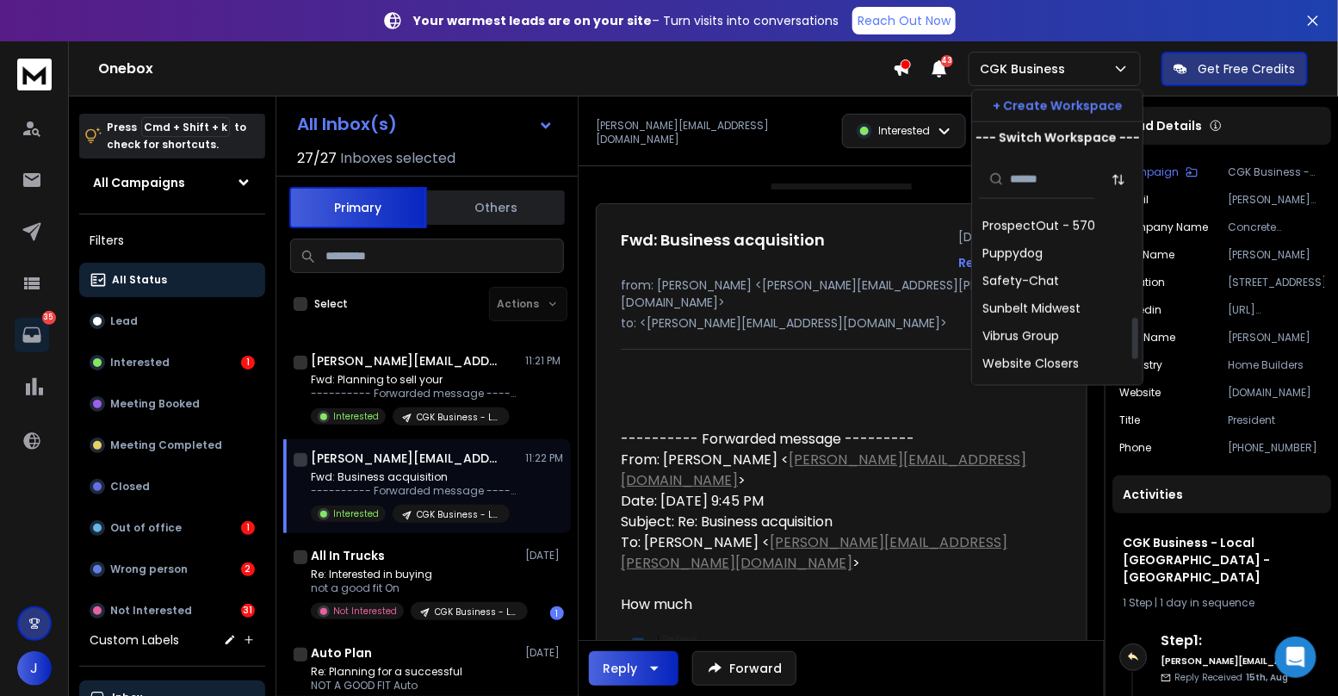
scroll to position [447, 0]
click at [1033, 298] on div "Sunbelt Midwest" at bounding box center [1032, 306] width 98 height 17
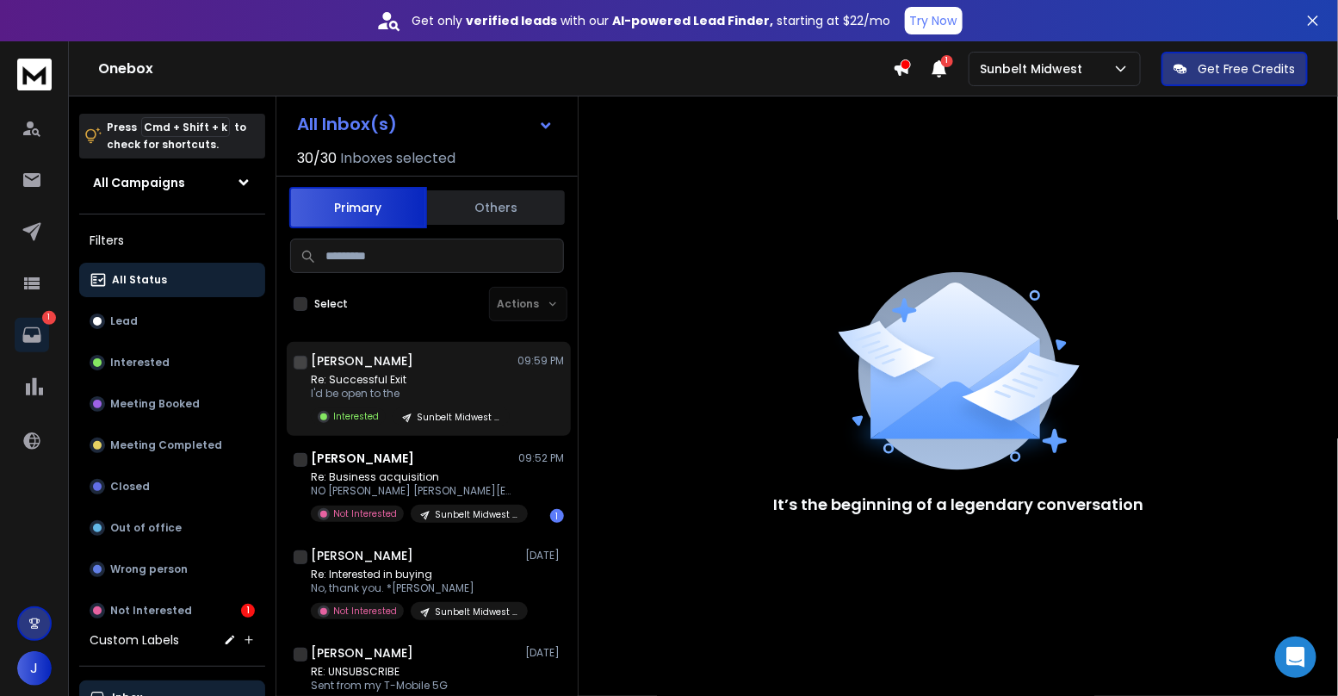
click at [431, 393] on p "I'd be open to the" at bounding box center [410, 394] width 199 height 14
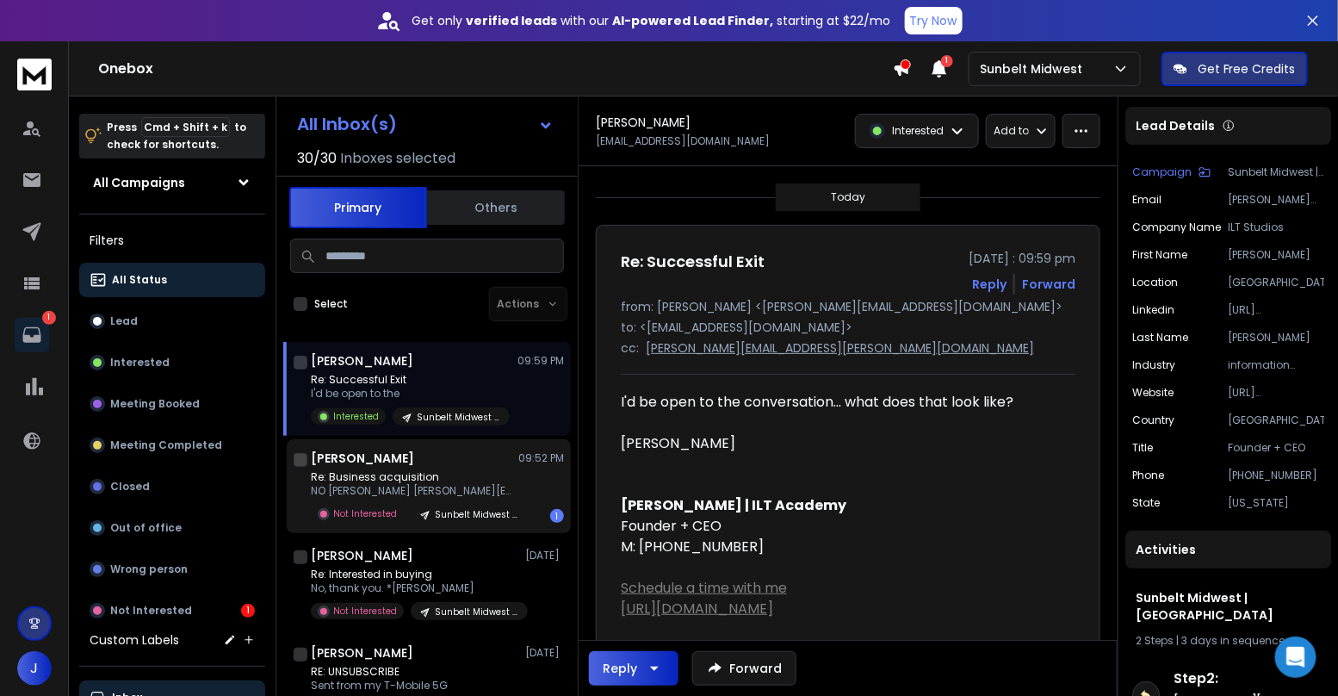
scroll to position [348, 0]
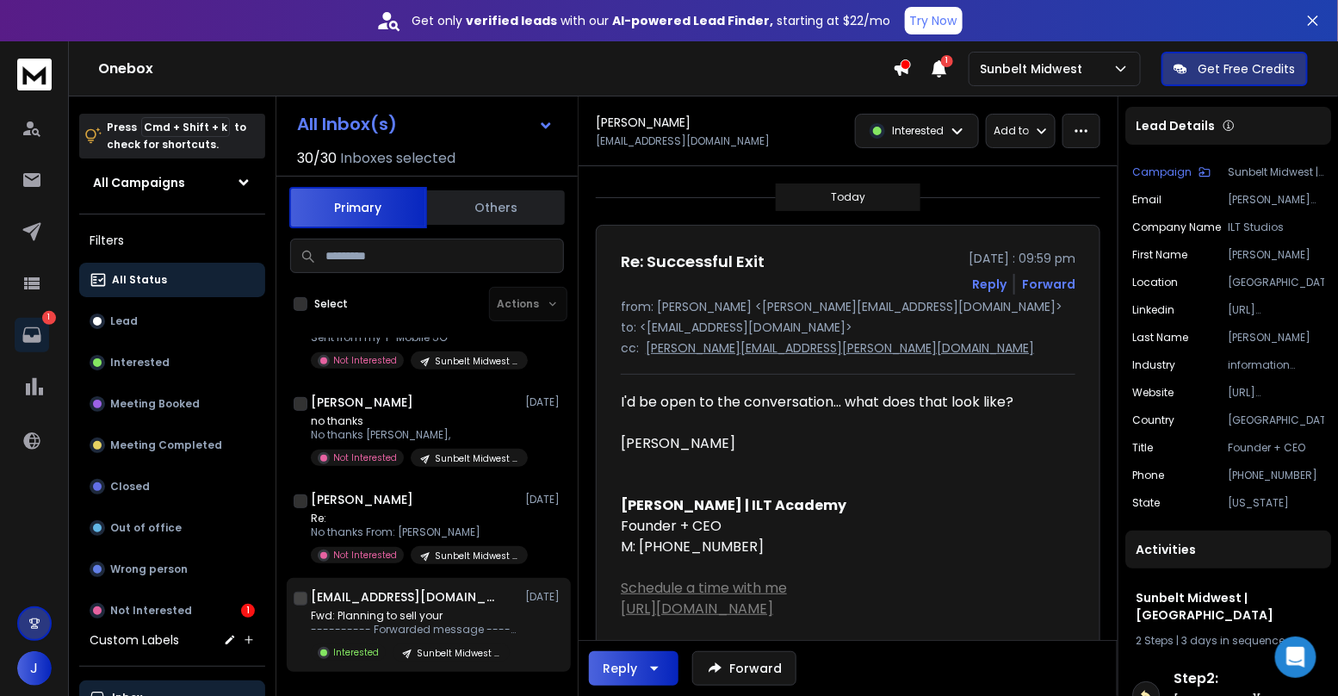
click at [412, 605] on div "mbeaver@sunbeltmidwest.com 12 Aug Fwd: Planning to sell your ---------- Forward…" at bounding box center [437, 624] width 253 height 73
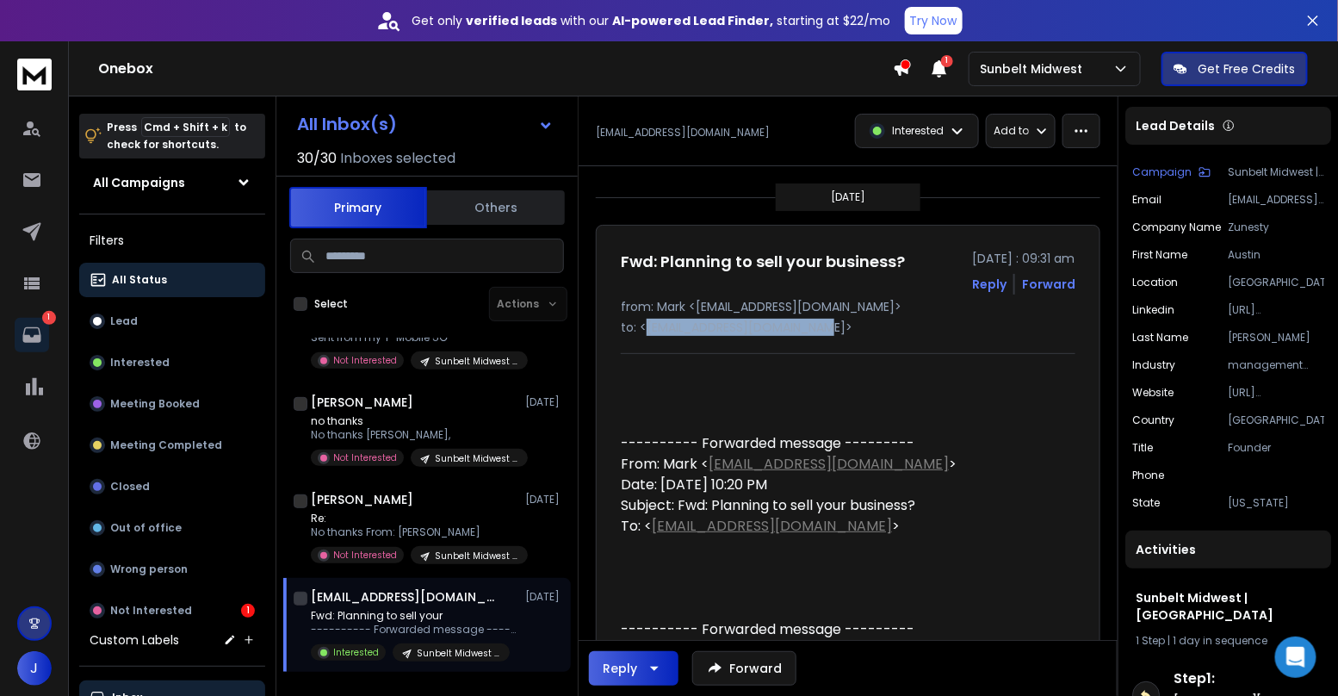
drag, startPoint x: 837, startPoint y: 324, endPoint x: 649, endPoint y: 332, distance: 187.9
click at [649, 332] on p "to: <mbeaver@sunbeltmidwest.com>" at bounding box center [848, 327] width 455 height 17
copy p "mbeaver@sunbeltmidwest.com"
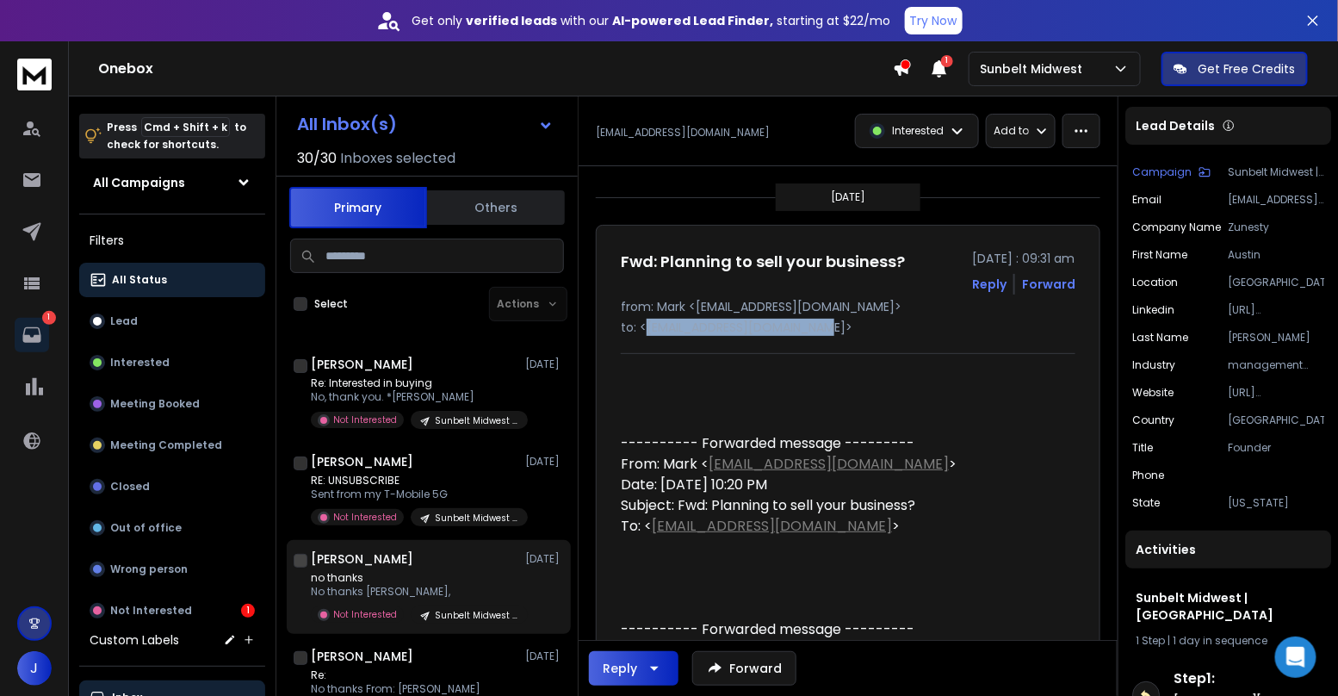
scroll to position [0, 0]
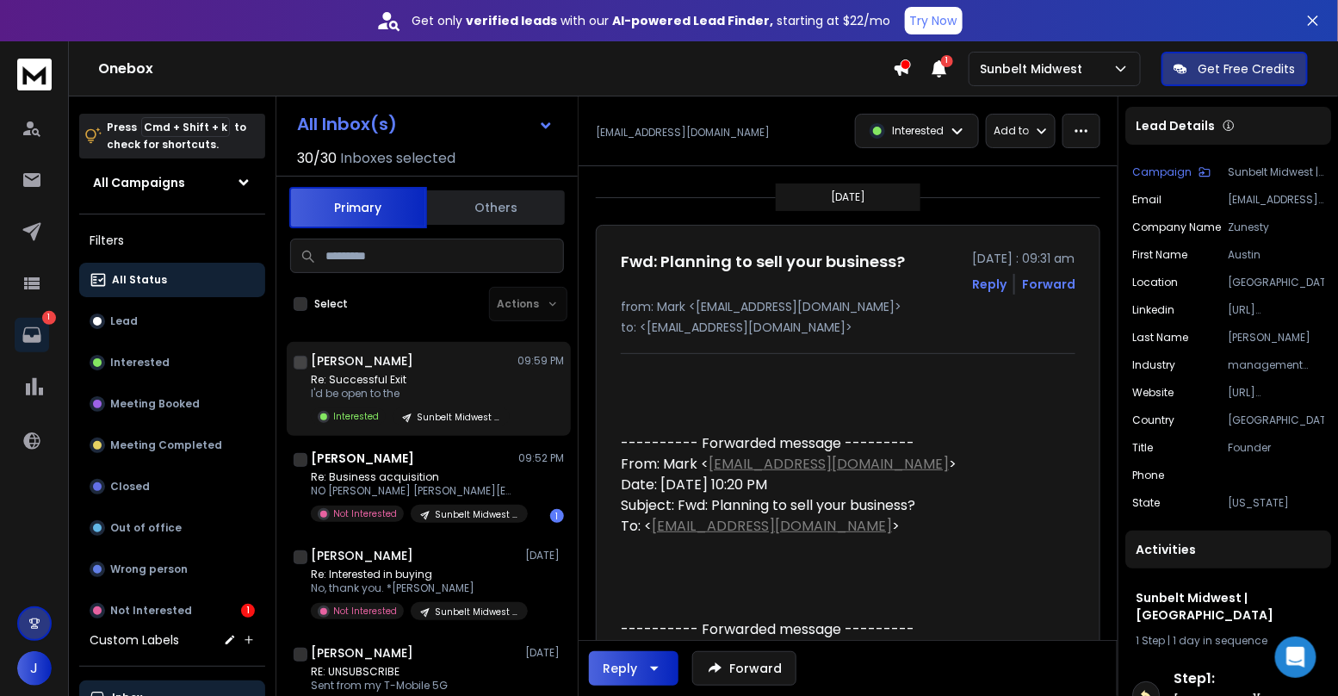
click at [461, 375] on p "Re: Successful Exit" at bounding box center [410, 380] width 199 height 14
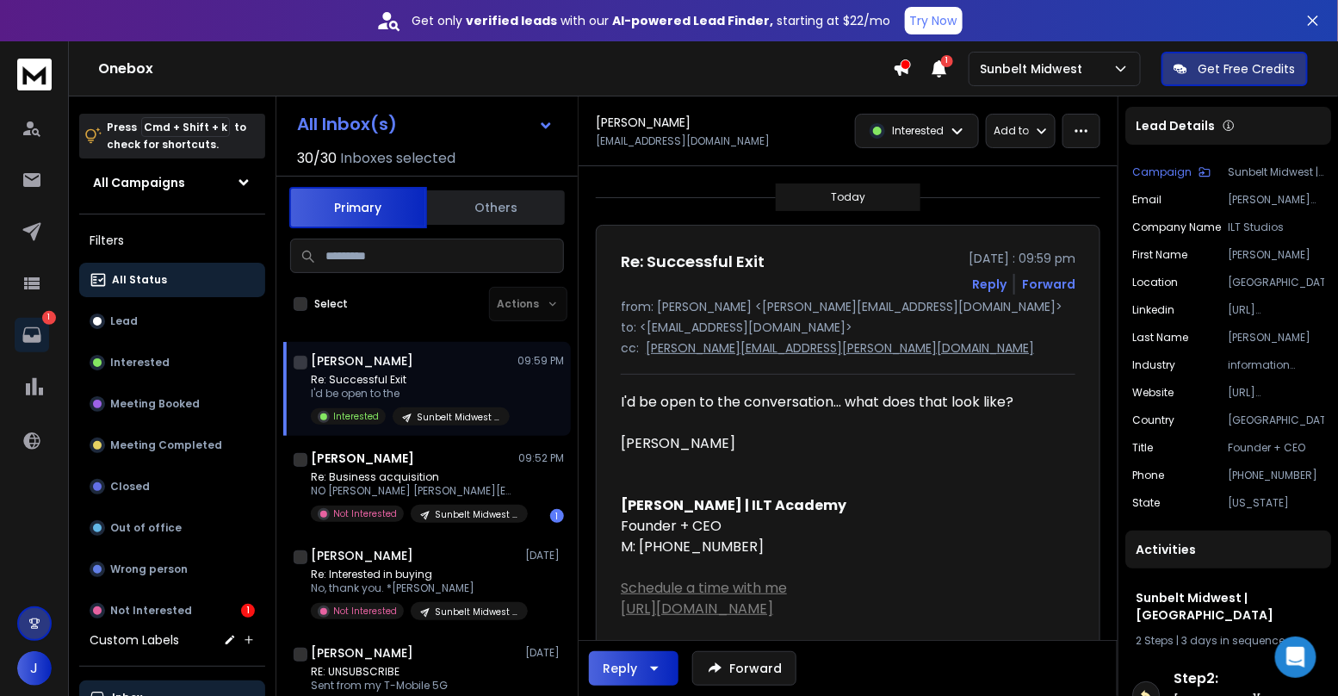
click at [1048, 288] on div "Forward" at bounding box center [1048, 284] width 53 height 17
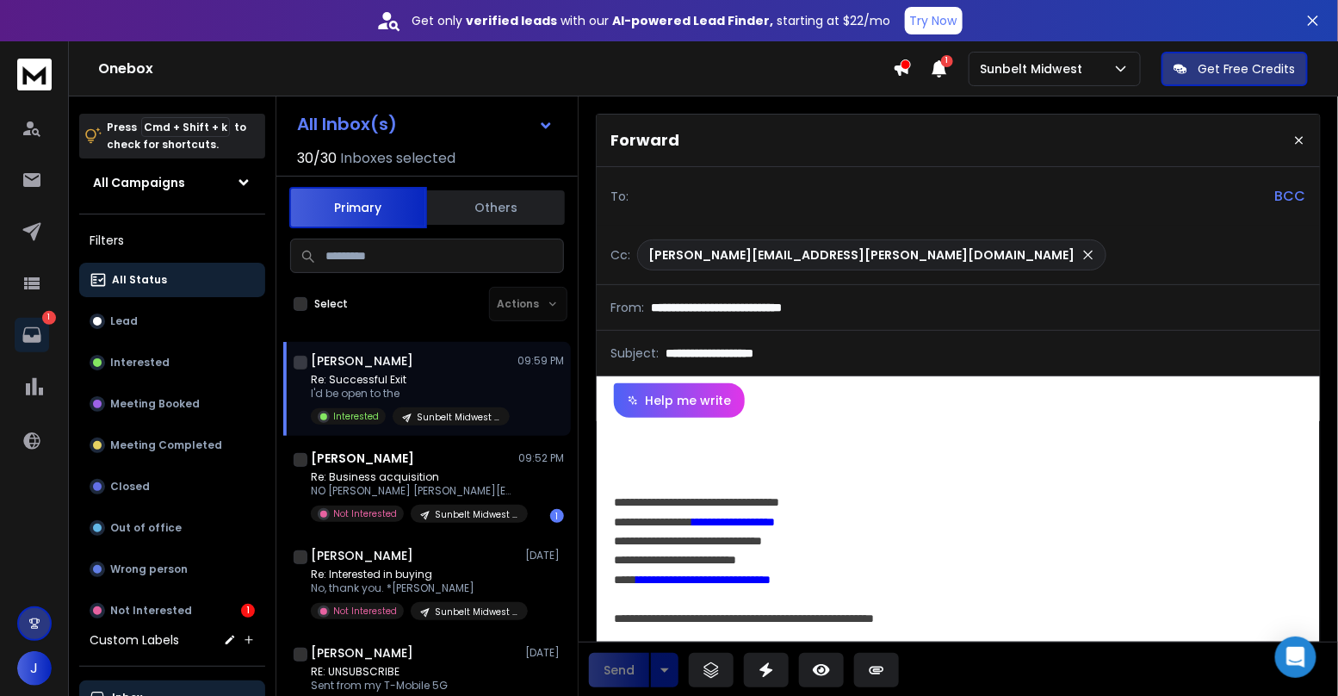
click at [693, 203] on input at bounding box center [696, 196] width 121 height 31
paste input "**********"
type input "**********"
click at [767, 146] on div "Forward" at bounding box center [958, 141] width 723 height 52
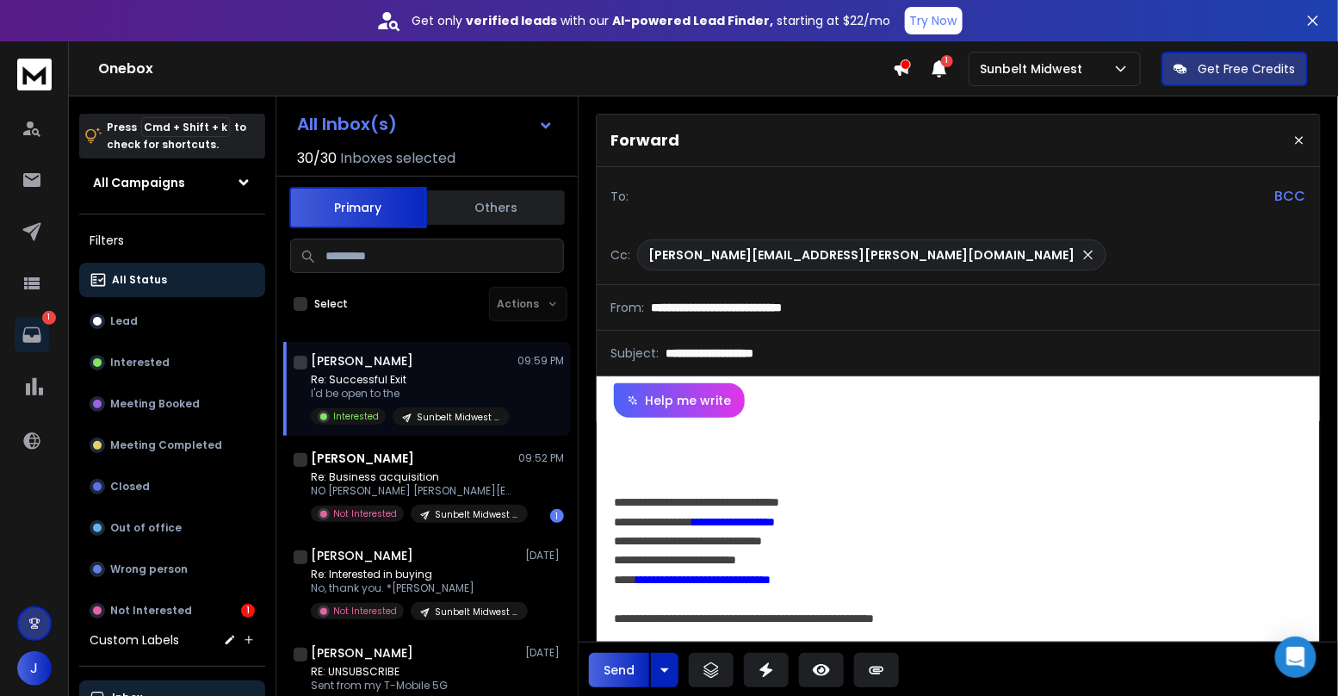
scroll to position [0, 0]
drag, startPoint x: 875, startPoint y: 253, endPoint x: 655, endPoint y: 251, distance: 219.6
click at [655, 251] on div "nick.tietz@iltstudios.com" at bounding box center [971, 254] width 669 height 31
click at [655, 251] on p "nick.tietz@iltstudios.com" at bounding box center [861, 254] width 426 height 17
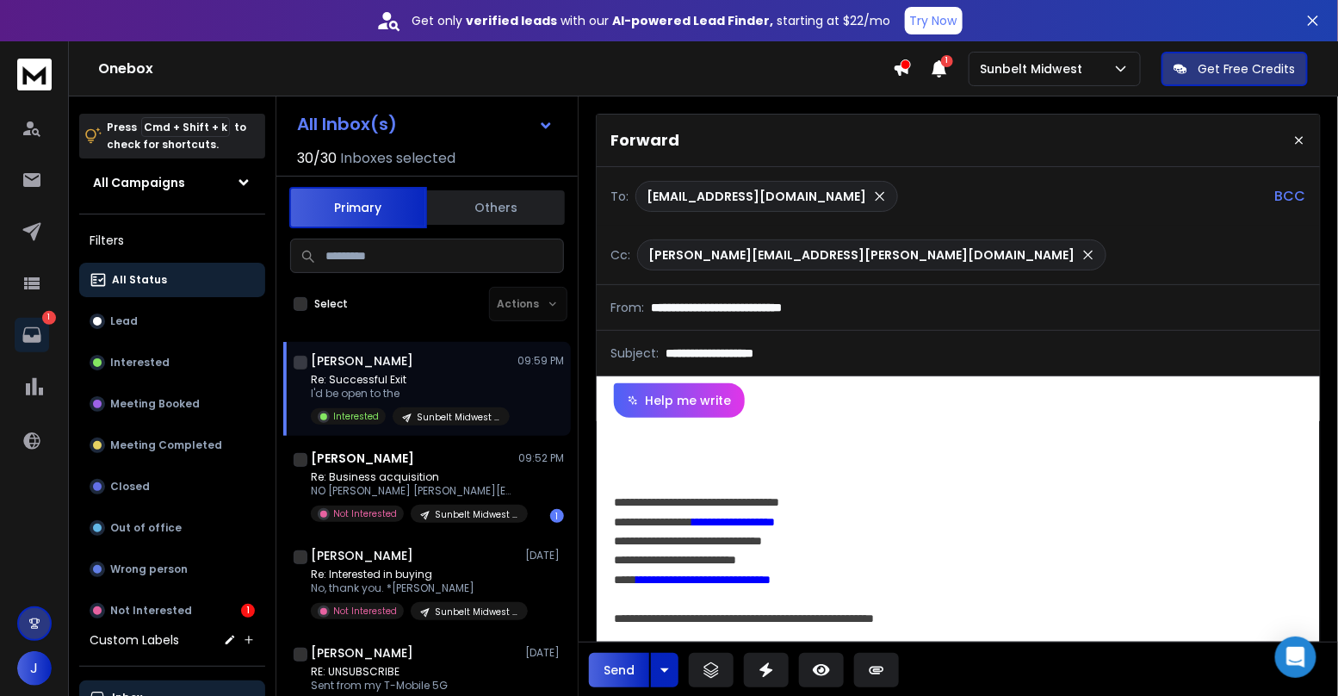
click at [655, 251] on p "nick.tietz@iltstudios.com" at bounding box center [861, 254] width 426 height 17
copy p
click at [1082, 256] on icon at bounding box center [1089, 255] width 14 height 14
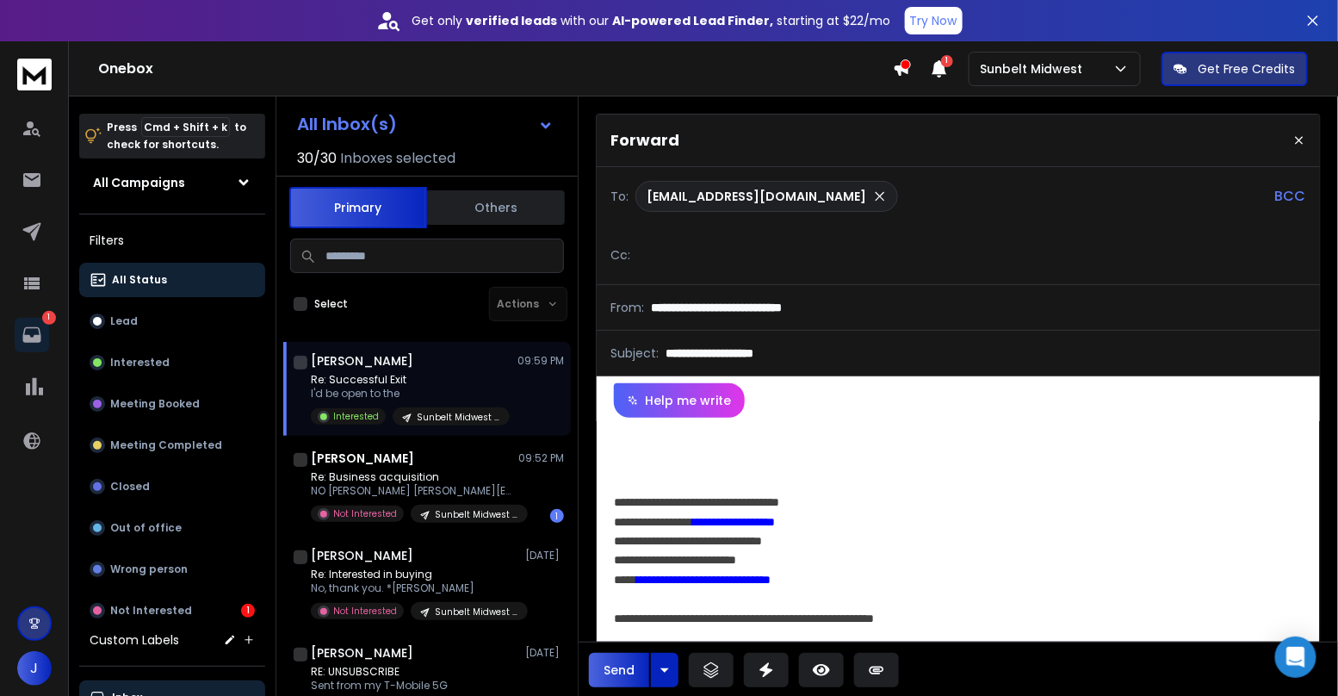
click at [718, 257] on input at bounding box center [697, 254] width 121 height 31
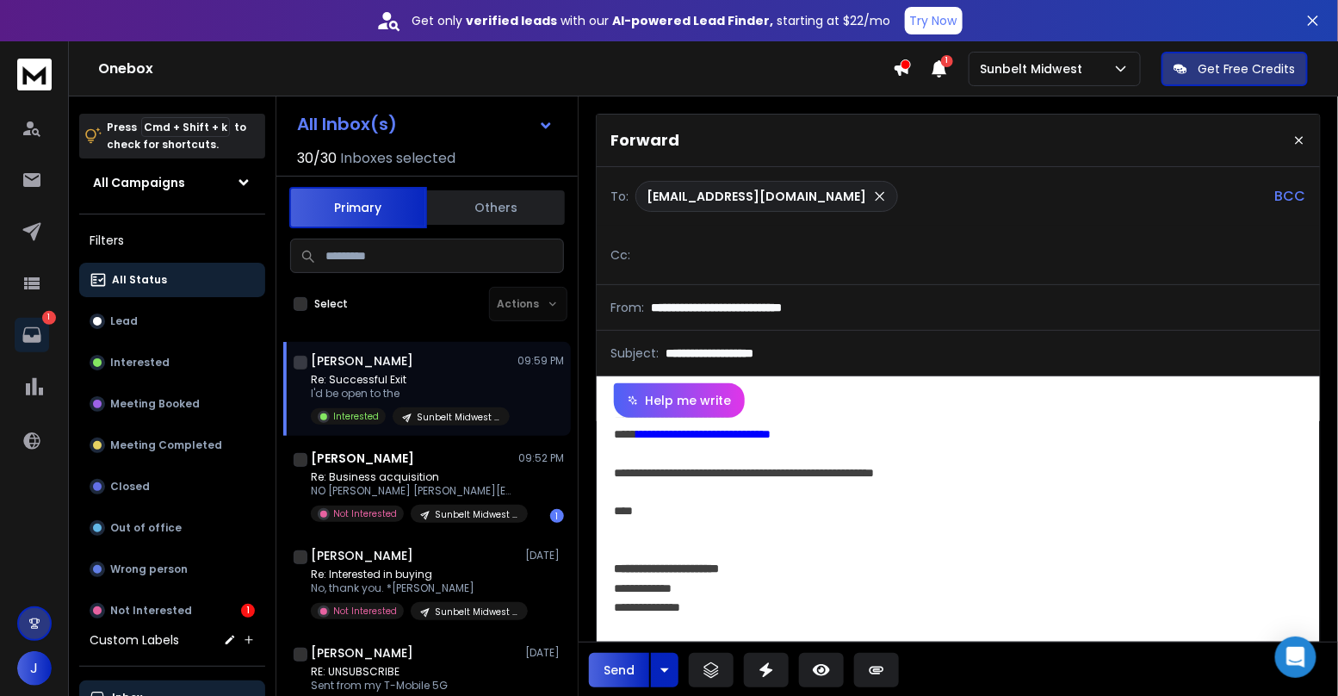
scroll to position [146, 0]
click at [619, 679] on button "Send" at bounding box center [619, 670] width 60 height 34
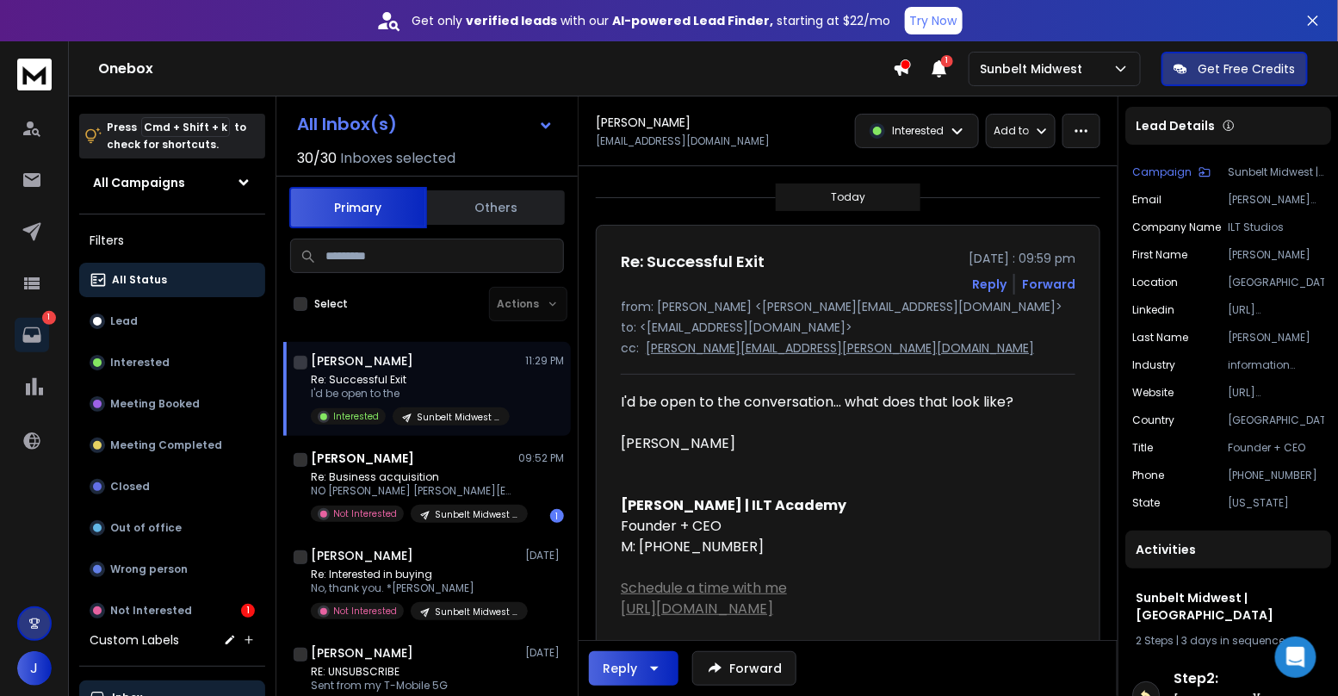
click at [333, 391] on p "I'd be open to the" at bounding box center [410, 394] width 199 height 14
drag, startPoint x: 841, startPoint y: 310, endPoint x: 722, endPoint y: 305, distance: 119.0
click at [722, 305] on p "from: Nick Tietz <nick@iltacademy.io>" at bounding box center [848, 306] width 455 height 17
copy p "nick@iltacademy.io"
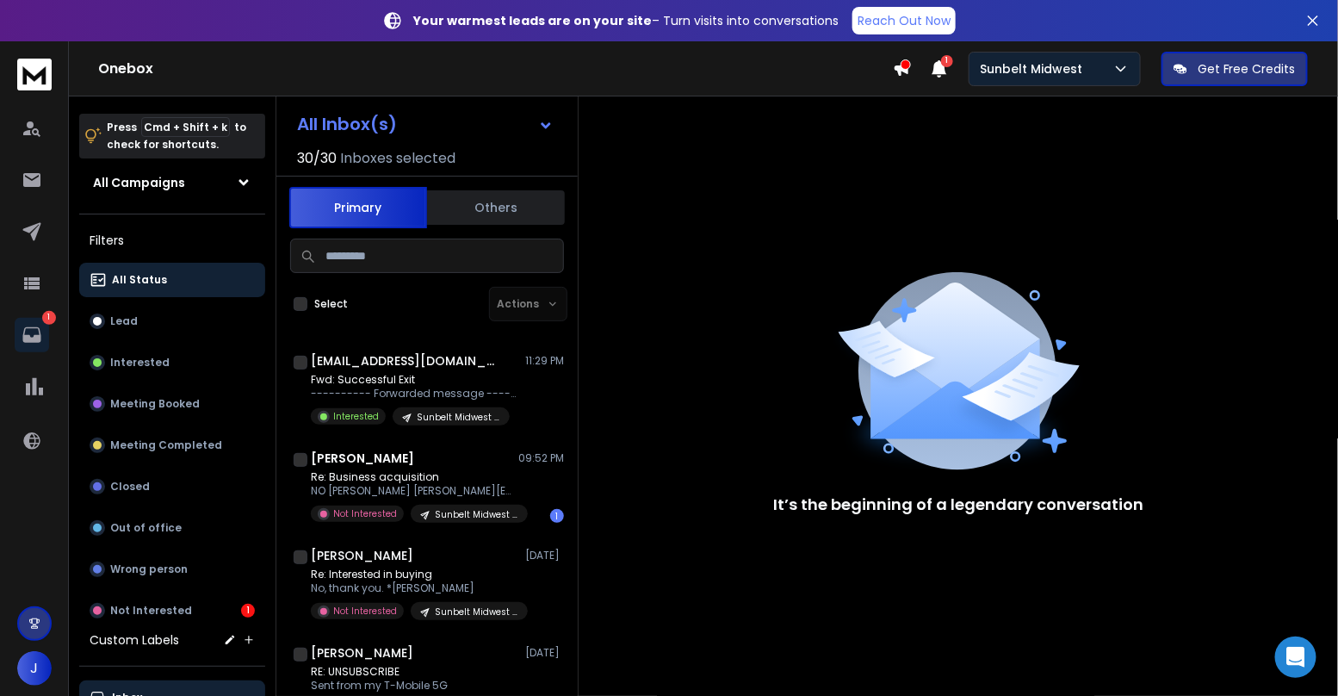
click at [1098, 71] on div "Sunbelt Midwest" at bounding box center [1055, 68] width 150 height 17
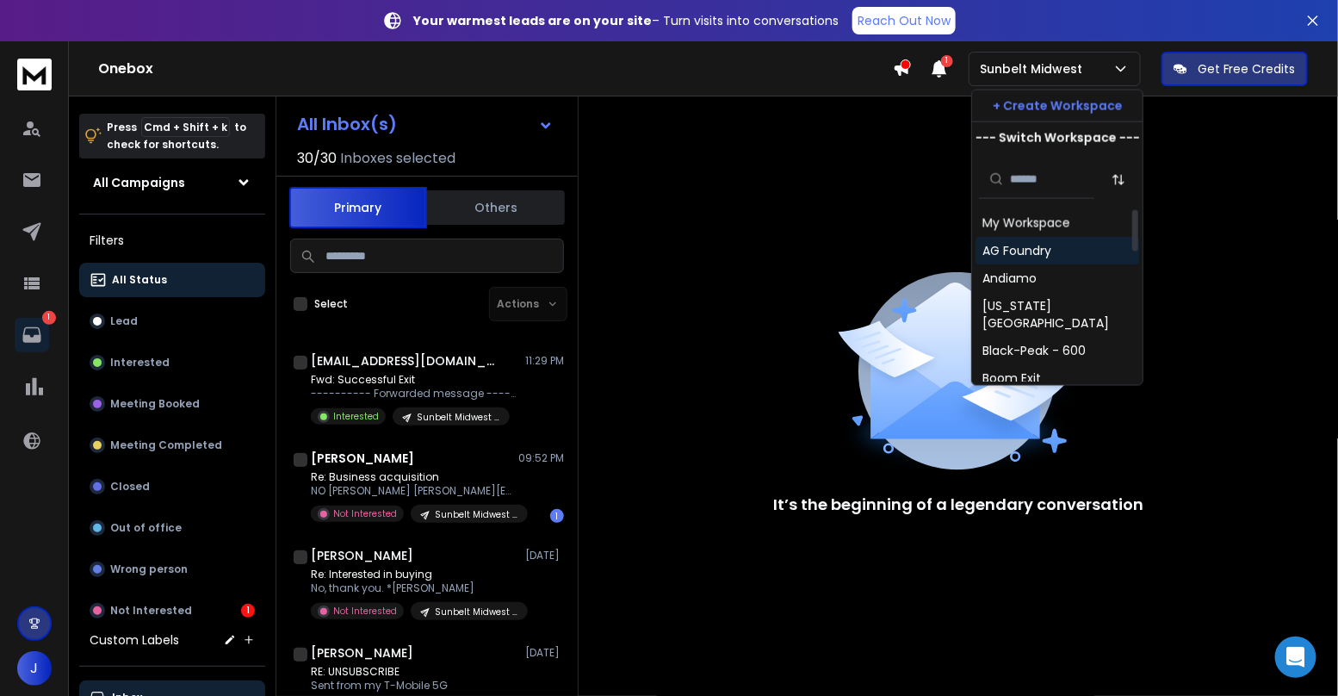
click at [1047, 251] on div "AG Foundry" at bounding box center [1017, 250] width 69 height 17
